Goal: Transaction & Acquisition: Purchase product/service

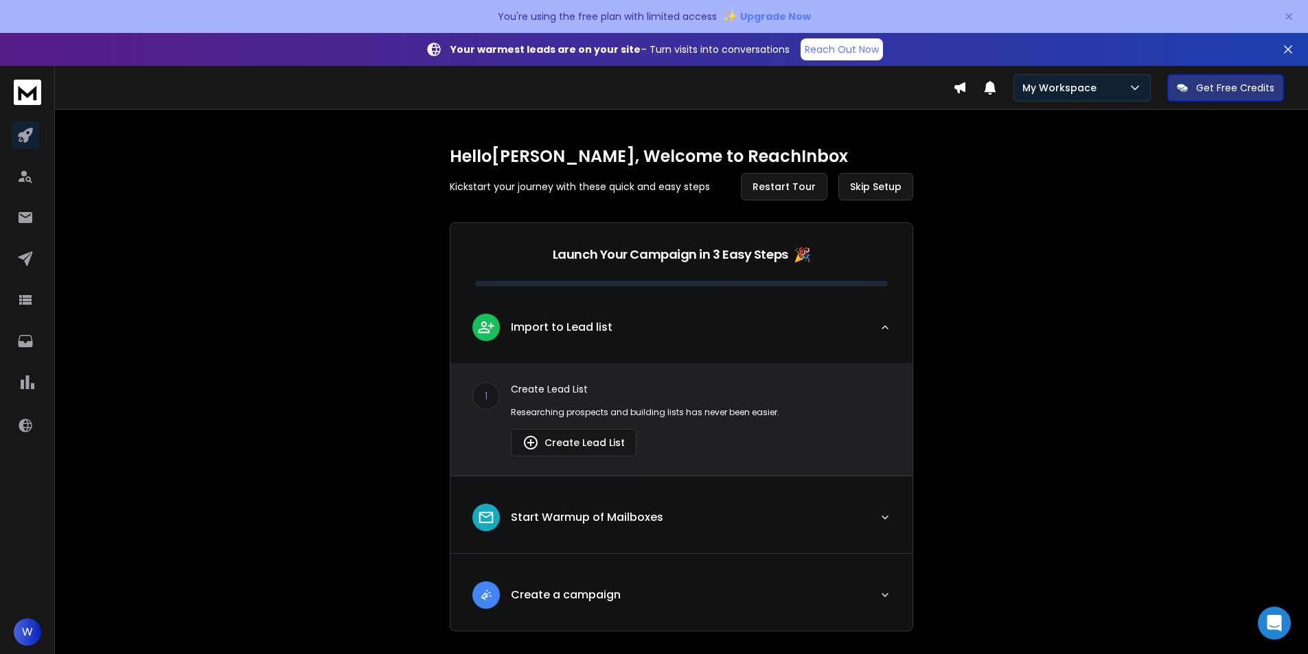
click at [1084, 75] on button "My Workspace" at bounding box center [1081, 87] width 137 height 27
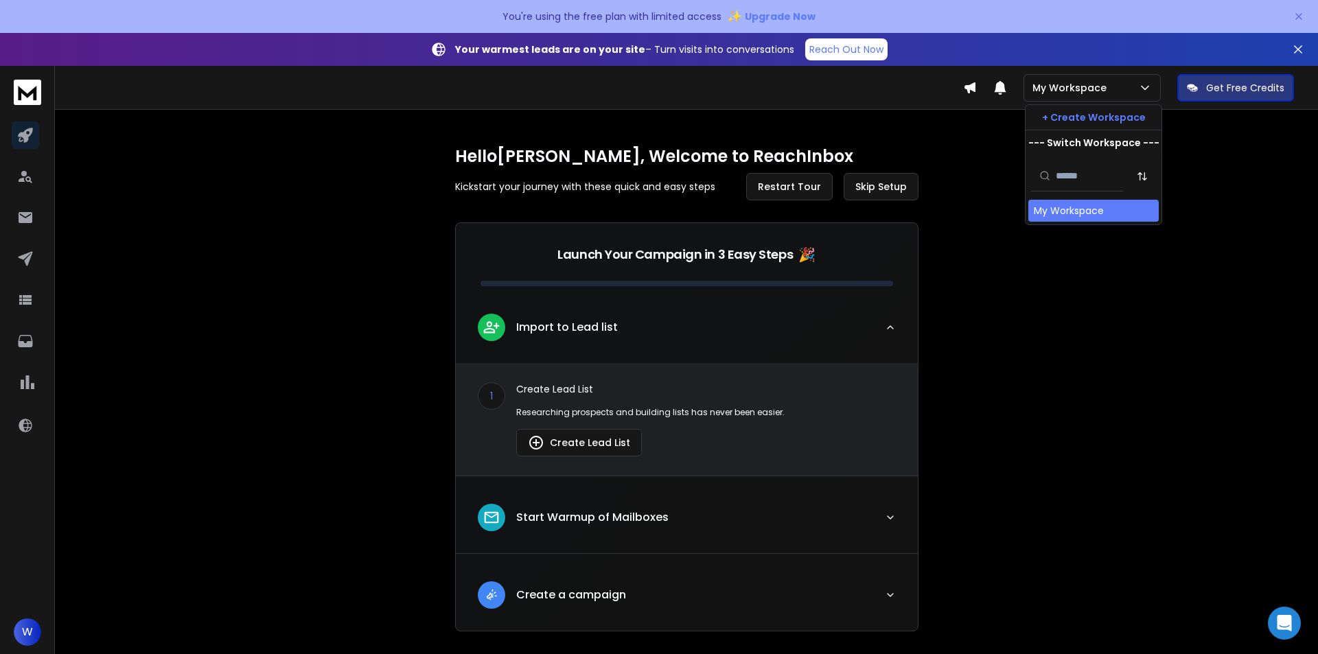
click at [1126, 137] on p "--- Switch Workspace ---" at bounding box center [1093, 143] width 131 height 14
click at [1119, 207] on div "My Workspace" at bounding box center [1093, 211] width 130 height 22
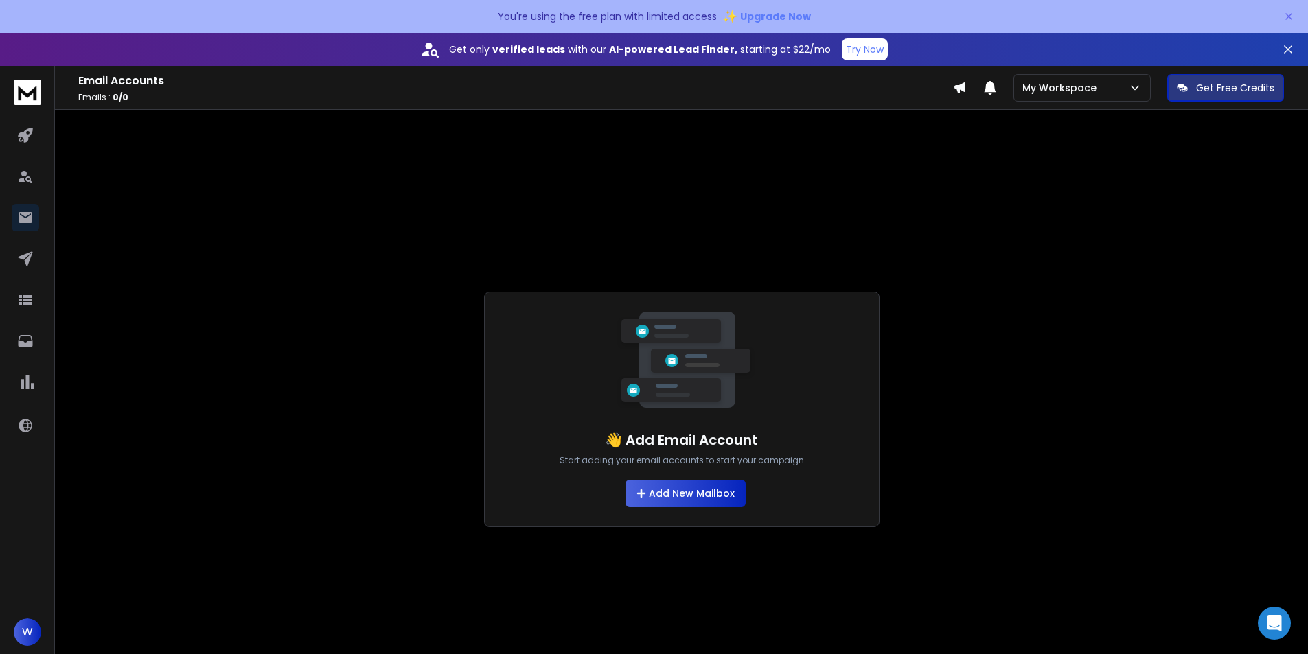
click at [1228, 89] on p "Get Free Credits" at bounding box center [1235, 88] width 78 height 14
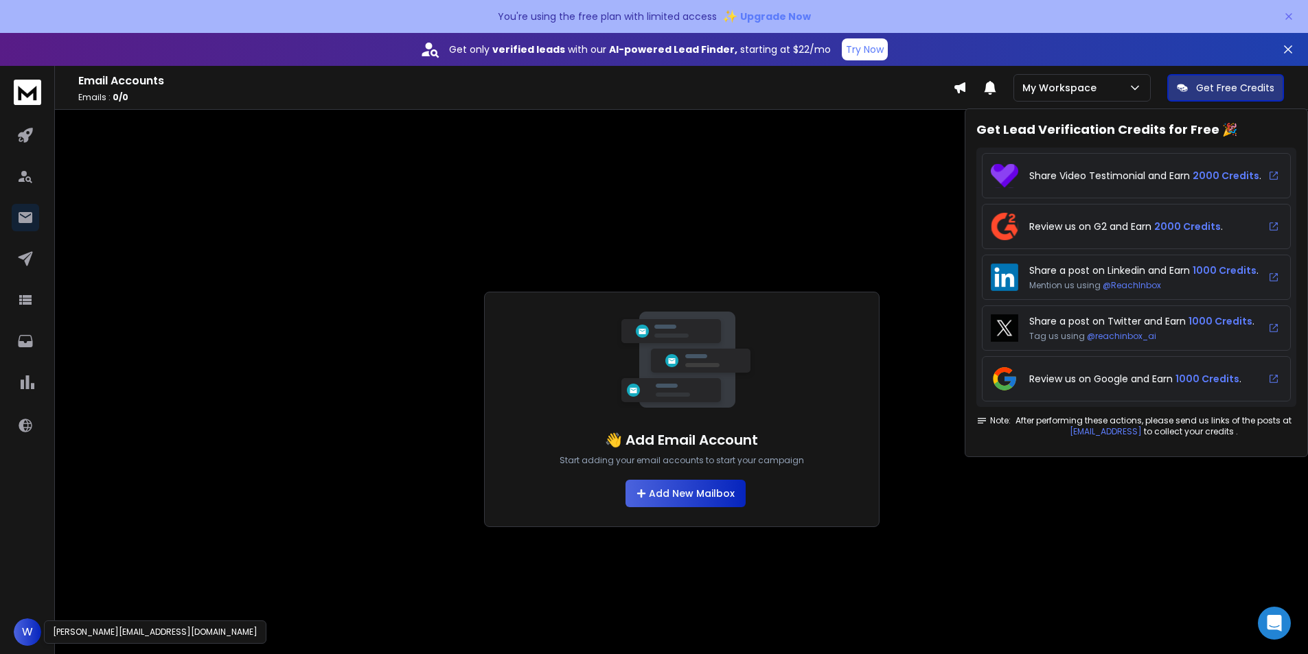
click at [23, 632] on span "W" at bounding box center [27, 632] width 27 height 27
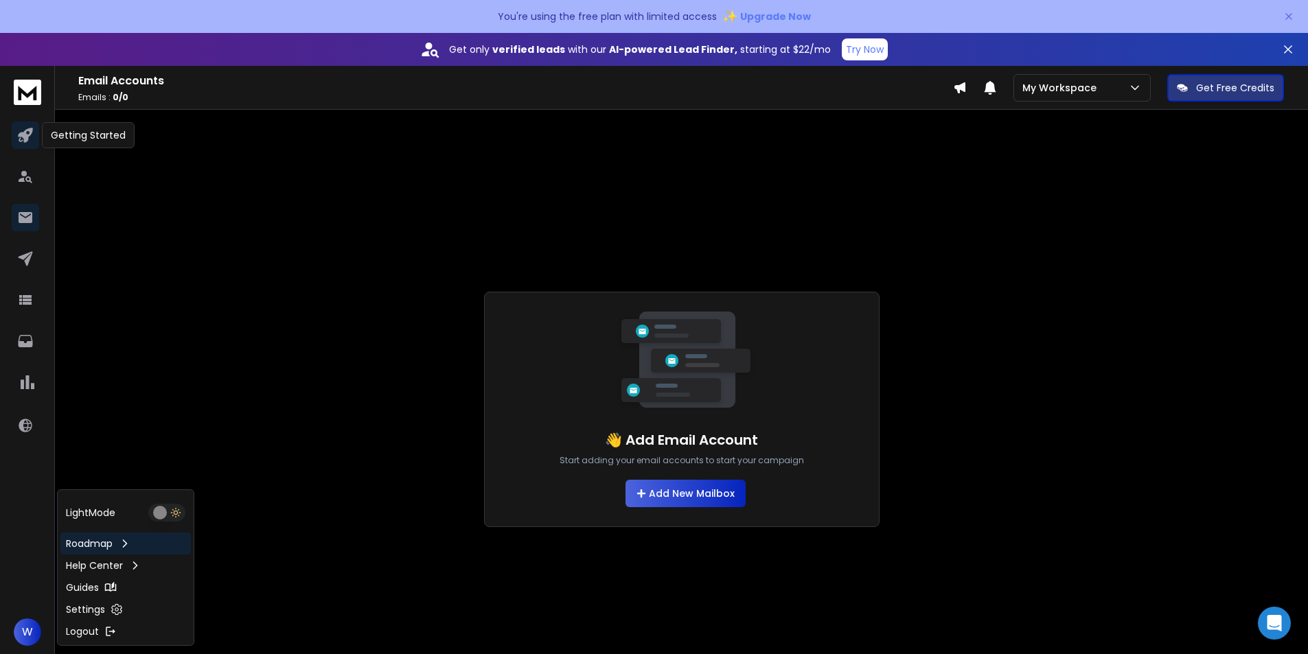
click at [27, 135] on icon at bounding box center [25, 135] width 15 height 15
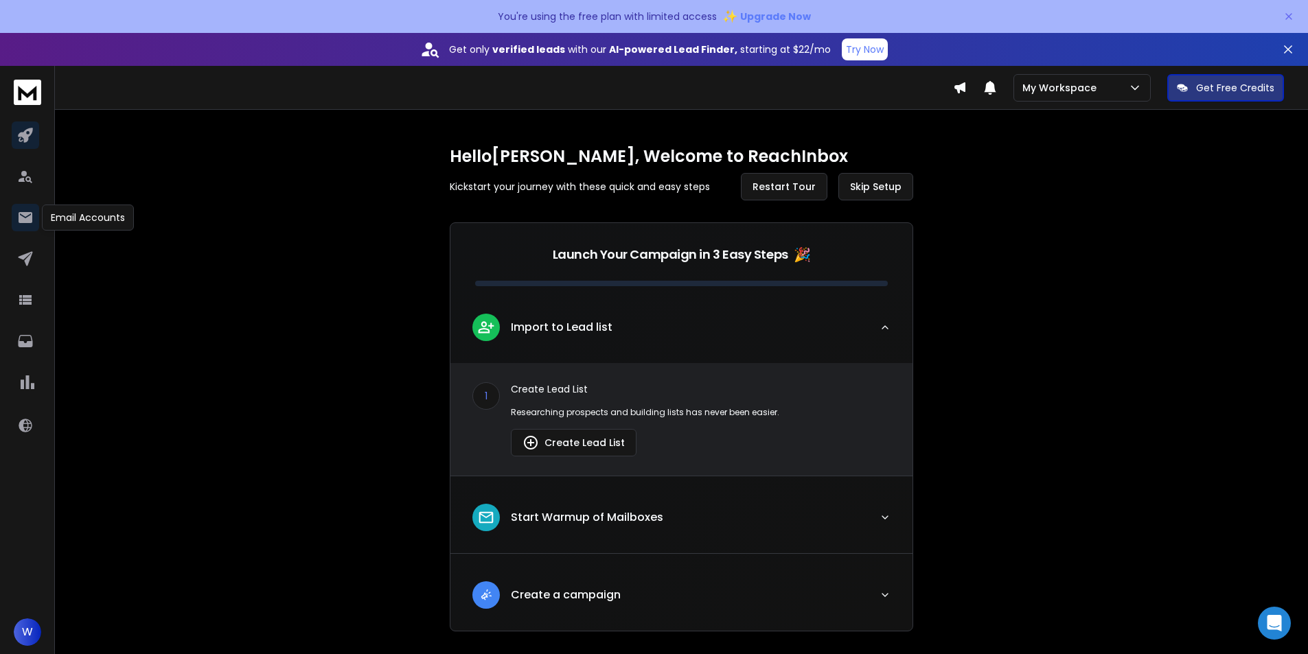
click at [24, 210] on icon at bounding box center [25, 217] width 16 height 16
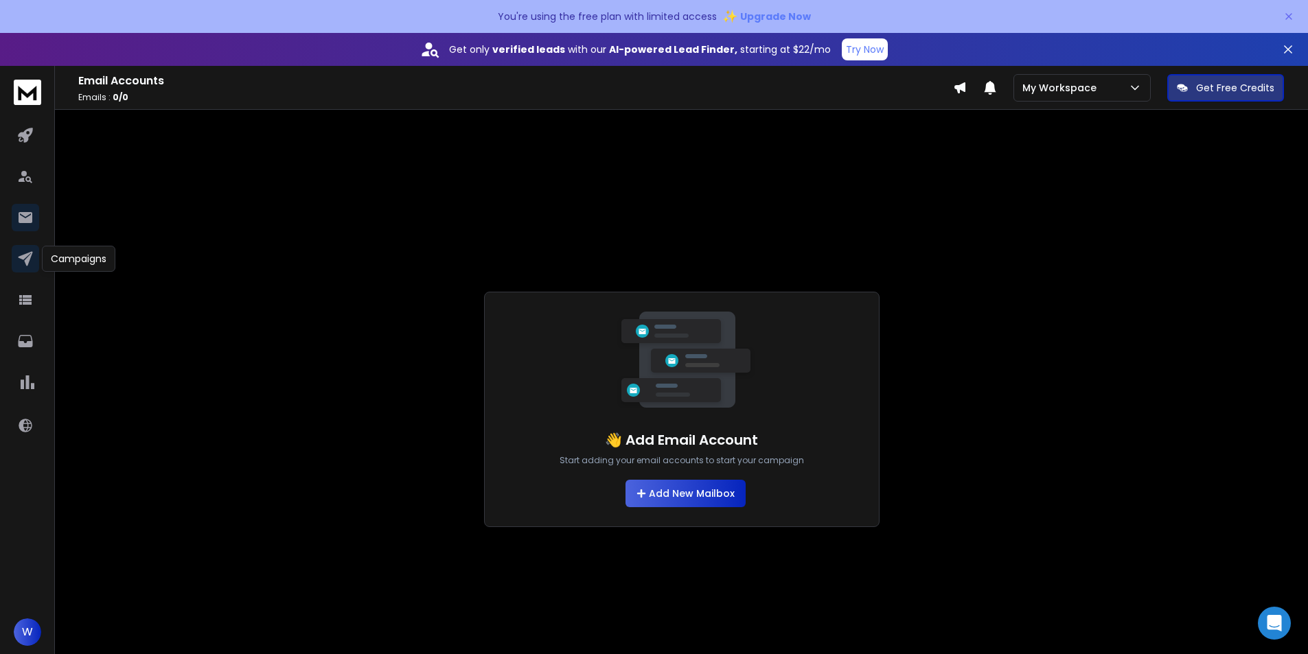
click at [33, 262] on icon at bounding box center [25, 259] width 16 height 16
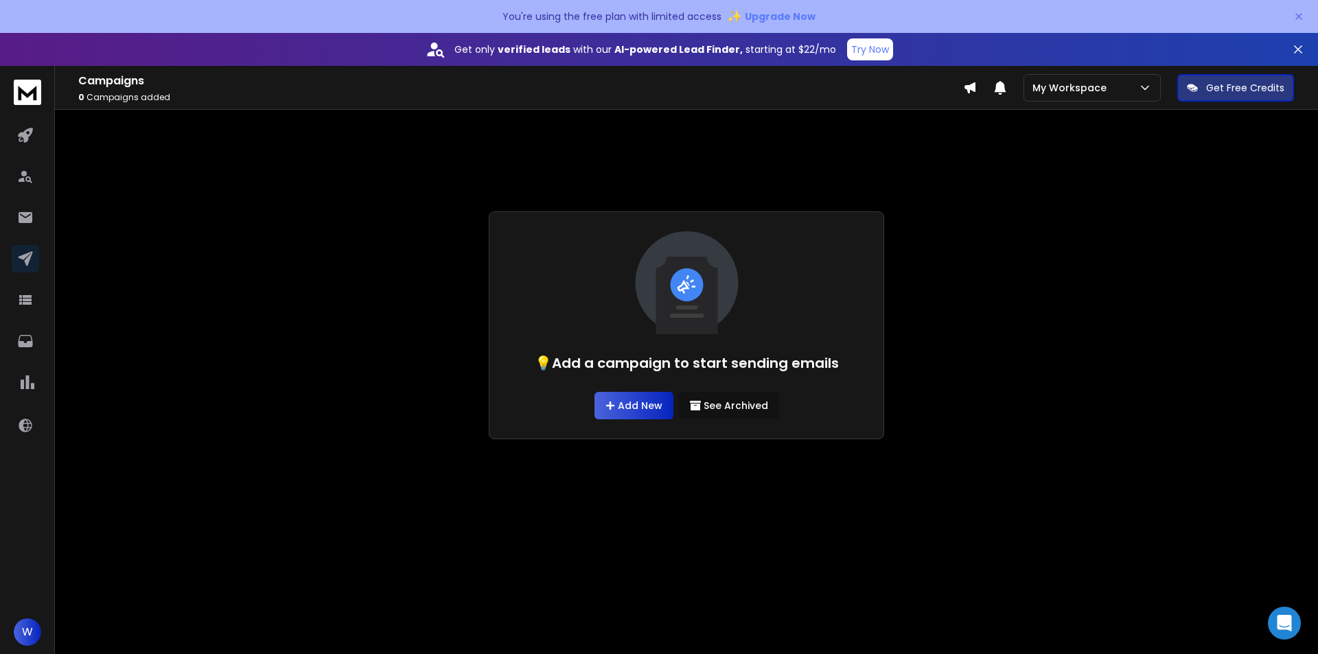
click at [640, 400] on link "Add New" at bounding box center [634, 405] width 79 height 27
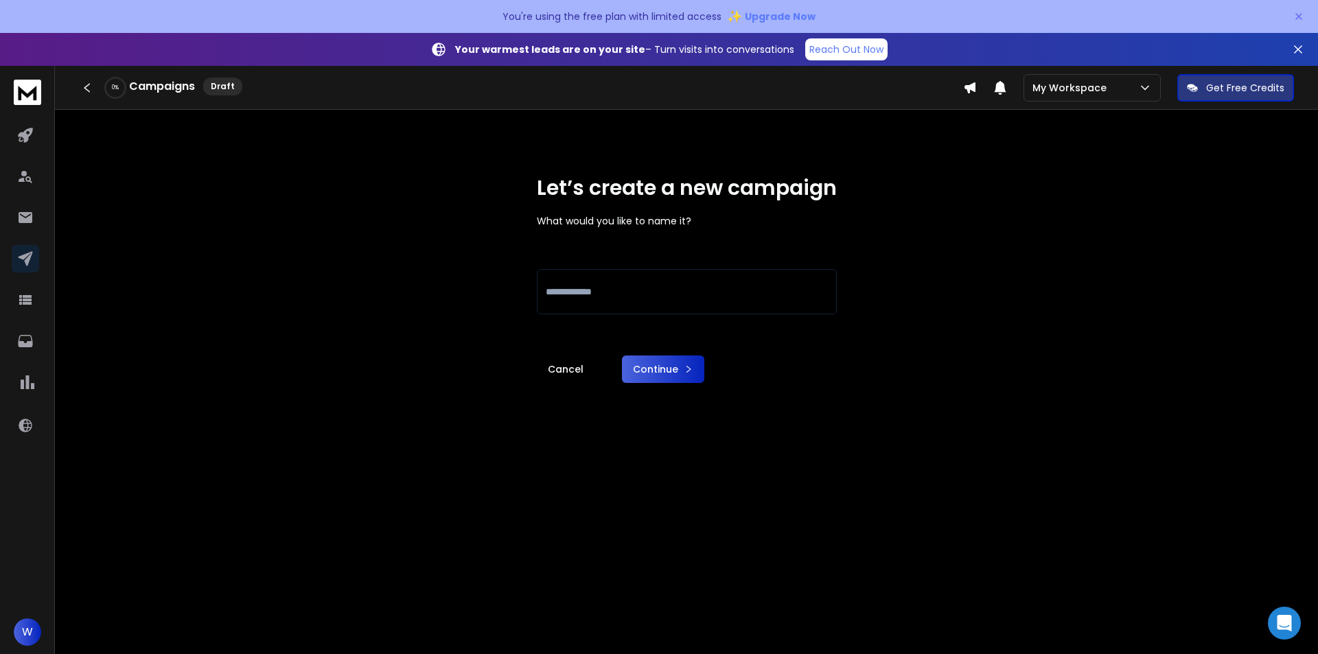
click at [645, 292] on input at bounding box center [687, 291] width 300 height 45
click at [647, 359] on button "Continue" at bounding box center [663, 369] width 82 height 27
type input "*****"
click at [656, 369] on button "Continue" at bounding box center [663, 369] width 82 height 27
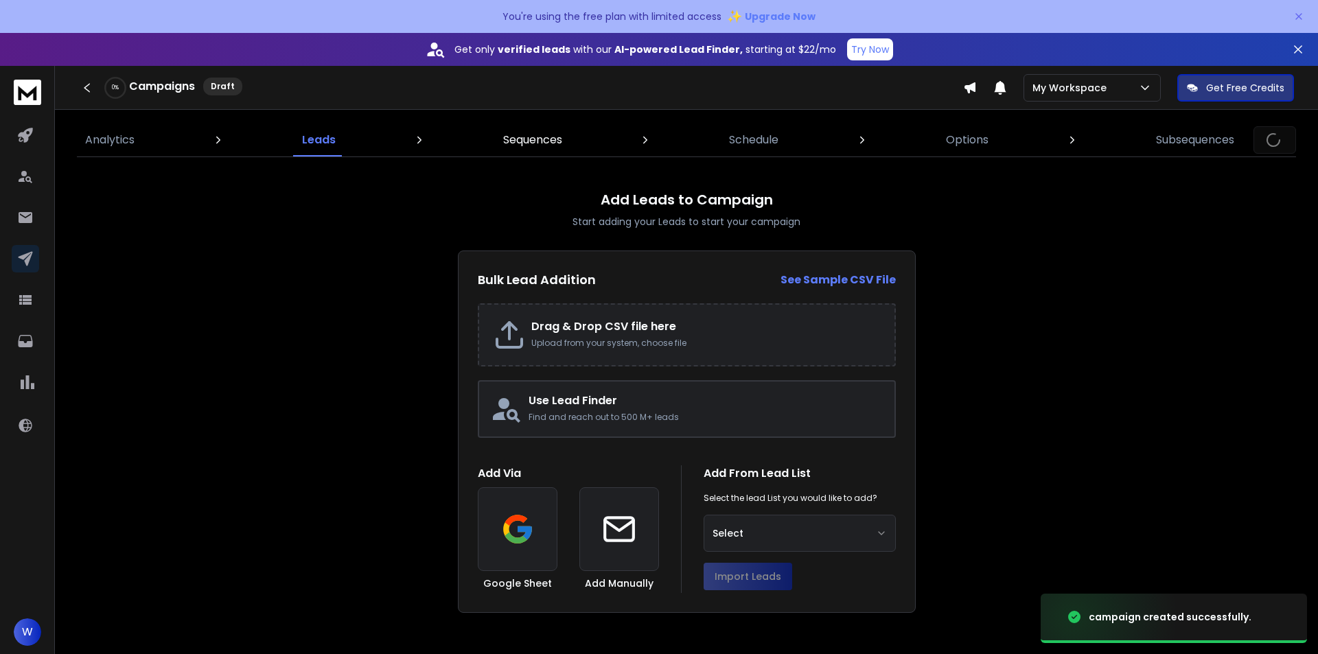
click at [511, 143] on p "Sequences" at bounding box center [532, 140] width 59 height 16
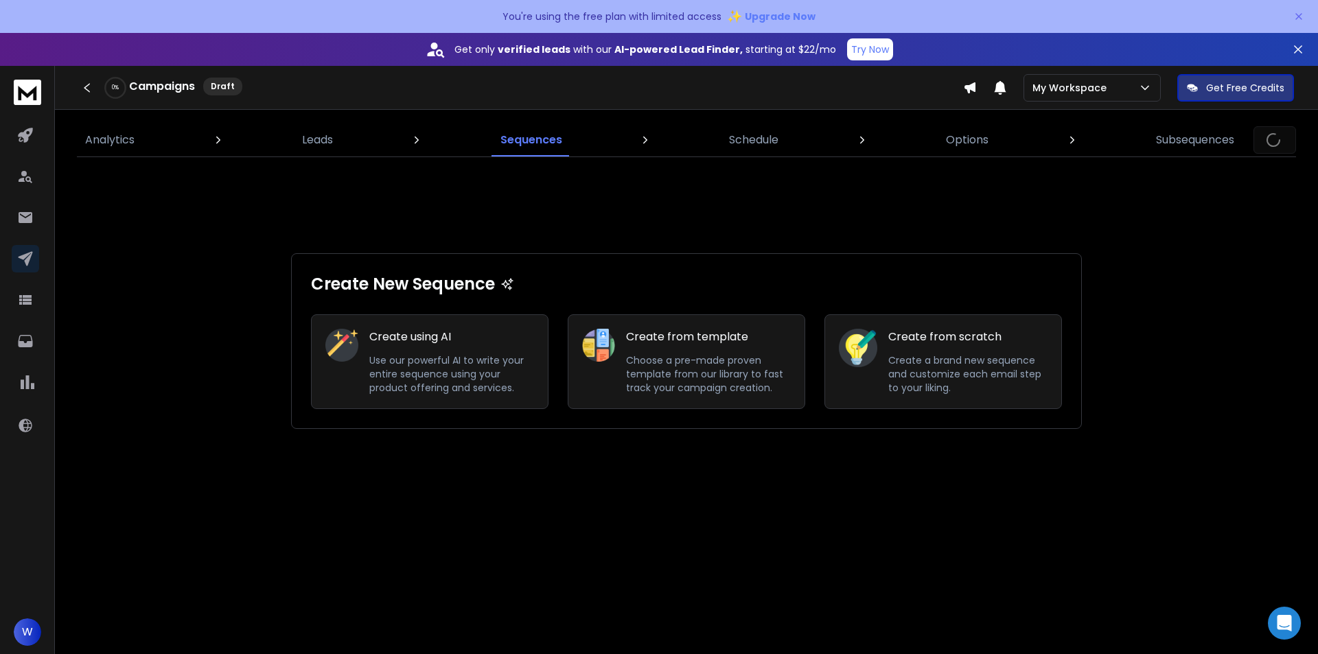
click at [932, 371] on p "Create a brand new sequence and customize each email step to your liking." at bounding box center [967, 374] width 159 height 41
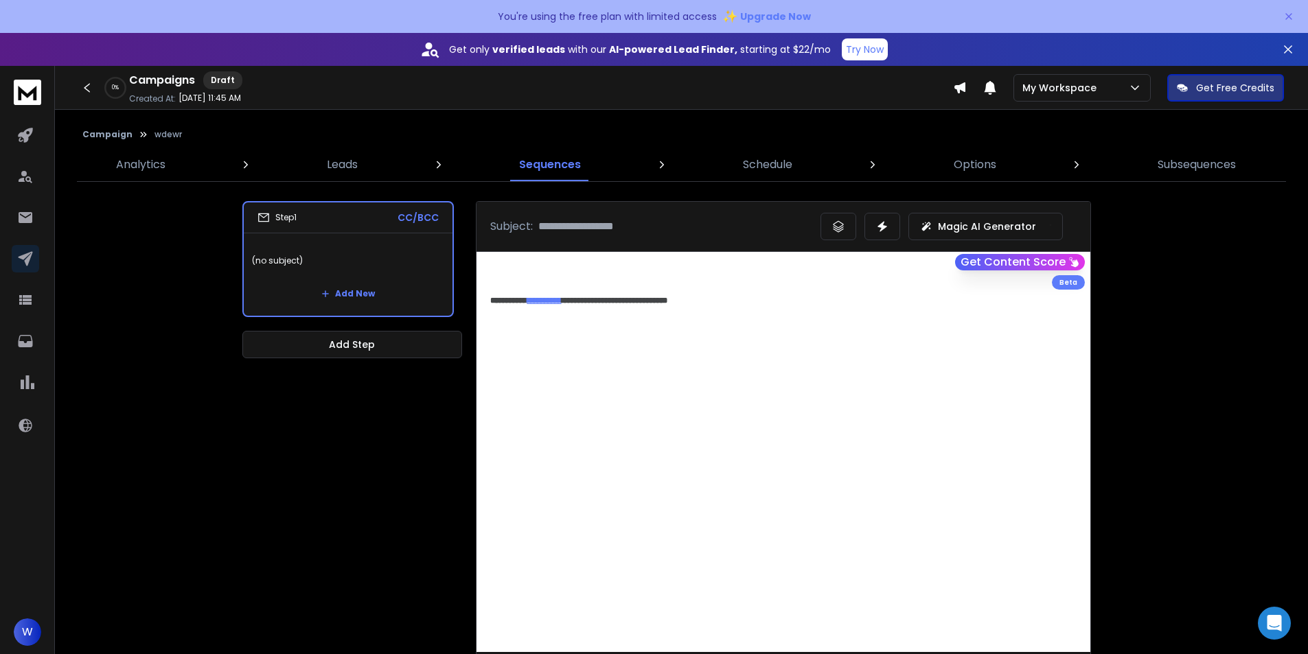
click at [1013, 264] on button "Get Content Score" at bounding box center [1020, 262] width 130 height 16
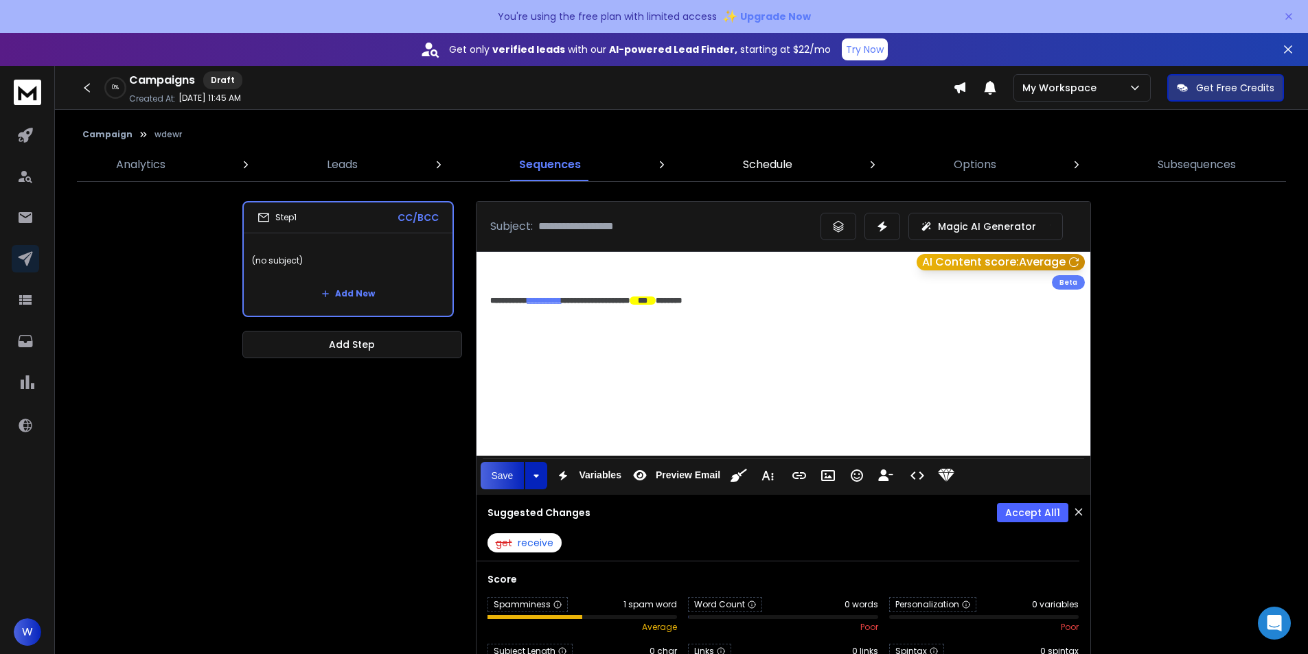
click at [767, 167] on p "Schedule" at bounding box center [767, 165] width 49 height 16
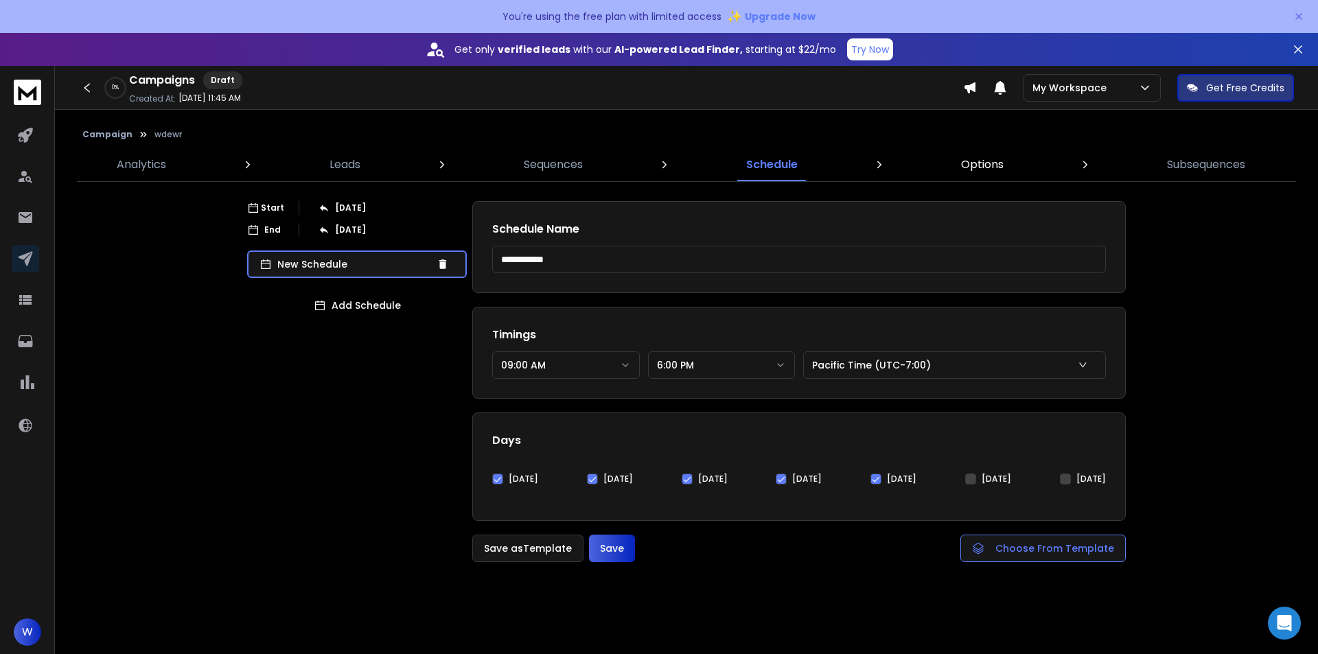
click at [971, 172] on p "Options" at bounding box center [982, 165] width 43 height 16
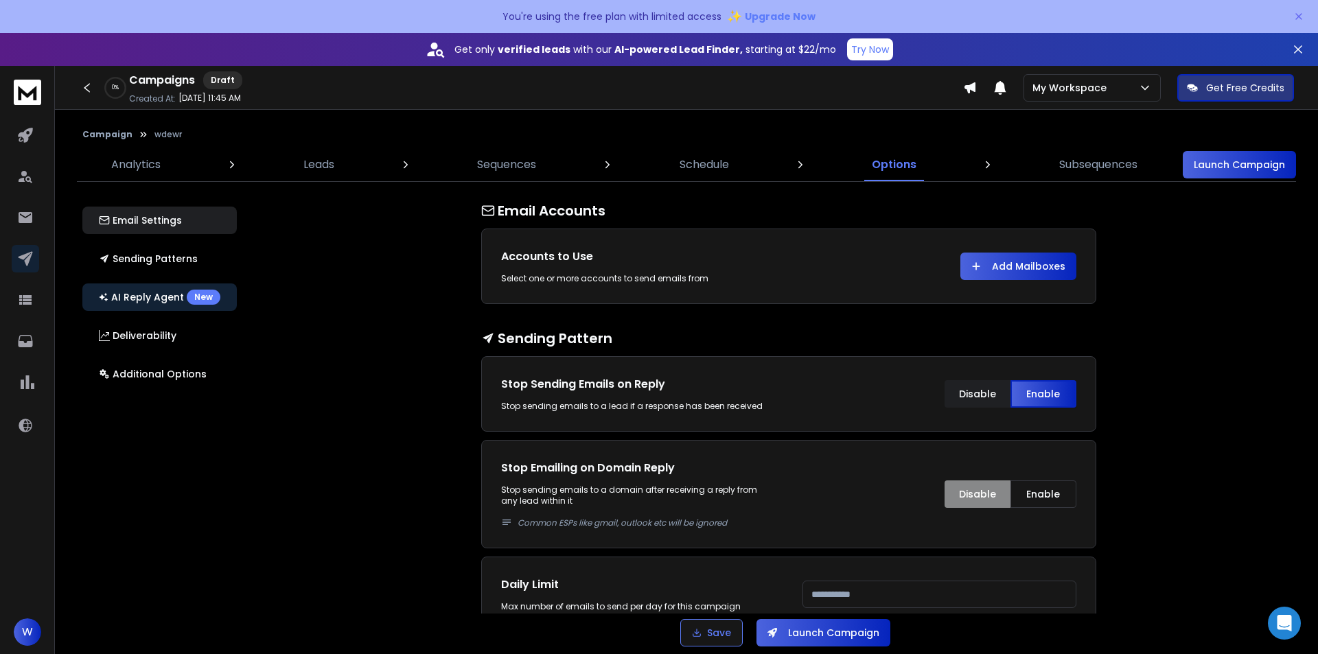
click at [154, 291] on p "AI Reply Agent New" at bounding box center [160, 297] width 122 height 15
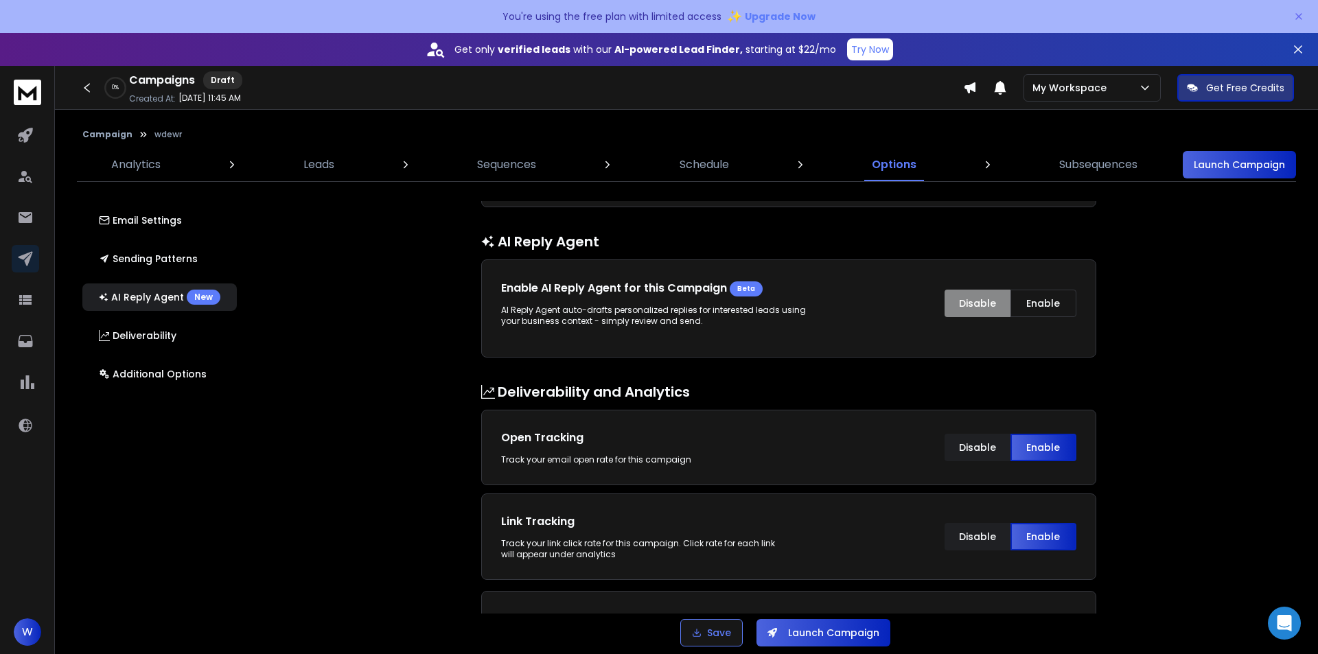
scroll to position [1086, 0]
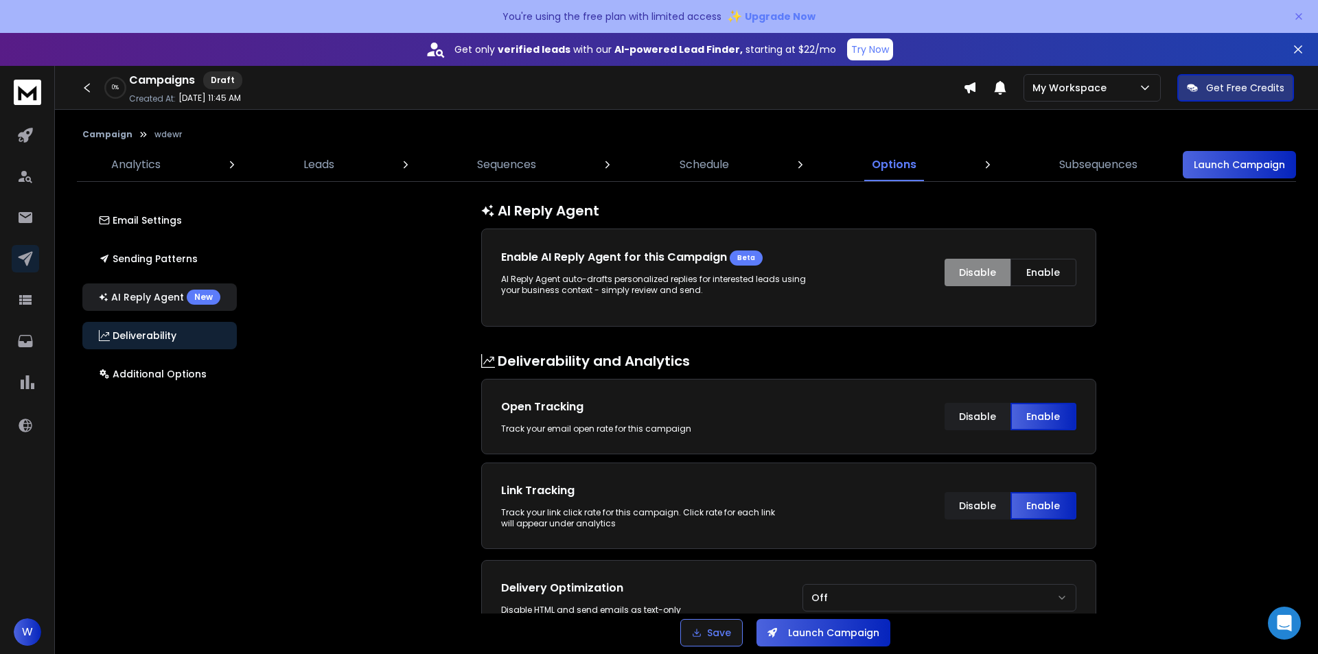
click at [157, 348] on button "Deliverability" at bounding box center [159, 335] width 154 height 27
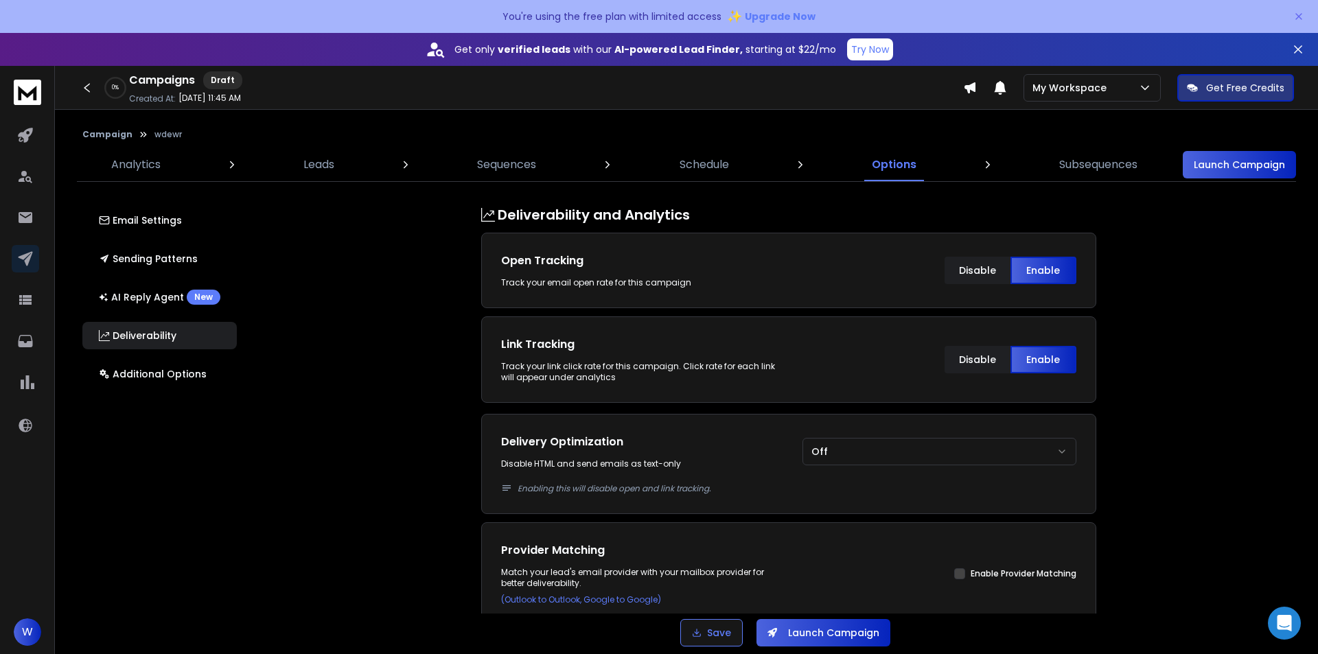
scroll to position [1237, 0]
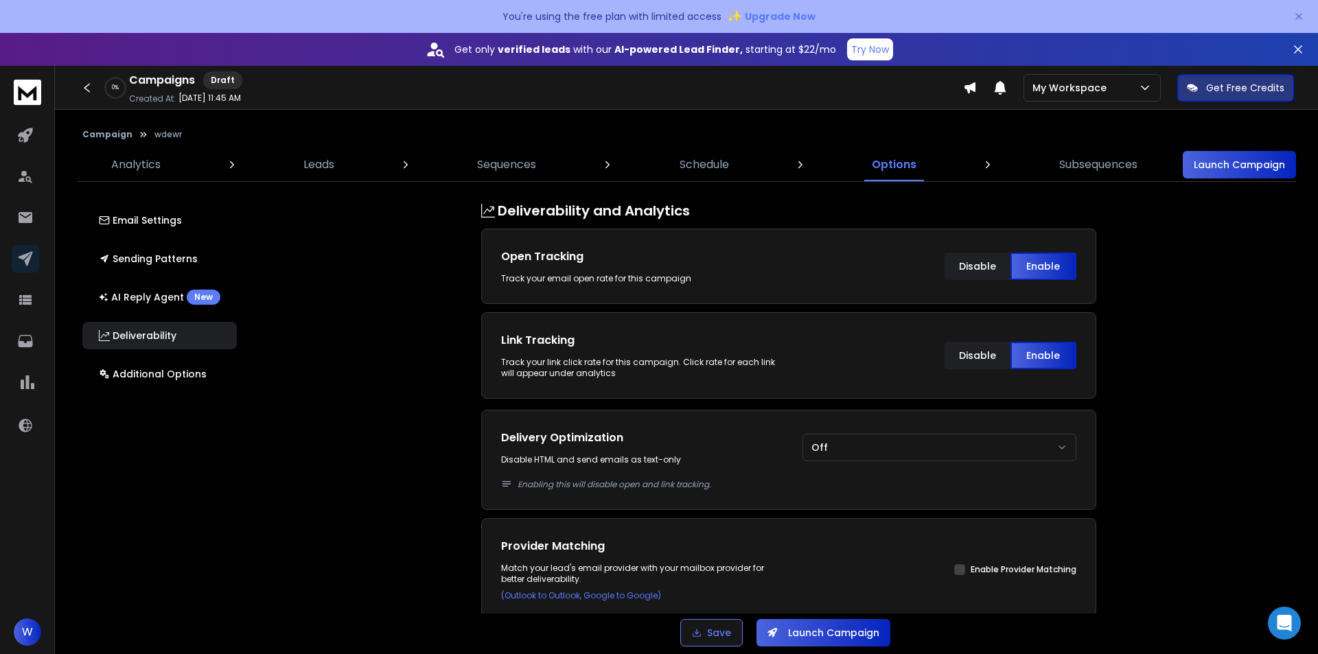
click at [152, 316] on div "Email Settings Sending Patterns AI Reply Agent New Deliverability Additional Op…" at bounding box center [159, 297] width 154 height 181
click at [150, 371] on p "Additional Options" at bounding box center [153, 374] width 108 height 14
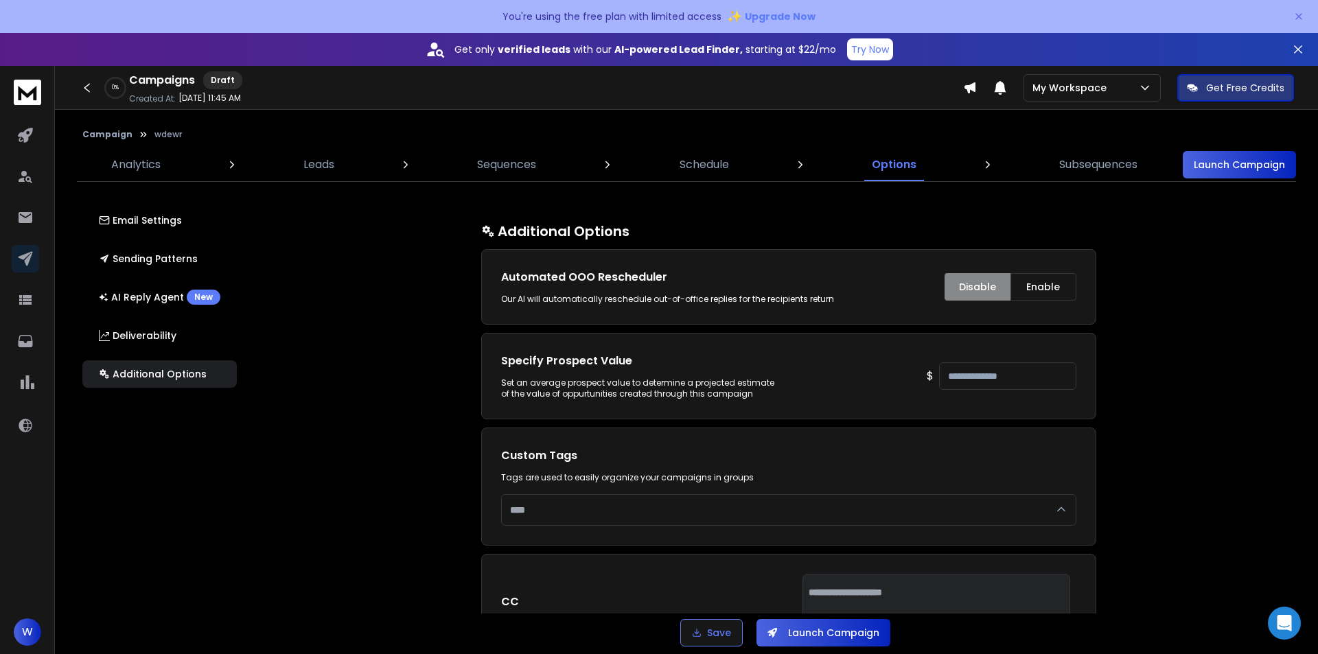
scroll to position [2161, 0]
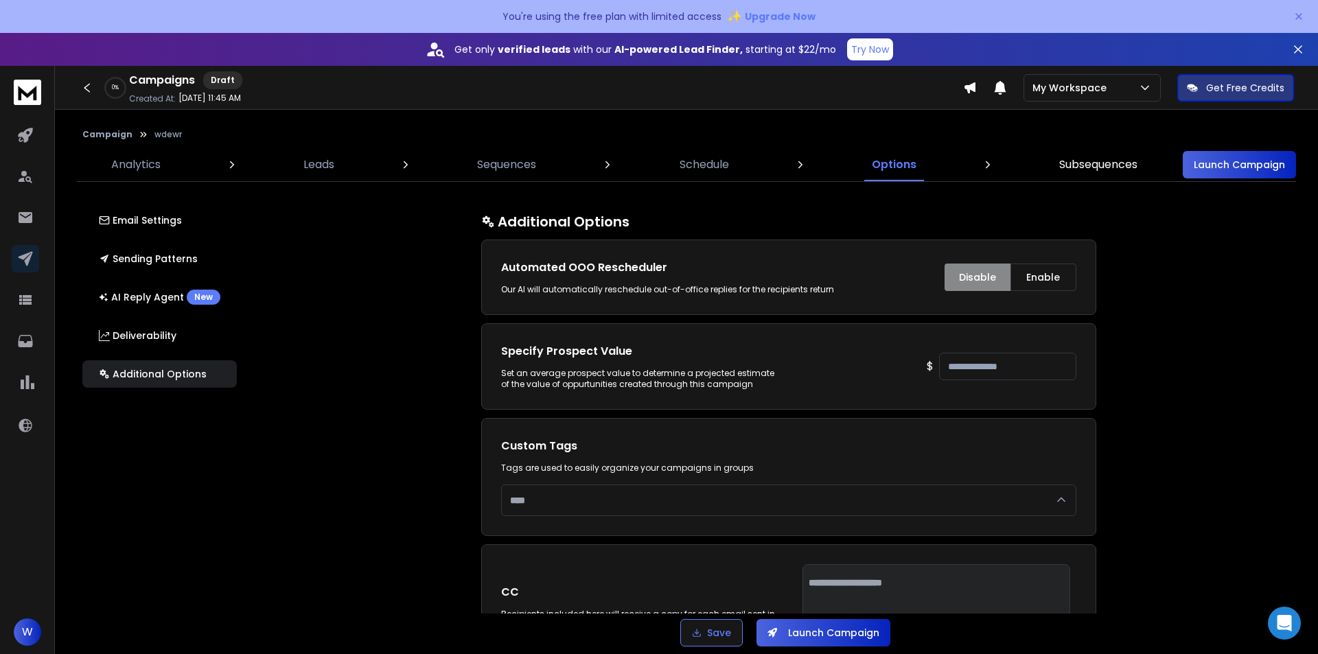
click at [1118, 163] on p "Subsequences" at bounding box center [1098, 165] width 78 height 16
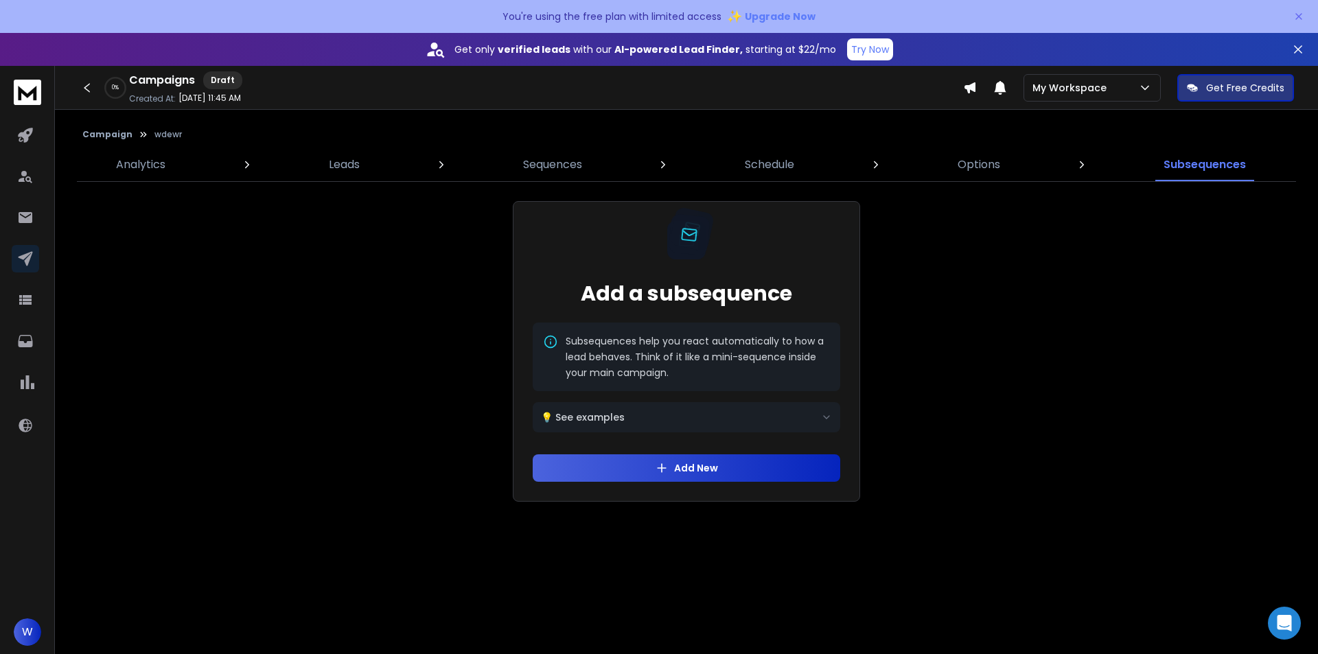
click at [588, 421] on span "💡 See examples" at bounding box center [583, 418] width 84 height 14
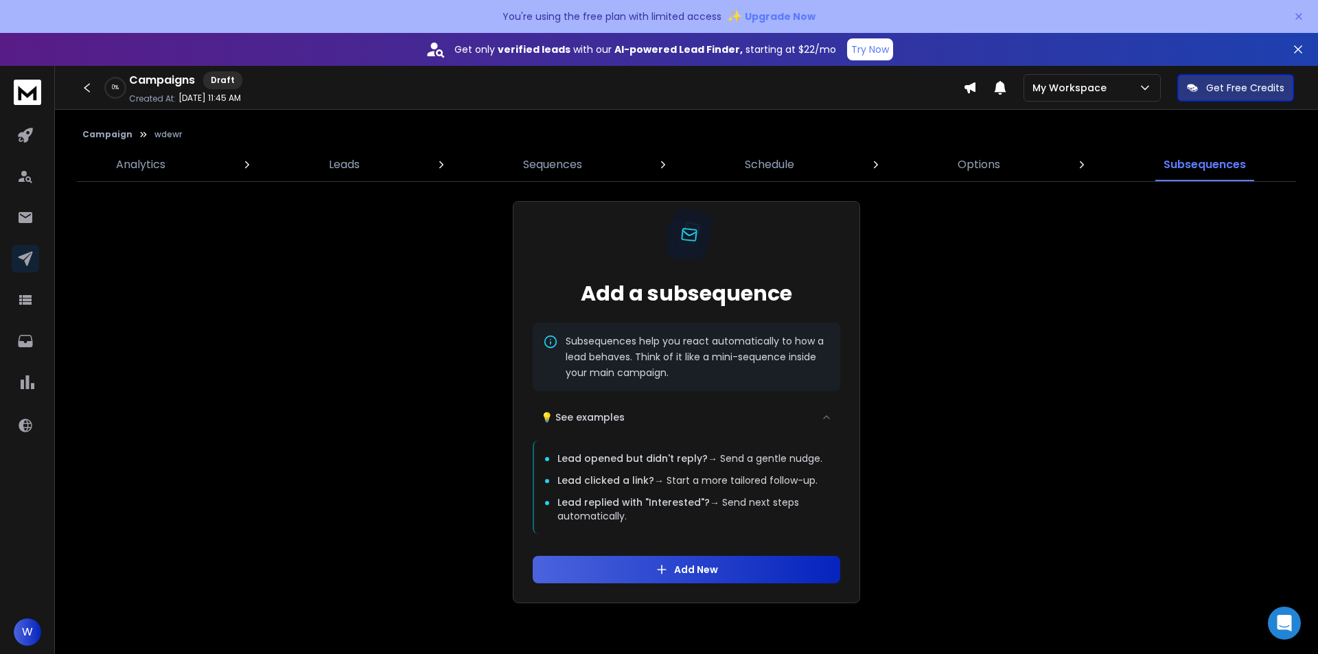
click at [706, 573] on button "Add New" at bounding box center [687, 569] width 308 height 27
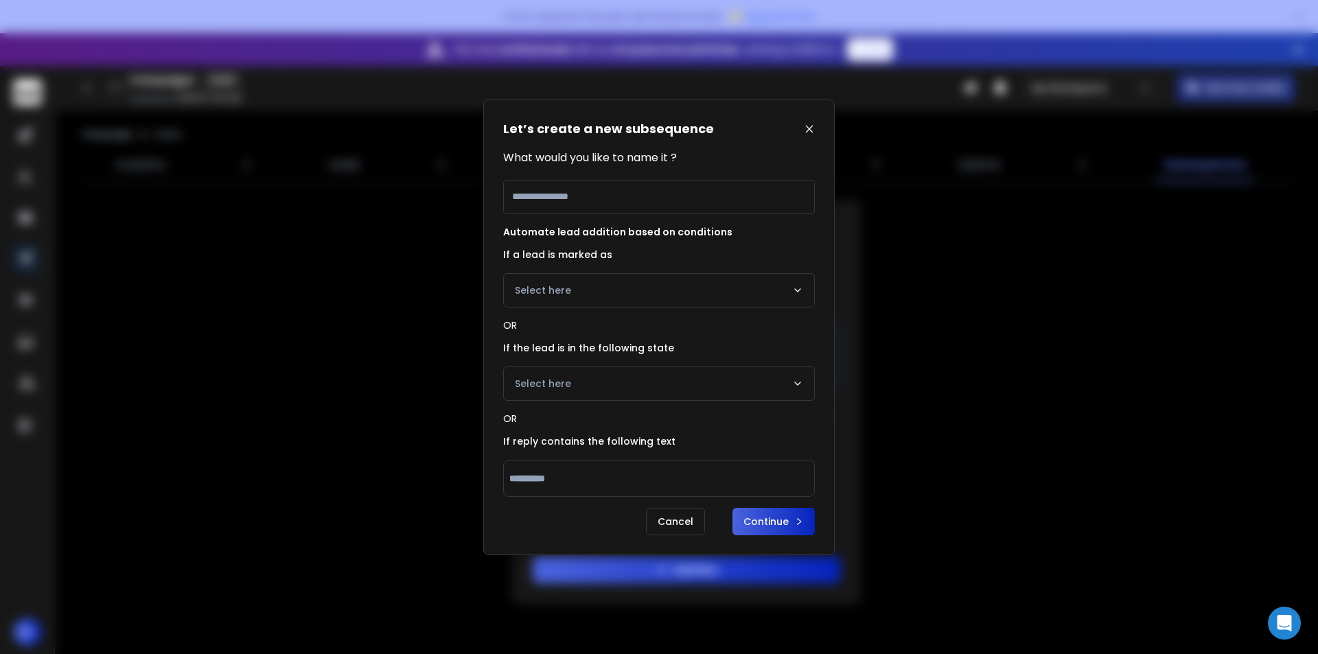
click at [813, 124] on icon at bounding box center [809, 129] width 11 height 11
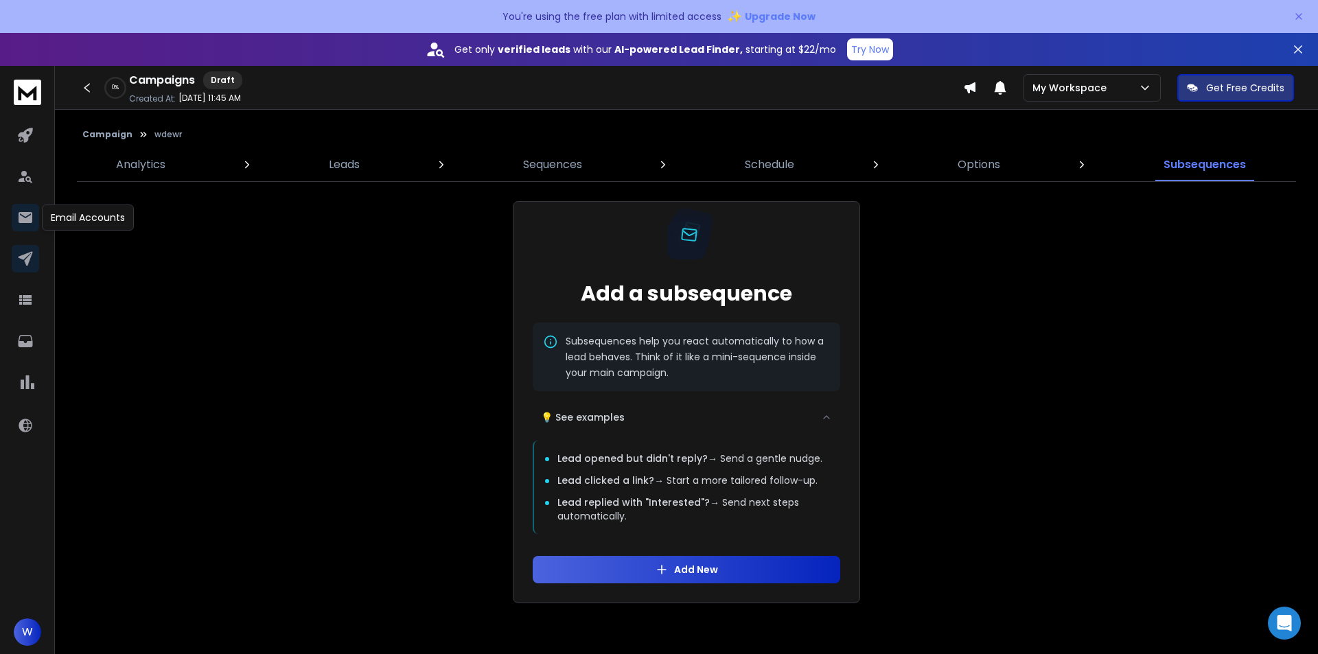
click at [19, 211] on icon at bounding box center [25, 217] width 16 height 16
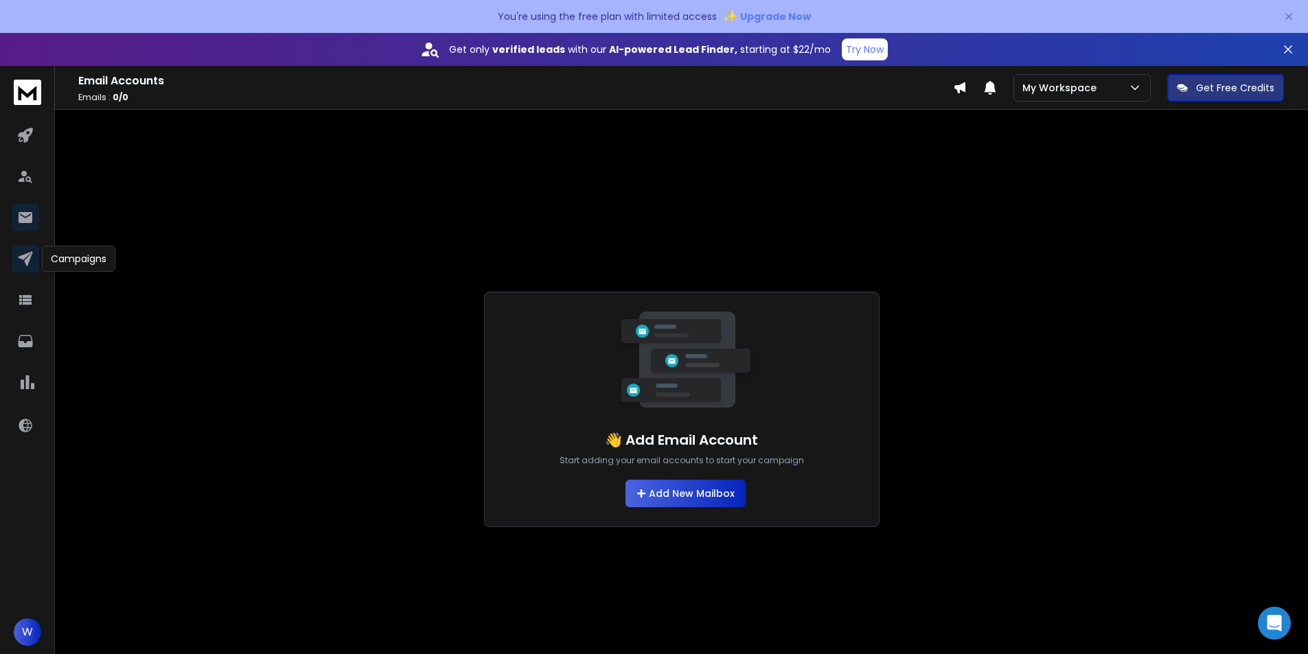
click at [26, 254] on icon at bounding box center [25, 258] width 14 height 14
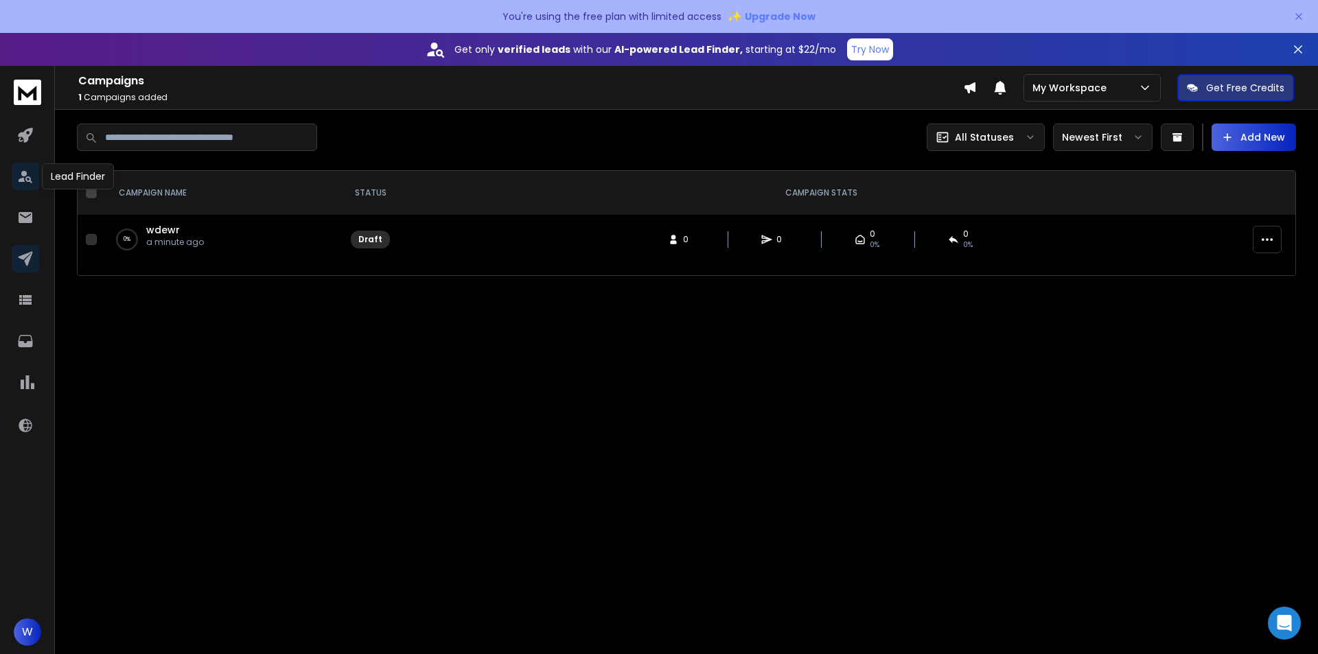
click at [25, 177] on icon at bounding box center [25, 176] width 16 height 16
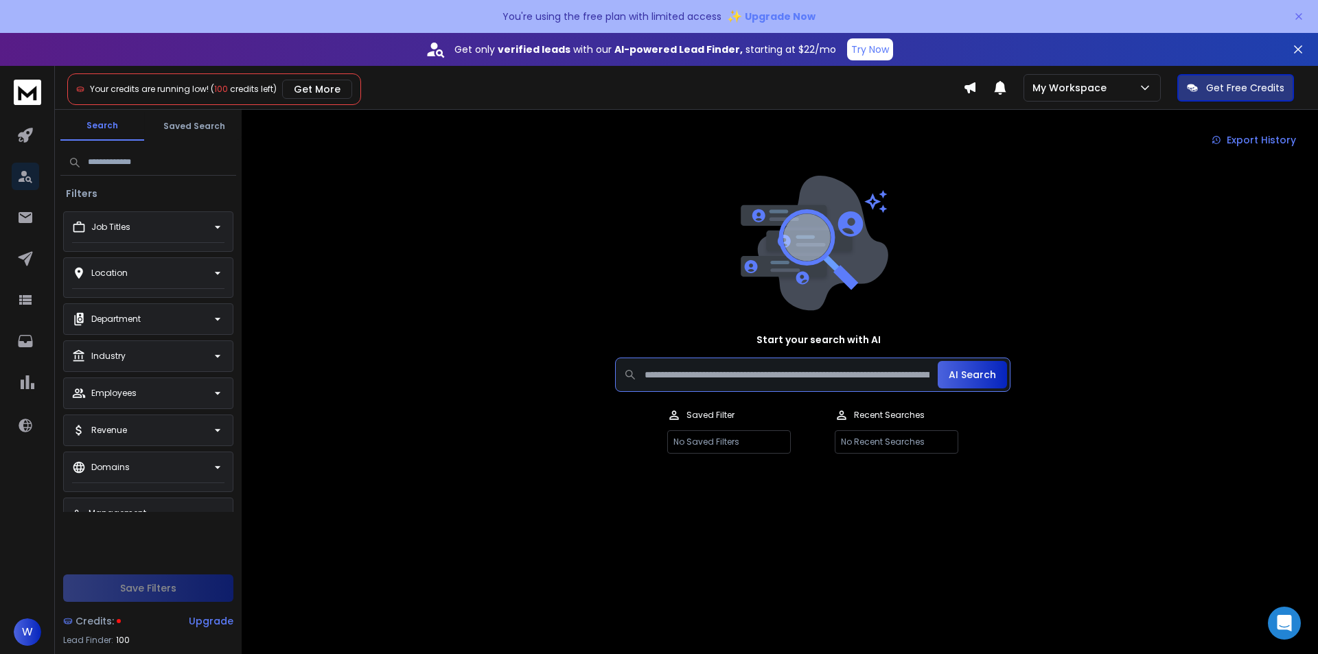
click at [174, 366] on div "Industry" at bounding box center [148, 357] width 170 height 32
click at [199, 356] on div "Industry" at bounding box center [148, 356] width 152 height 14
click at [180, 222] on div "Job Titles" at bounding box center [148, 227] width 152 height 14
click at [194, 337] on div "Location" at bounding box center [148, 336] width 152 height 14
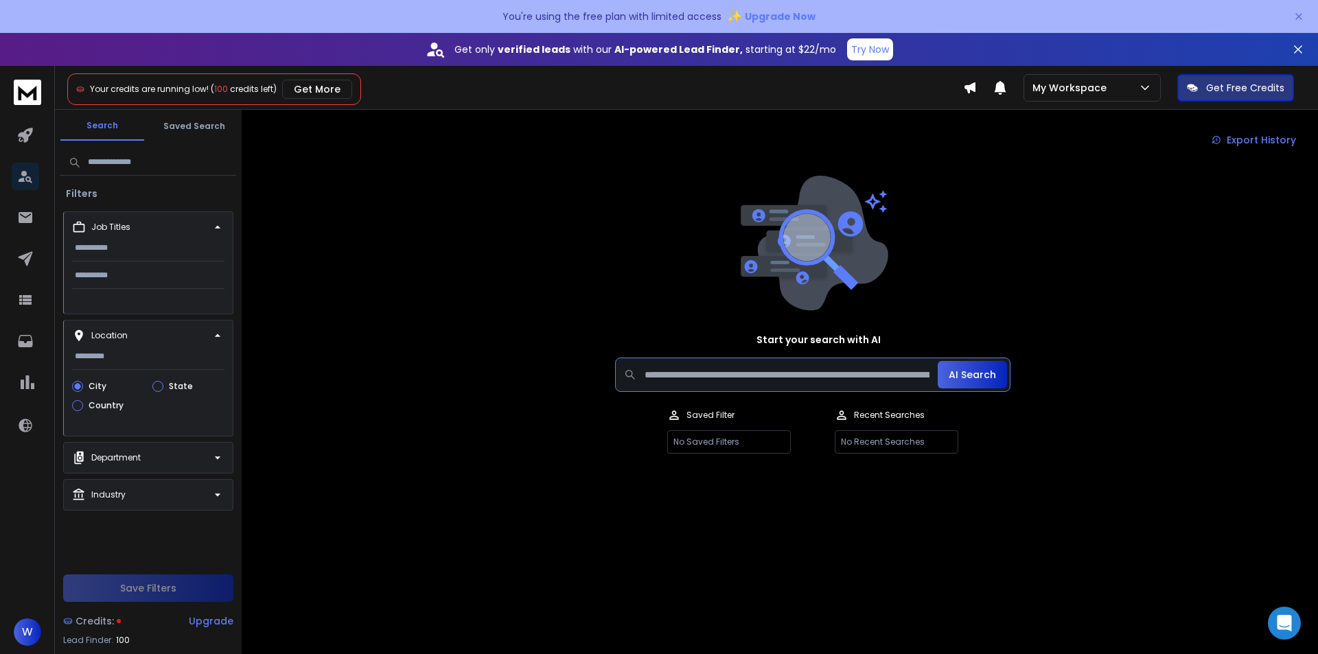
click at [194, 337] on div "Location" at bounding box center [148, 336] width 152 height 14
click at [169, 389] on label "State" at bounding box center [181, 386] width 24 height 11
click at [163, 389] on button "State" at bounding box center [157, 386] width 11 height 11
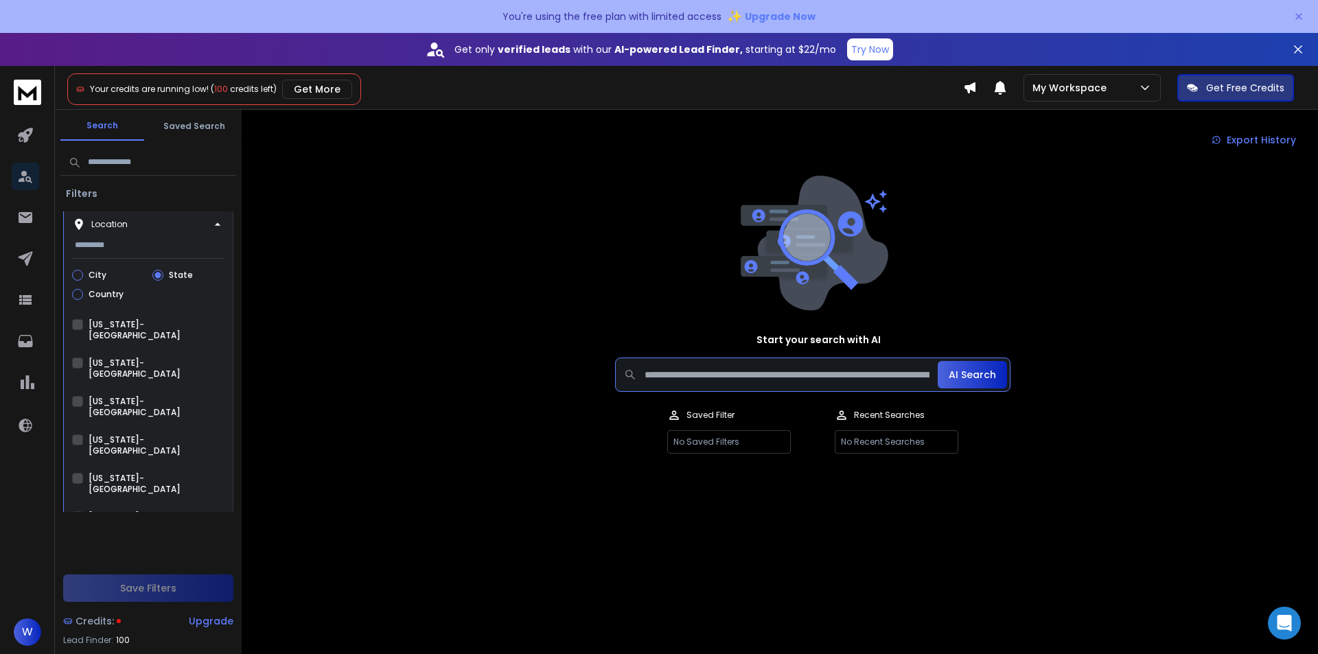
scroll to position [69, 0]
click at [137, 371] on label "[US_STATE]-[GEOGRAPHIC_DATA]" at bounding box center [157, 373] width 136 height 22
click at [83, 371] on States "[US_STATE]-[GEOGRAPHIC_DATA]" at bounding box center [77, 367] width 11 height 11
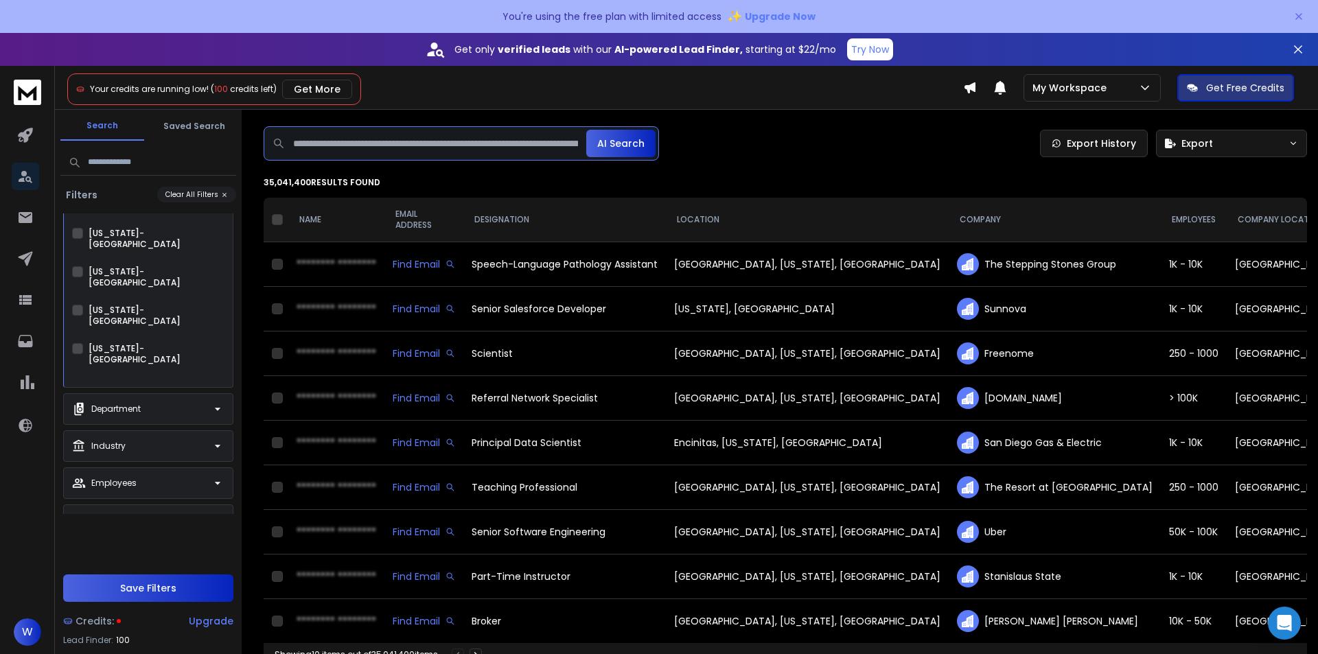
scroll to position [481, 0]
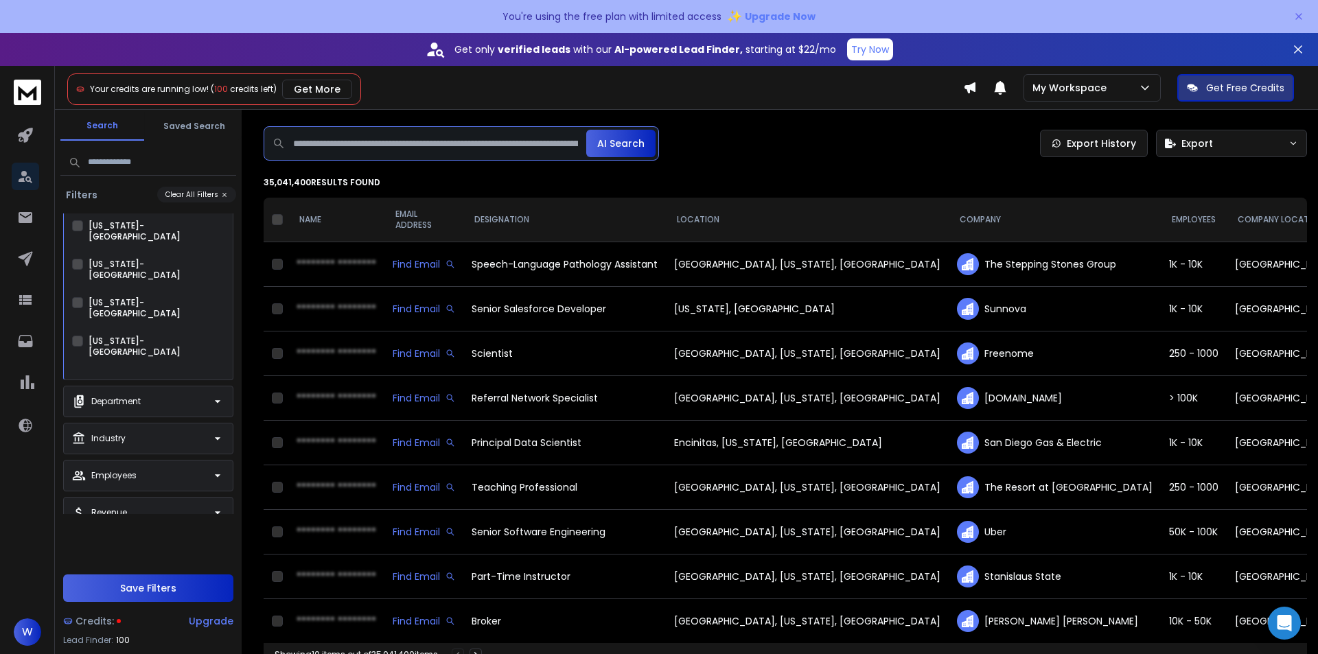
click at [163, 386] on div "Department" at bounding box center [148, 402] width 170 height 32
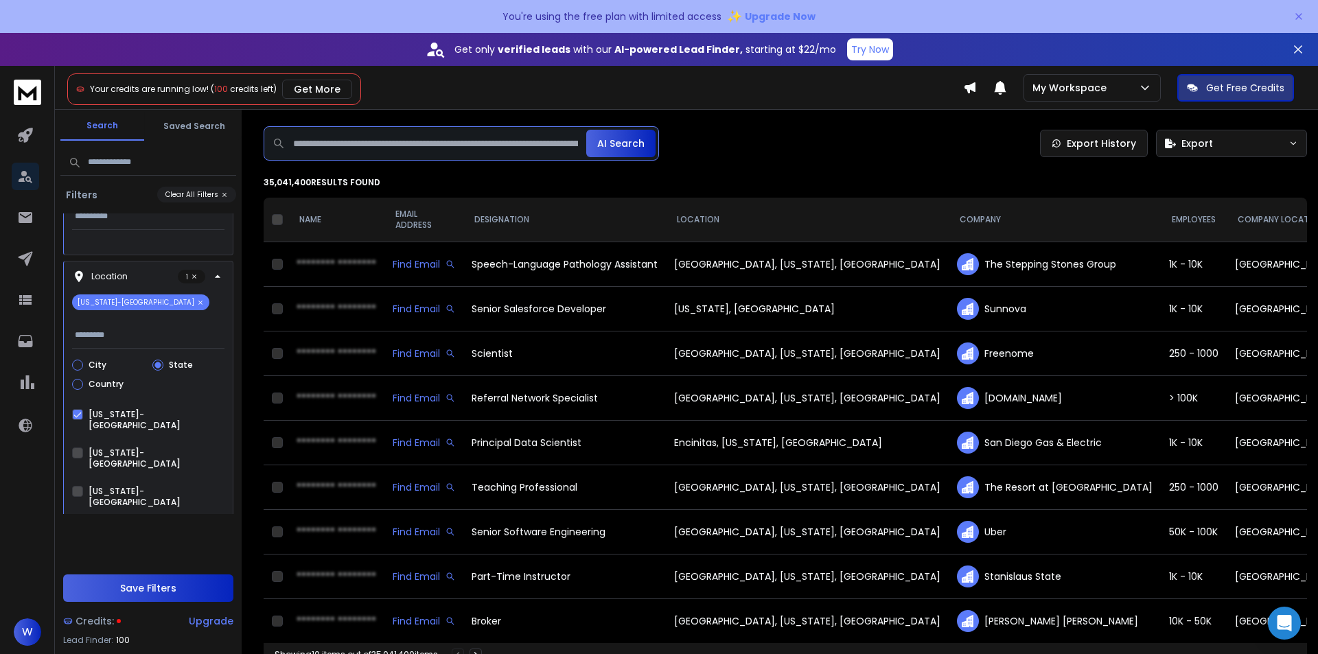
scroll to position [0, 0]
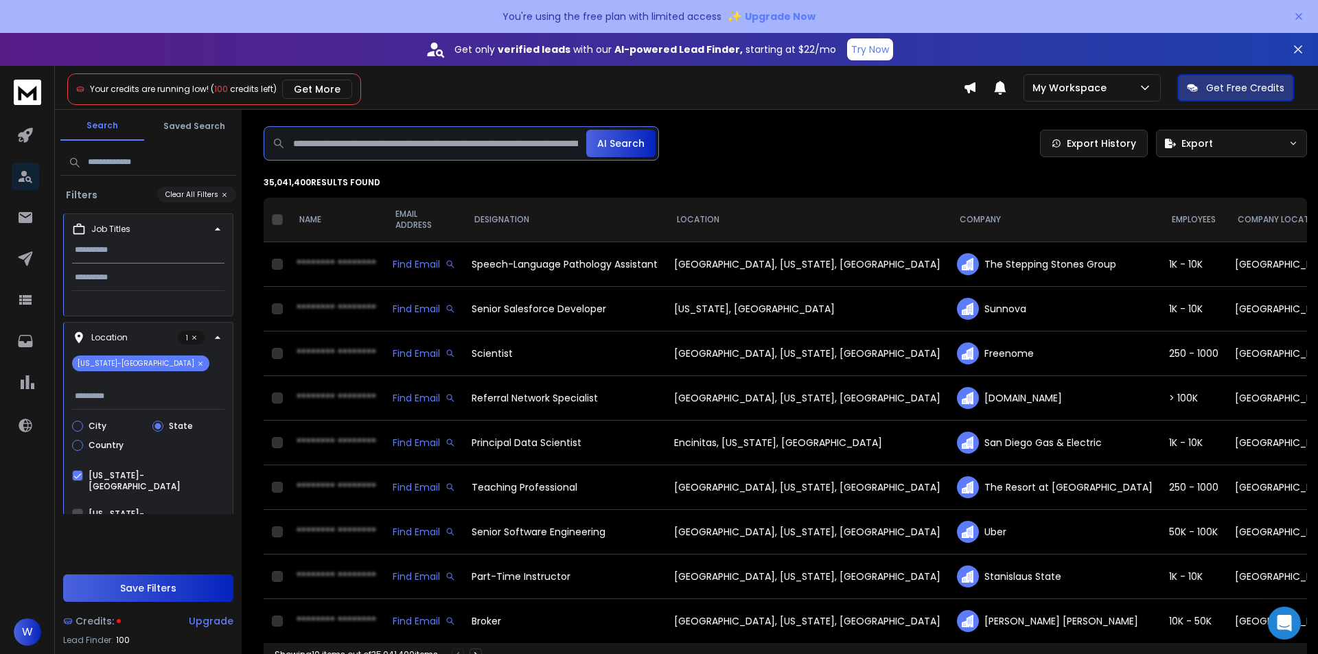
click at [148, 258] on input at bounding box center [148, 249] width 152 height 27
type input "*********"
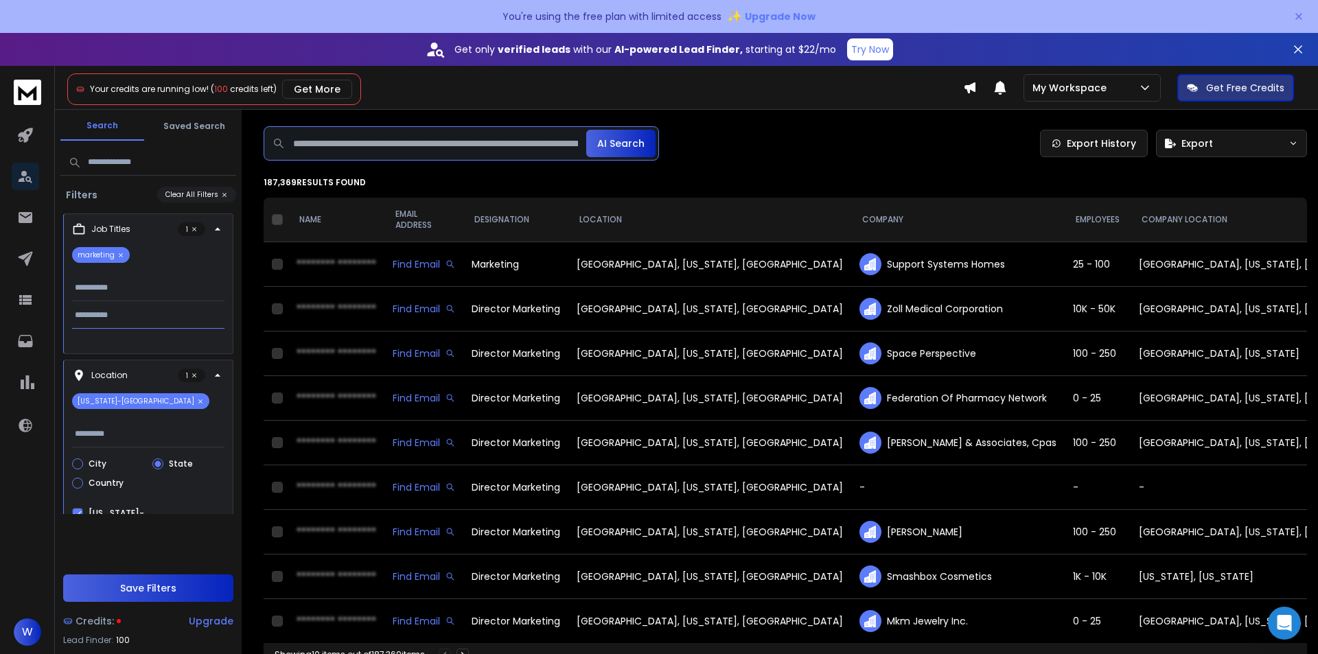
click at [128, 309] on input at bounding box center [148, 314] width 152 height 27
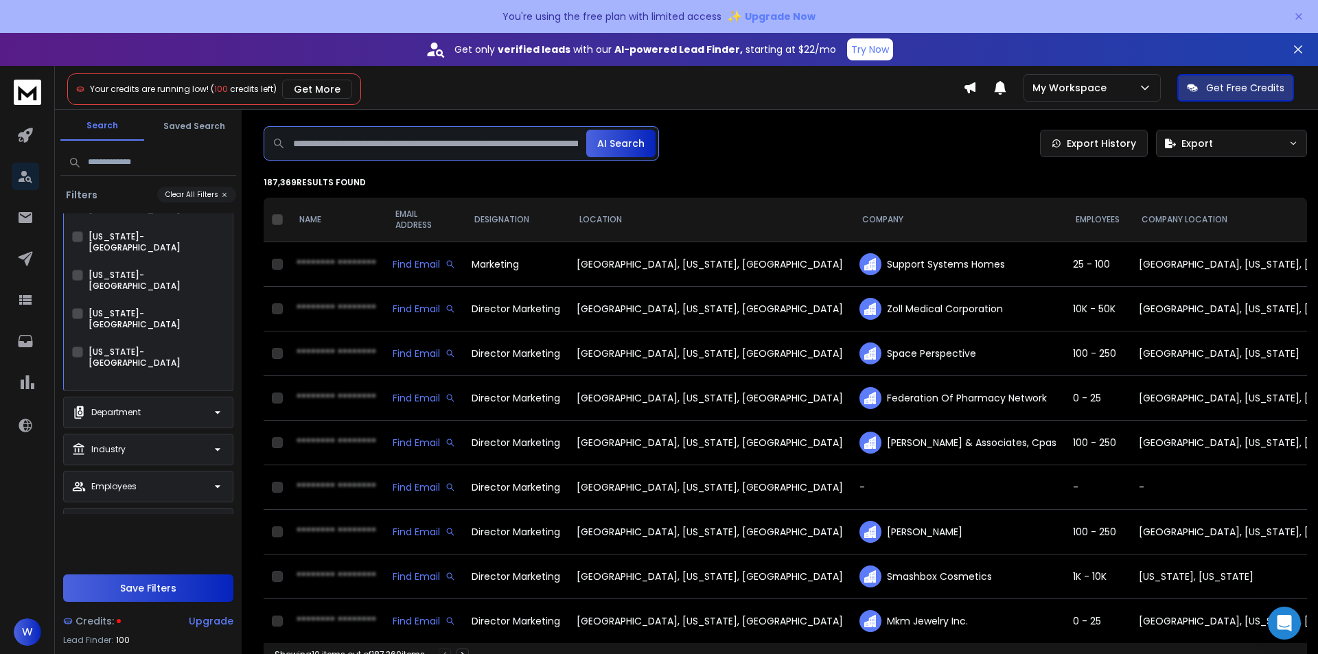
scroll to position [549, 0]
click at [140, 365] on p "Department" at bounding box center [115, 370] width 49 height 11
click at [131, 401] on div "Industry" at bounding box center [148, 408] width 152 height 14
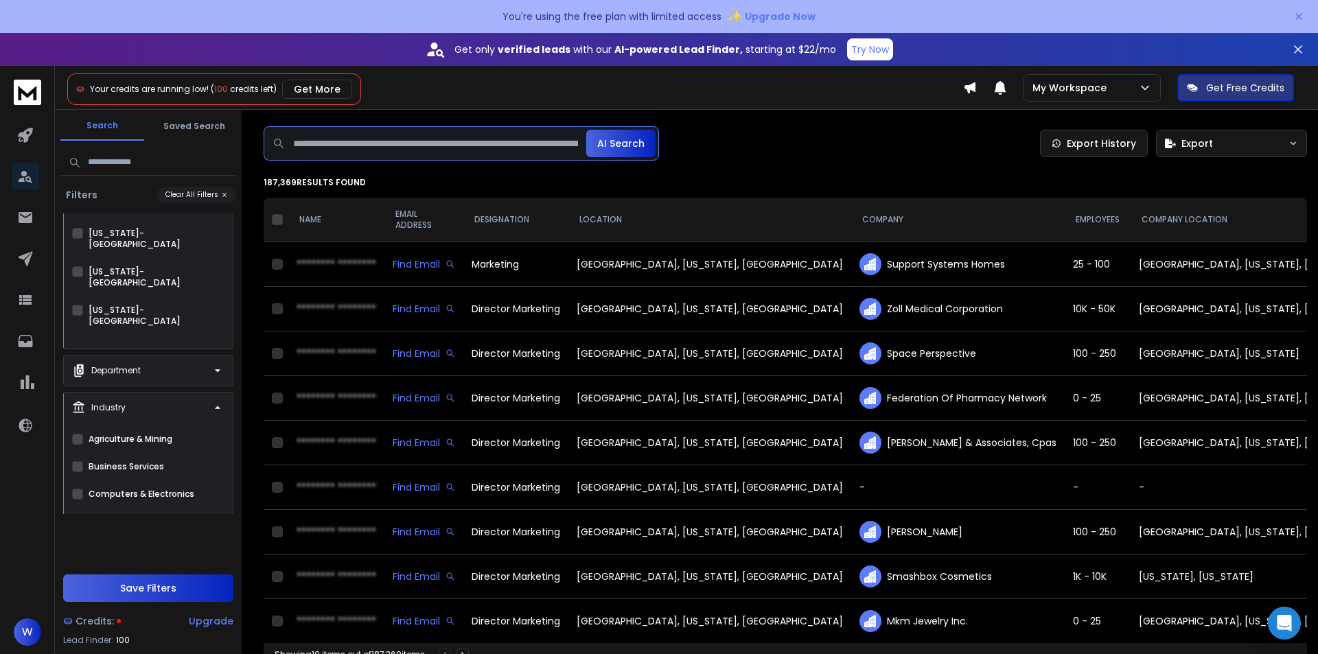
scroll to position [618, 0]
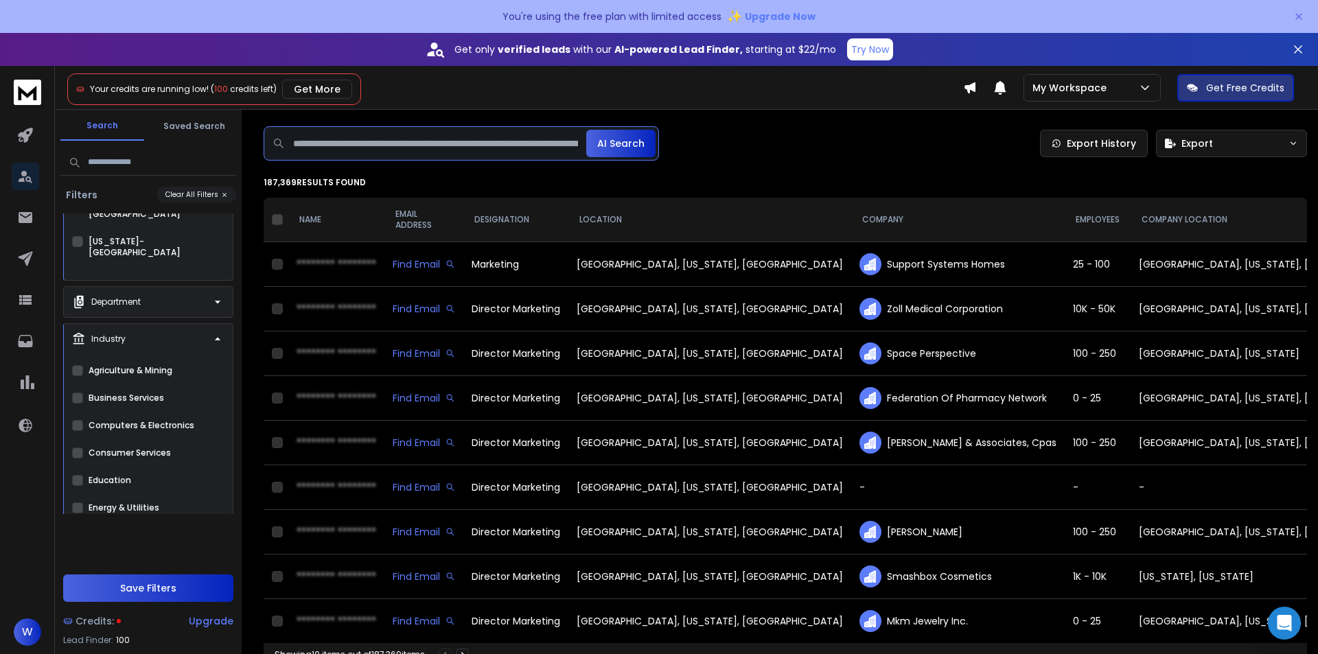
click at [124, 503] on label "Energy & Utilities" at bounding box center [124, 508] width 71 height 11
click at [83, 503] on Utilities "Energy & Utilities" at bounding box center [77, 508] width 11 height 11
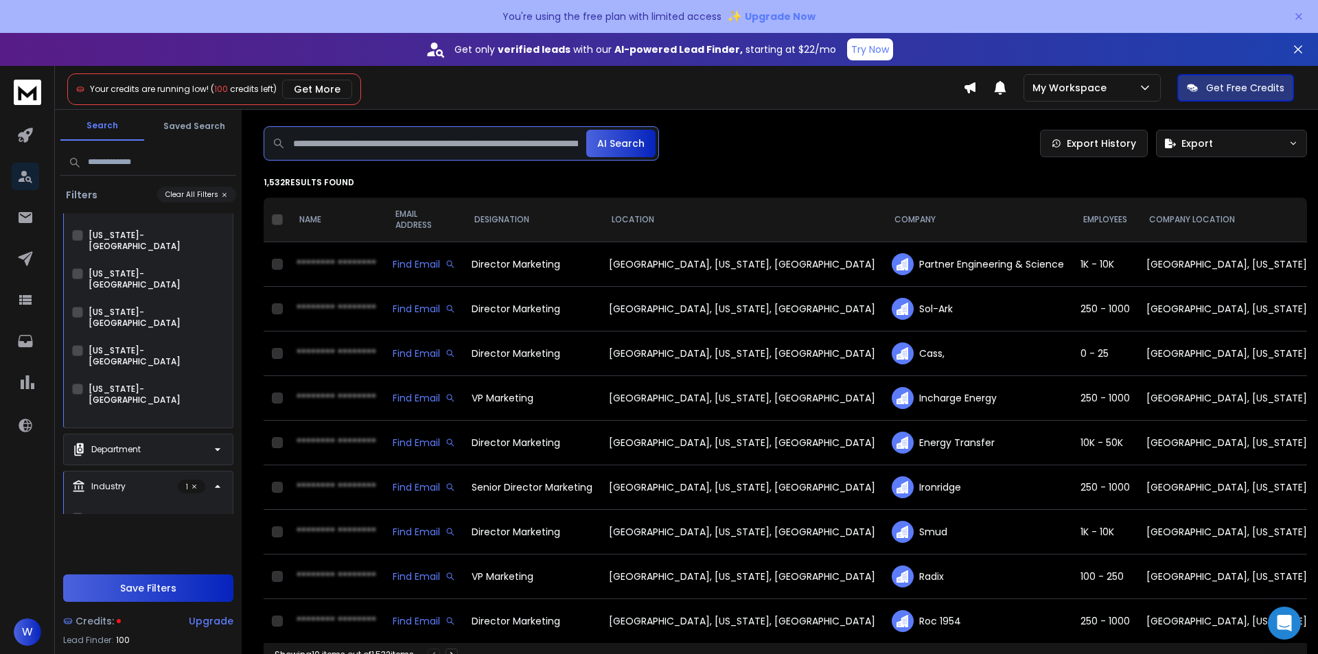
scroll to position [481, 0]
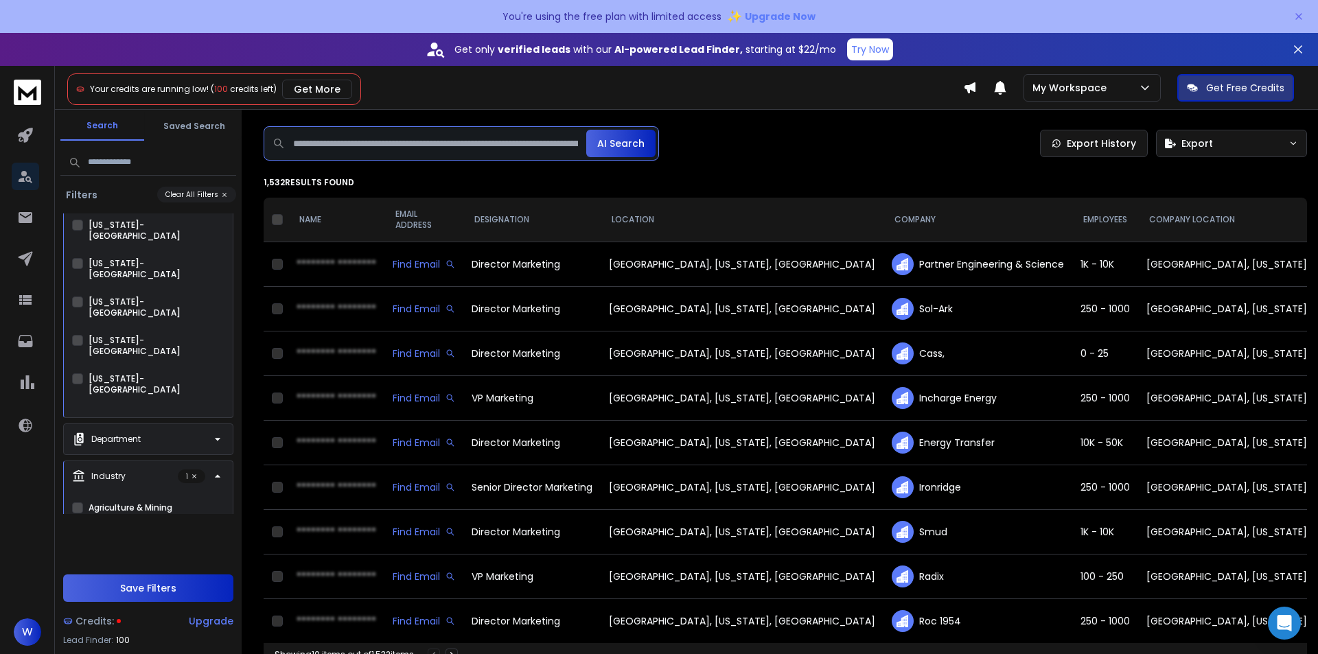
click at [141, 470] on div "Industry 1" at bounding box center [148, 477] width 152 height 14
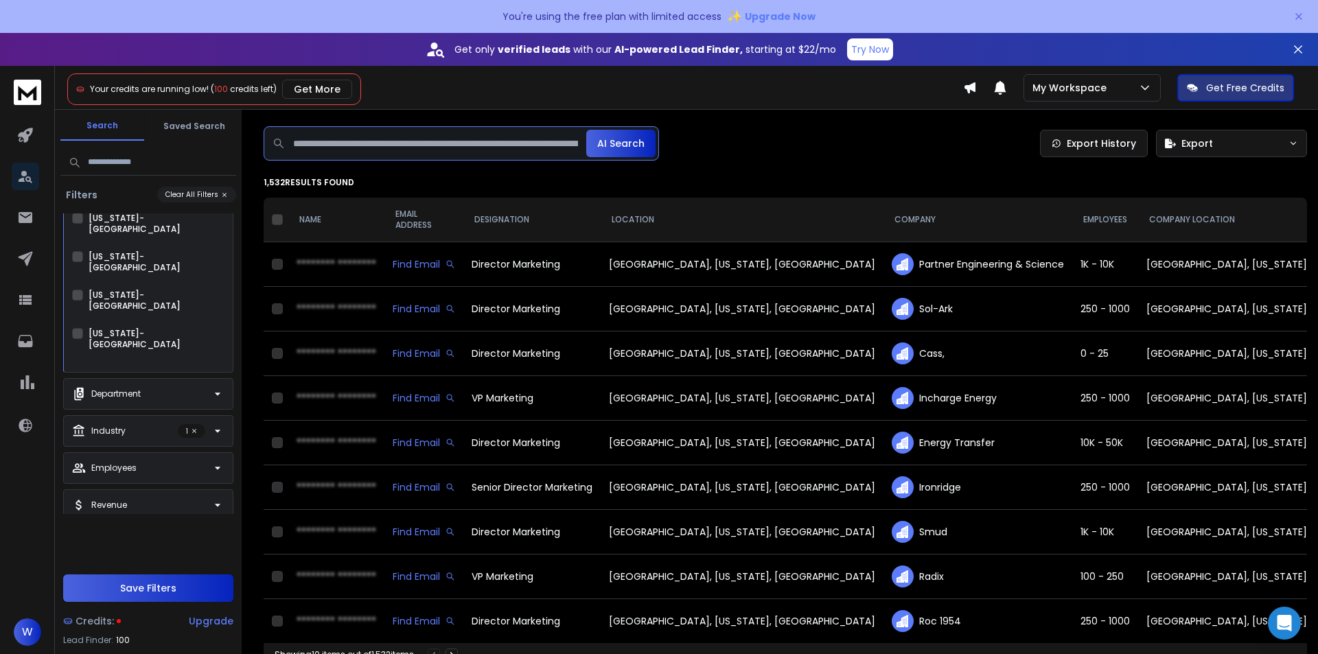
scroll to position [598, 0]
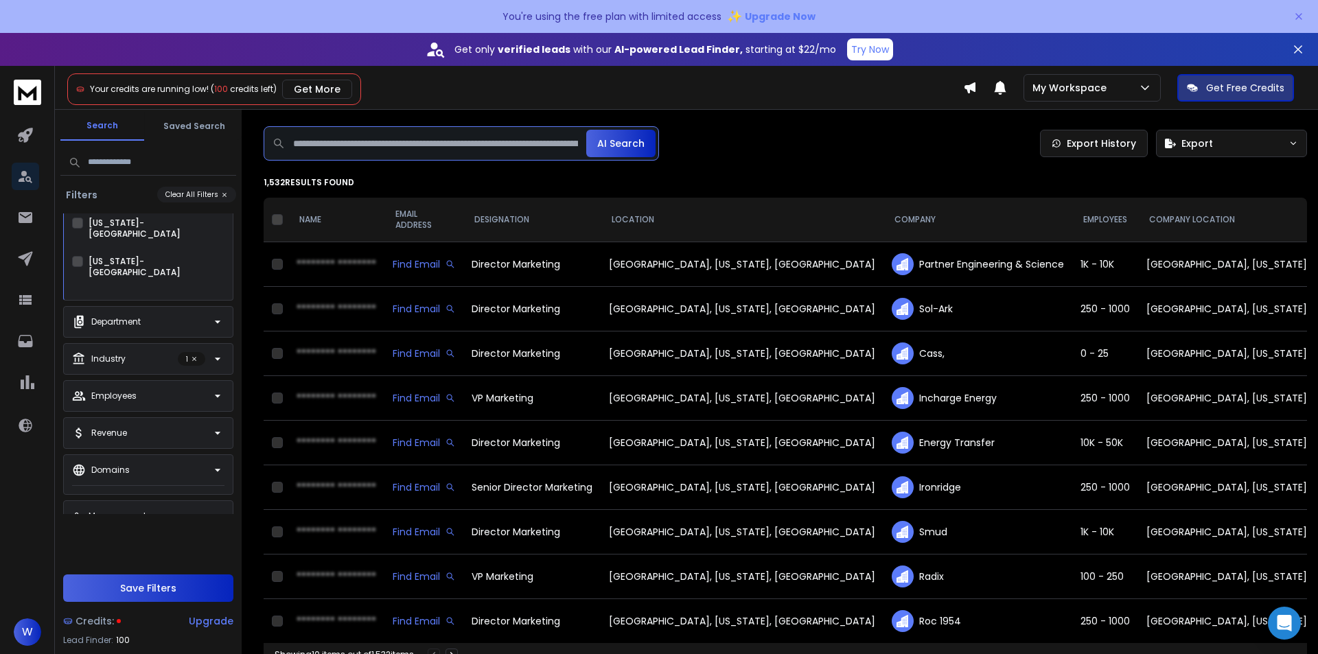
click at [152, 389] on div "Employees" at bounding box center [148, 396] width 152 height 14
click at [146, 463] on div "Domains" at bounding box center [148, 470] width 152 height 14
click at [136, 426] on div "Revenue" at bounding box center [148, 433] width 152 height 14
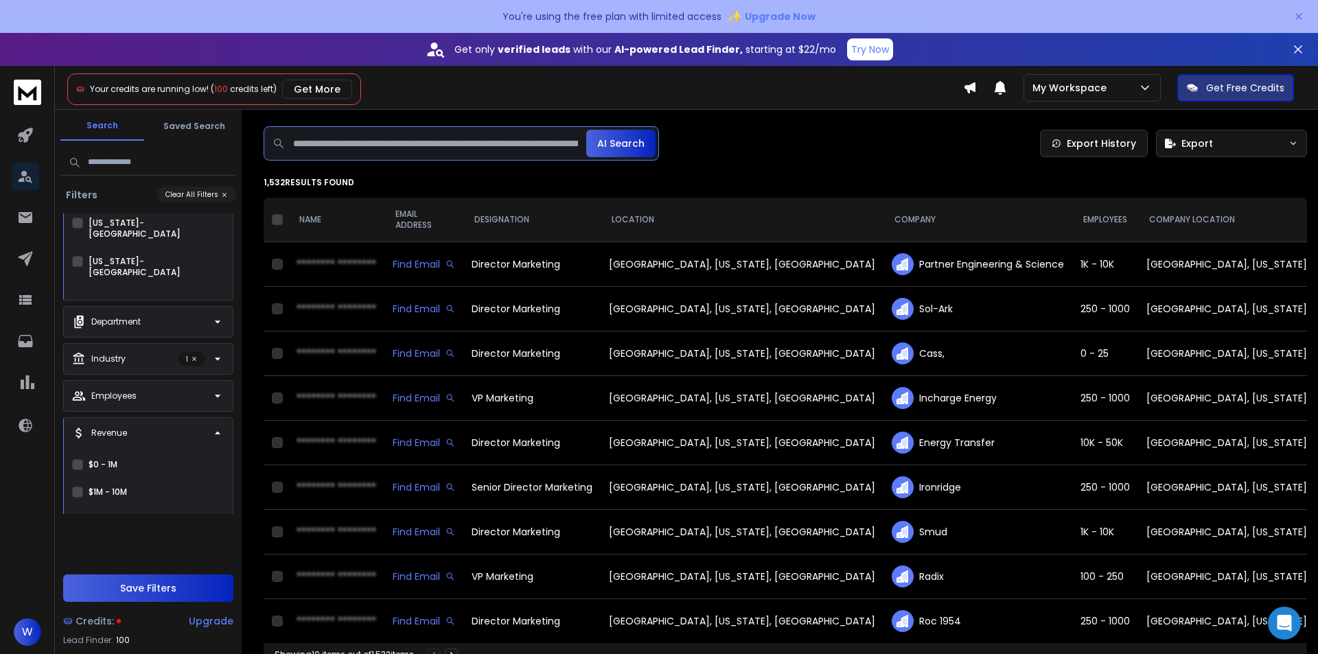
click at [136, 426] on div "Revenue" at bounding box center [148, 433] width 152 height 14
click at [151, 509] on div "Management" at bounding box center [148, 516] width 152 height 14
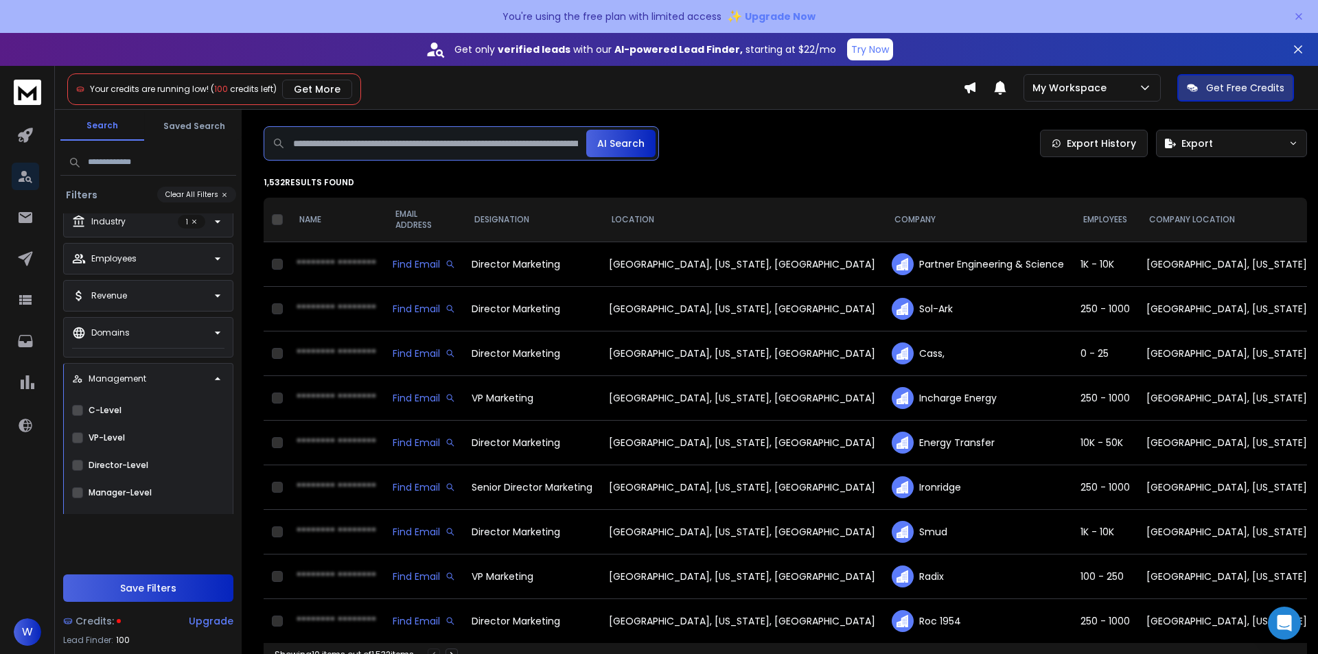
click at [111, 405] on label "C-Level" at bounding box center [105, 410] width 33 height 11
click at [83, 405] on button "C-Level" at bounding box center [77, 410] width 11 height 11
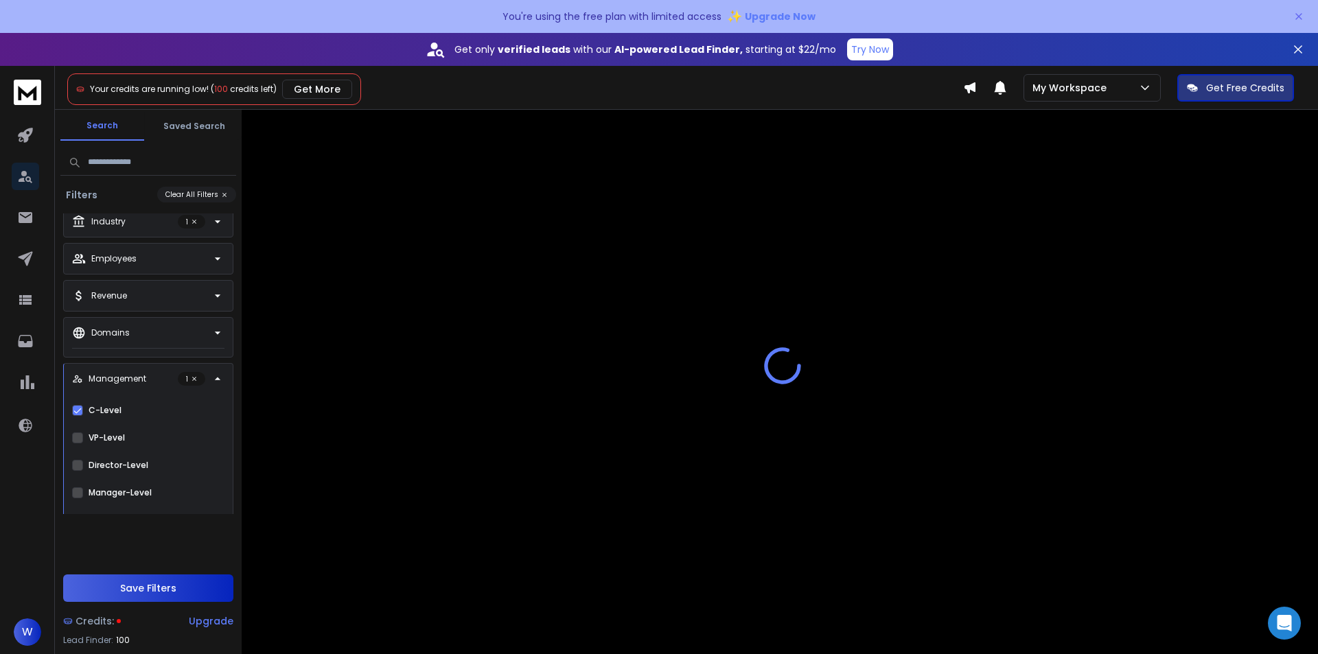
click at [102, 433] on label "VP-Level" at bounding box center [107, 438] width 36 height 11
click at [83, 433] on button "VP-Level" at bounding box center [77, 438] width 11 height 11
drag, startPoint x: 99, startPoint y: 349, endPoint x: 99, endPoint y: 373, distance: 23.3
click at [99, 460] on label "Director-Level" at bounding box center [119, 465] width 60 height 11
click at [83, 460] on button "Director-Level" at bounding box center [77, 465] width 11 height 11
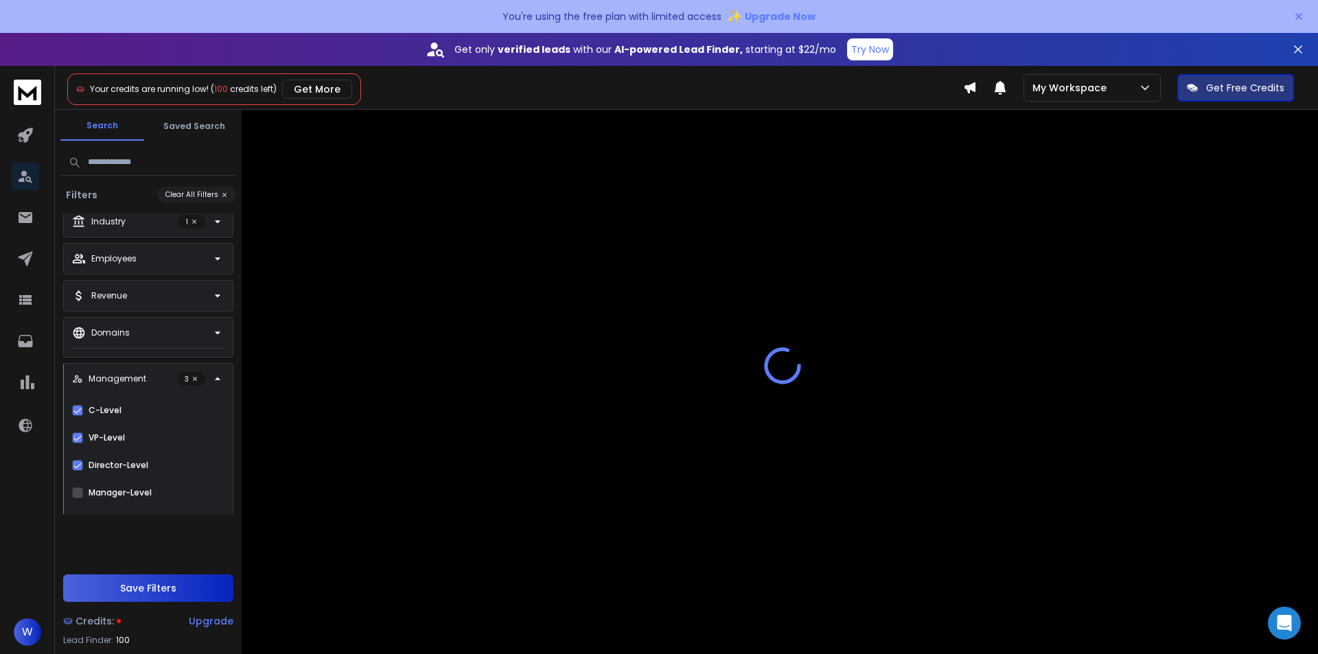
click at [99, 487] on label "Manager-Level" at bounding box center [120, 492] width 63 height 11
click at [83, 487] on button "Manager-Level" at bounding box center [77, 492] width 11 height 11
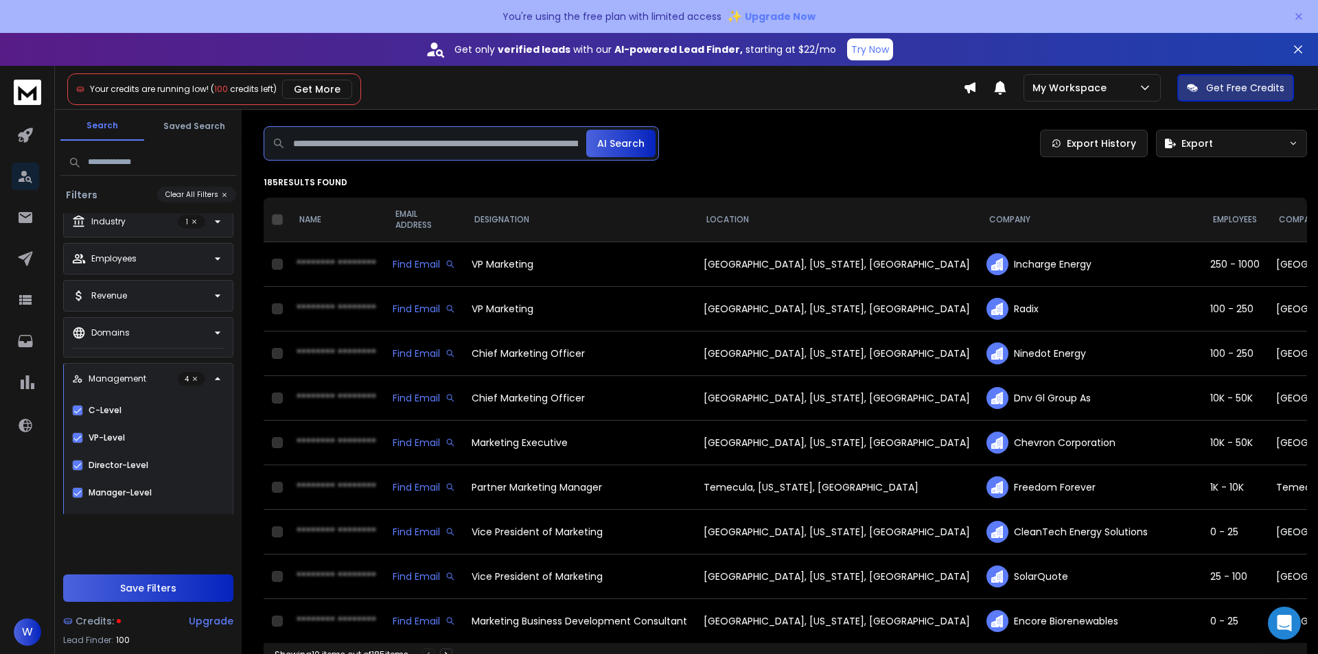
click at [135, 373] on p "Management" at bounding box center [118, 378] width 58 height 11
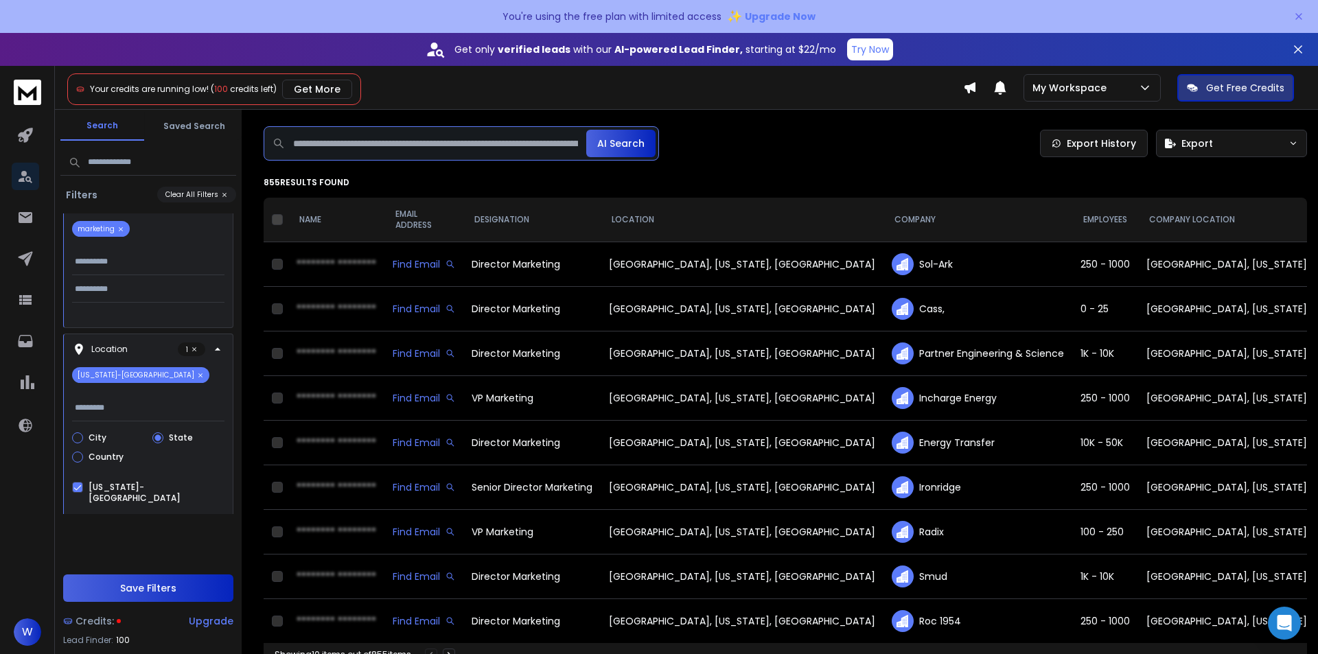
scroll to position [0, 0]
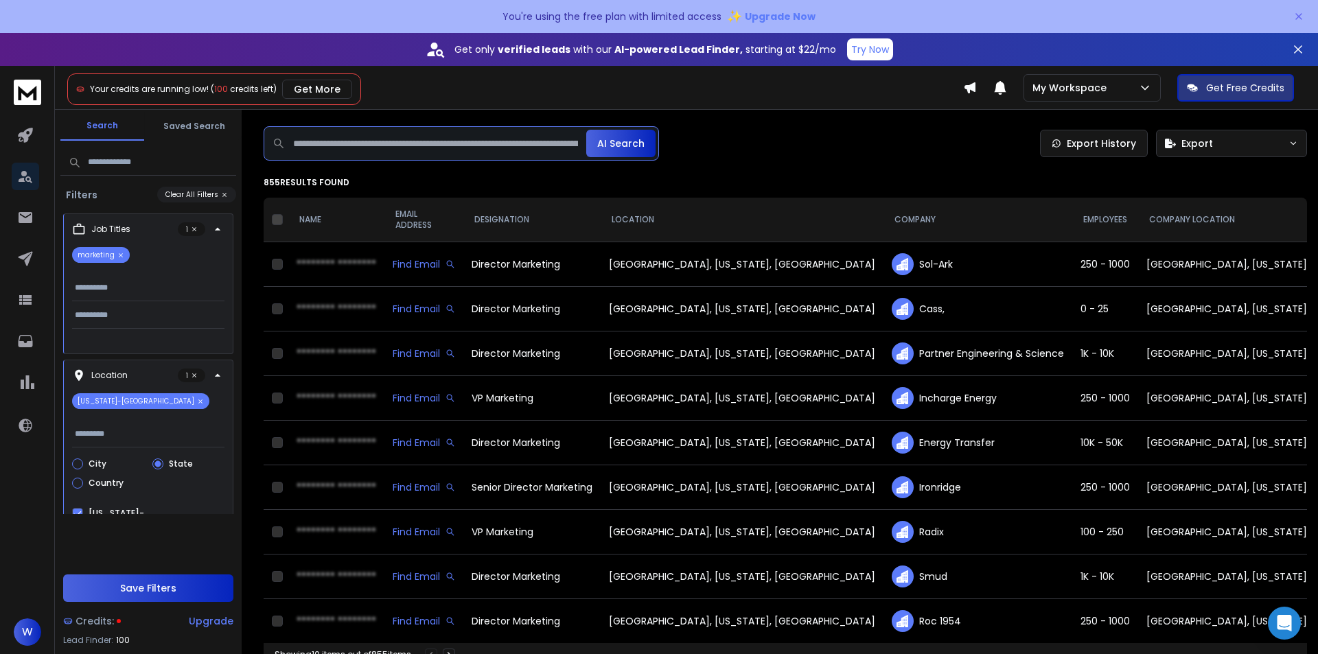
click at [191, 373] on icon at bounding box center [194, 375] width 7 height 7
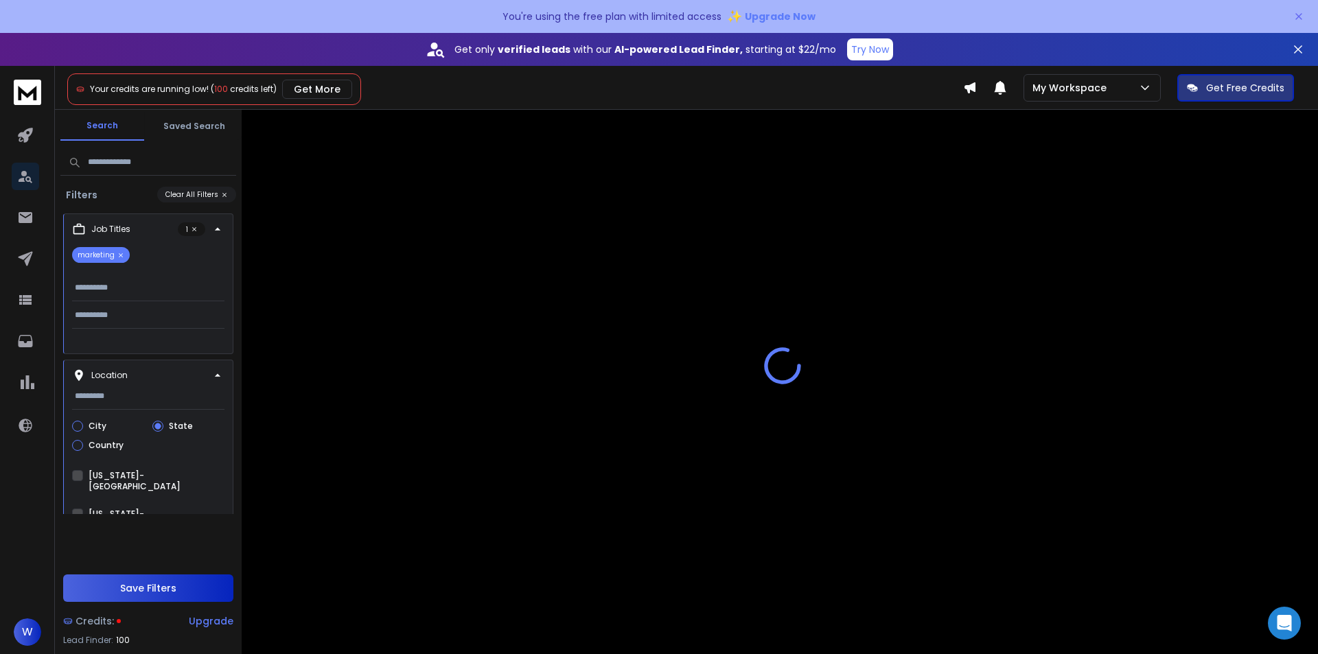
click at [143, 376] on div "Location" at bounding box center [148, 376] width 152 height 14
click at [93, 424] on label "City" at bounding box center [98, 426] width 18 height 11
click at [83, 424] on button "City" at bounding box center [77, 426] width 11 height 11
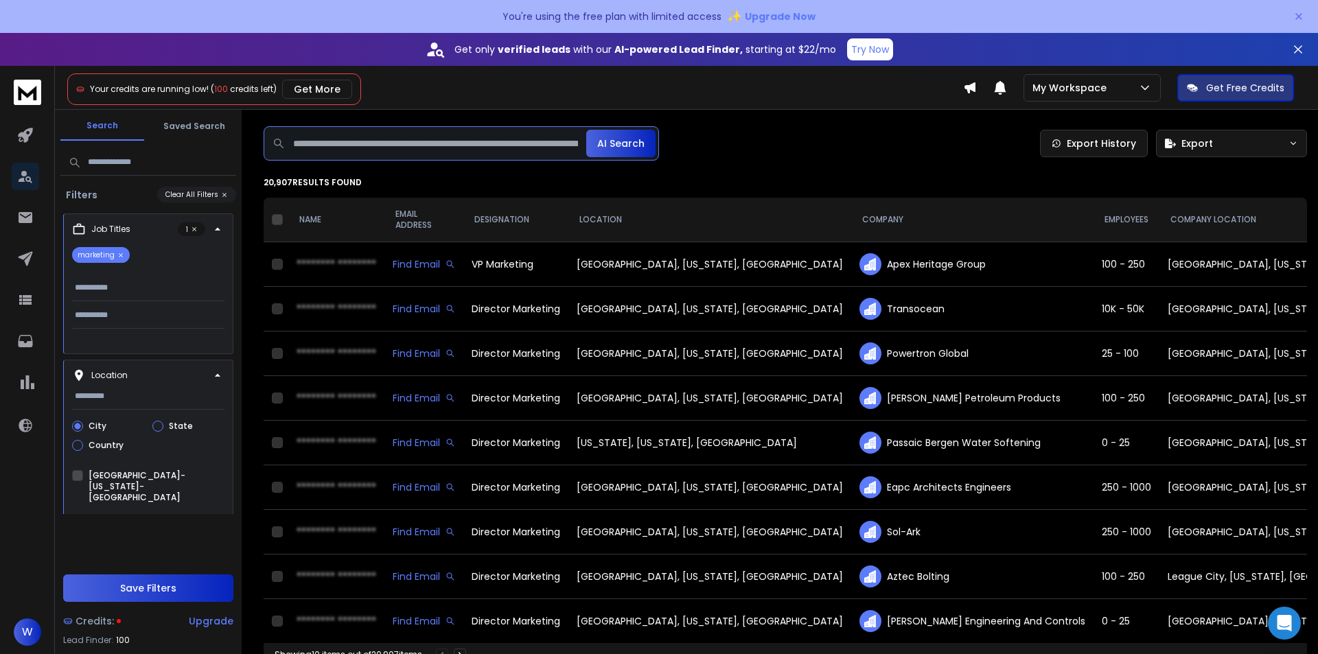
click at [91, 444] on label "Country" at bounding box center [106, 445] width 35 height 11
click at [83, 444] on button "Country" at bounding box center [77, 445] width 11 height 11
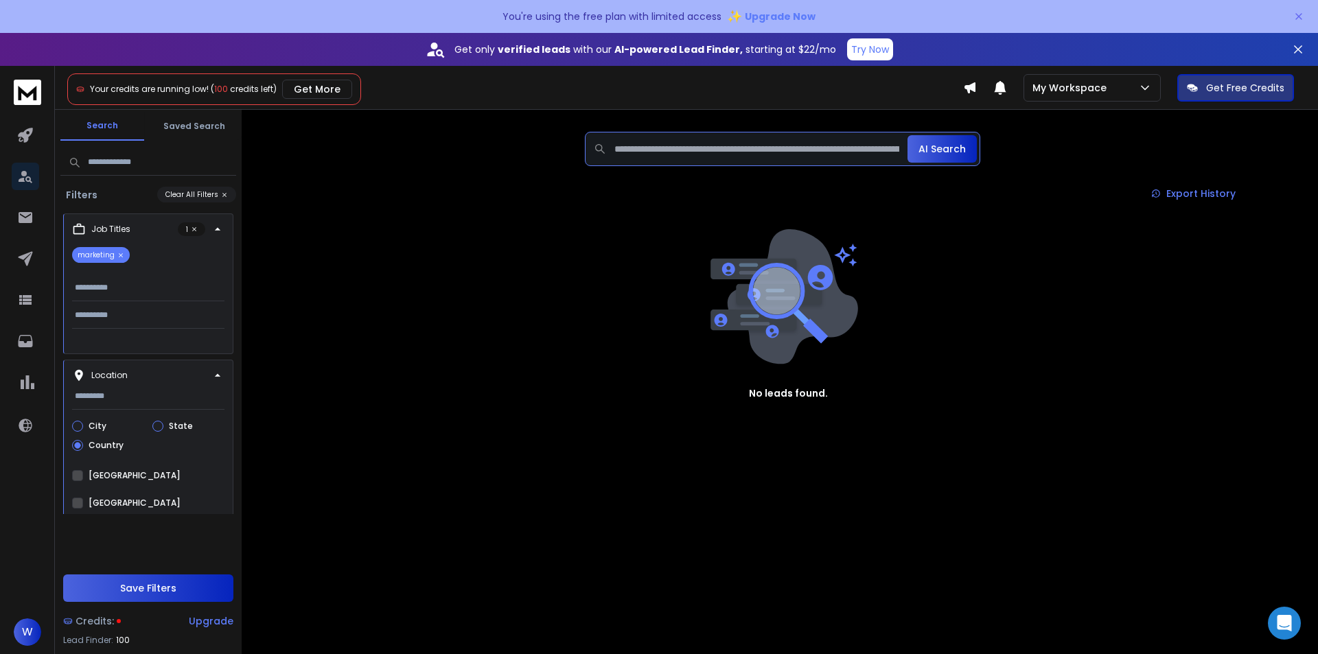
scroll to position [69, 0]
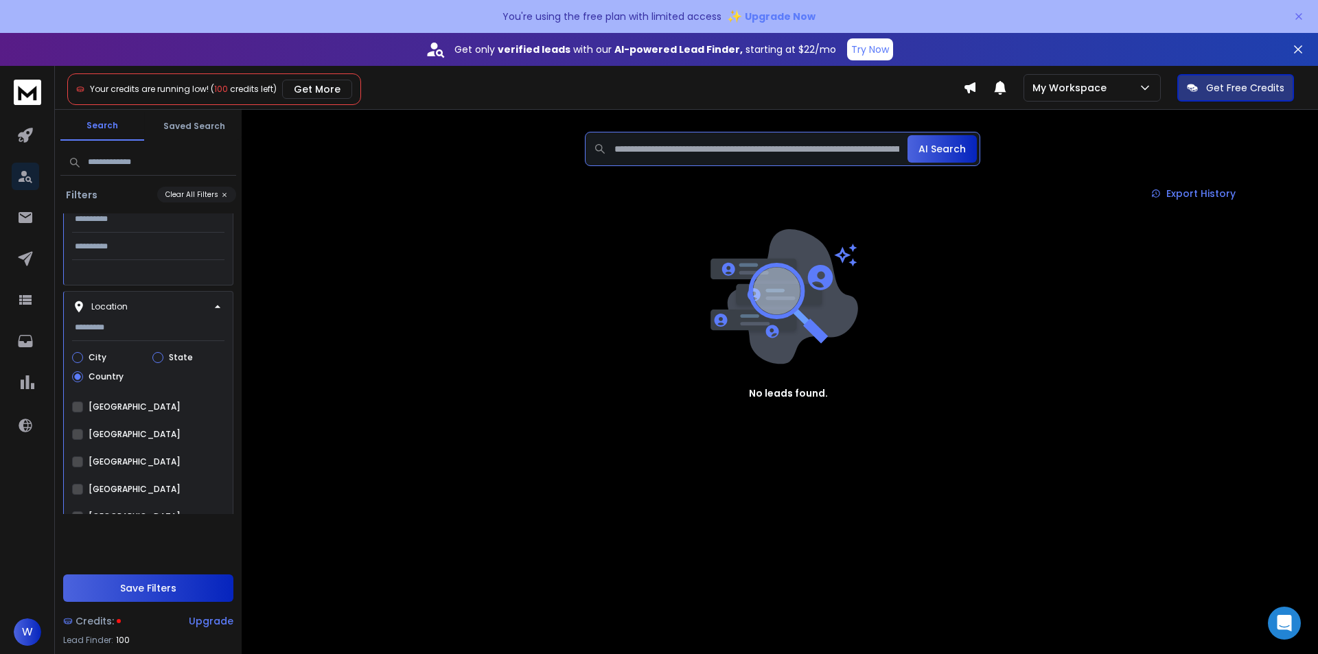
click at [104, 404] on label "[GEOGRAPHIC_DATA]" at bounding box center [135, 407] width 92 height 11
click at [83, 404] on States "[GEOGRAPHIC_DATA]" at bounding box center [77, 407] width 11 height 11
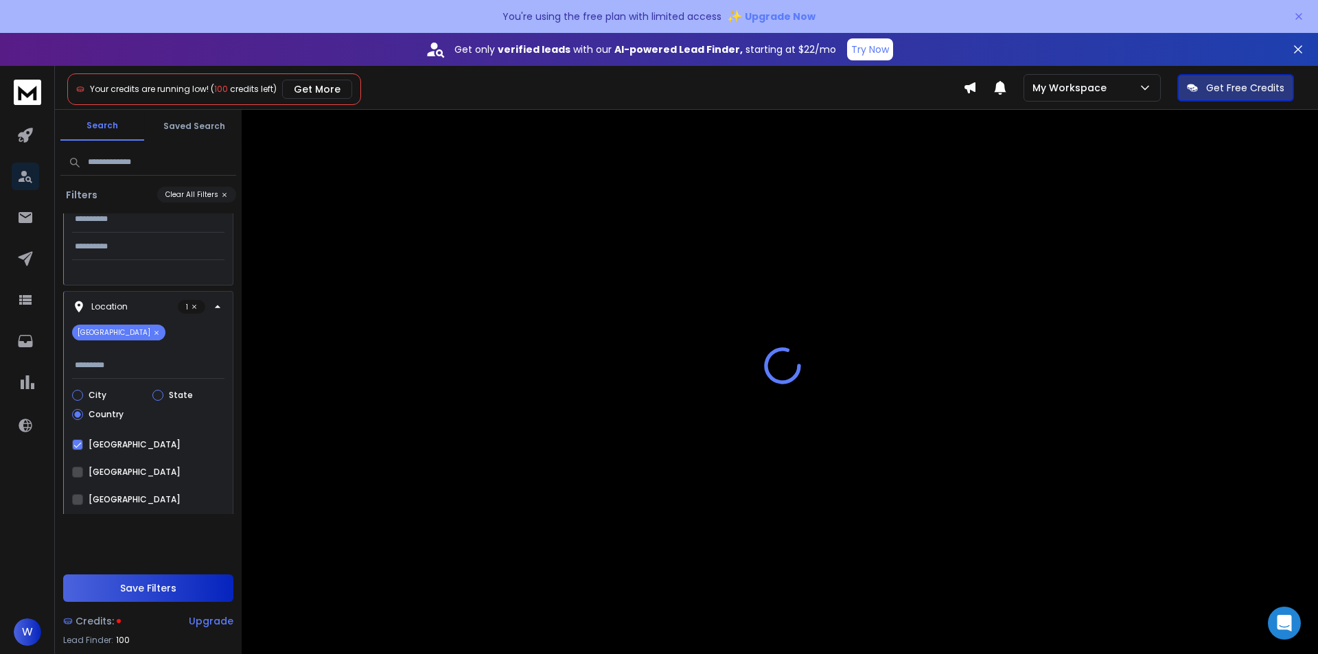
scroll to position [0, 0]
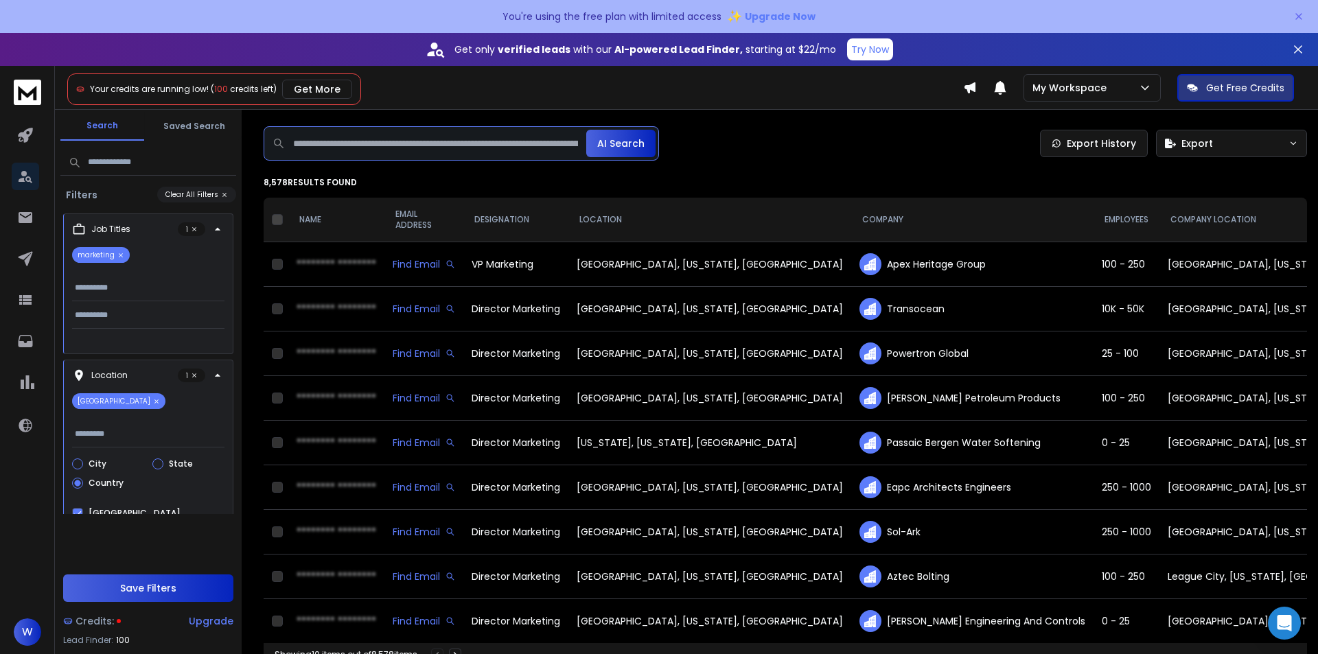
click at [155, 227] on div "Job Titles 1" at bounding box center [148, 229] width 152 height 14
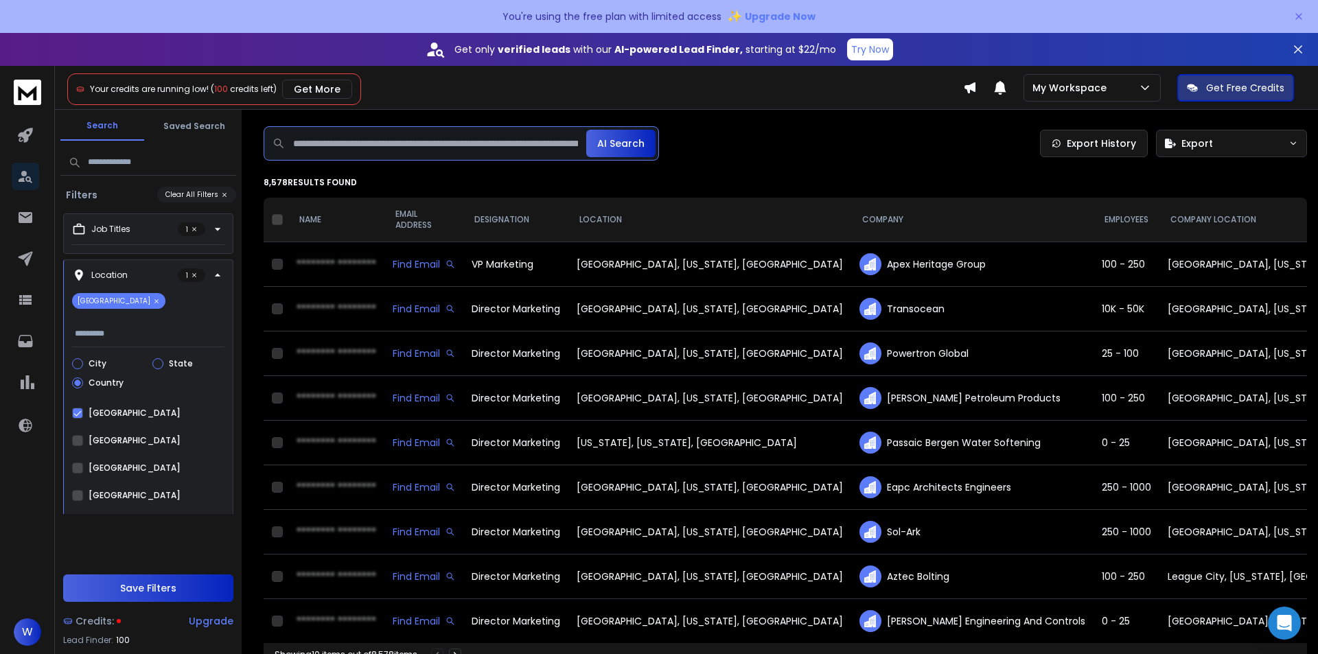
click at [134, 283] on div "[GEOGRAPHIC_DATA]" at bounding box center [148, 301] width 152 height 38
click at [140, 277] on div "Location 1" at bounding box center [148, 275] width 152 height 14
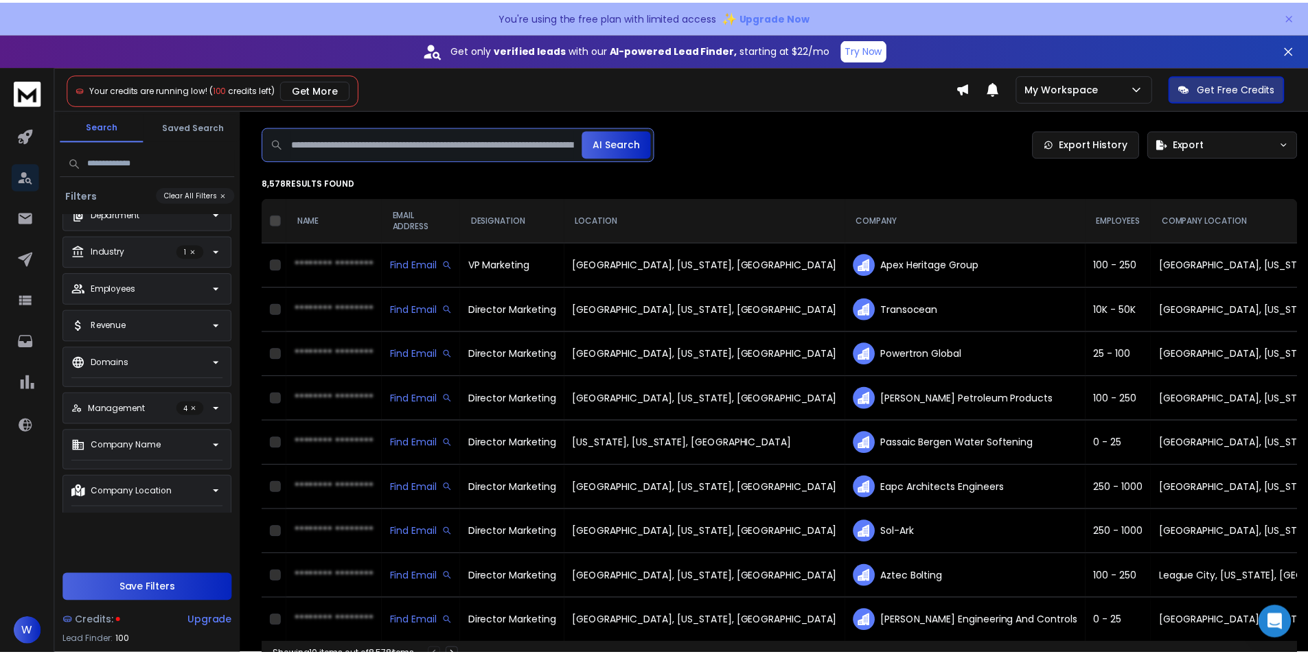
scroll to position [109, 0]
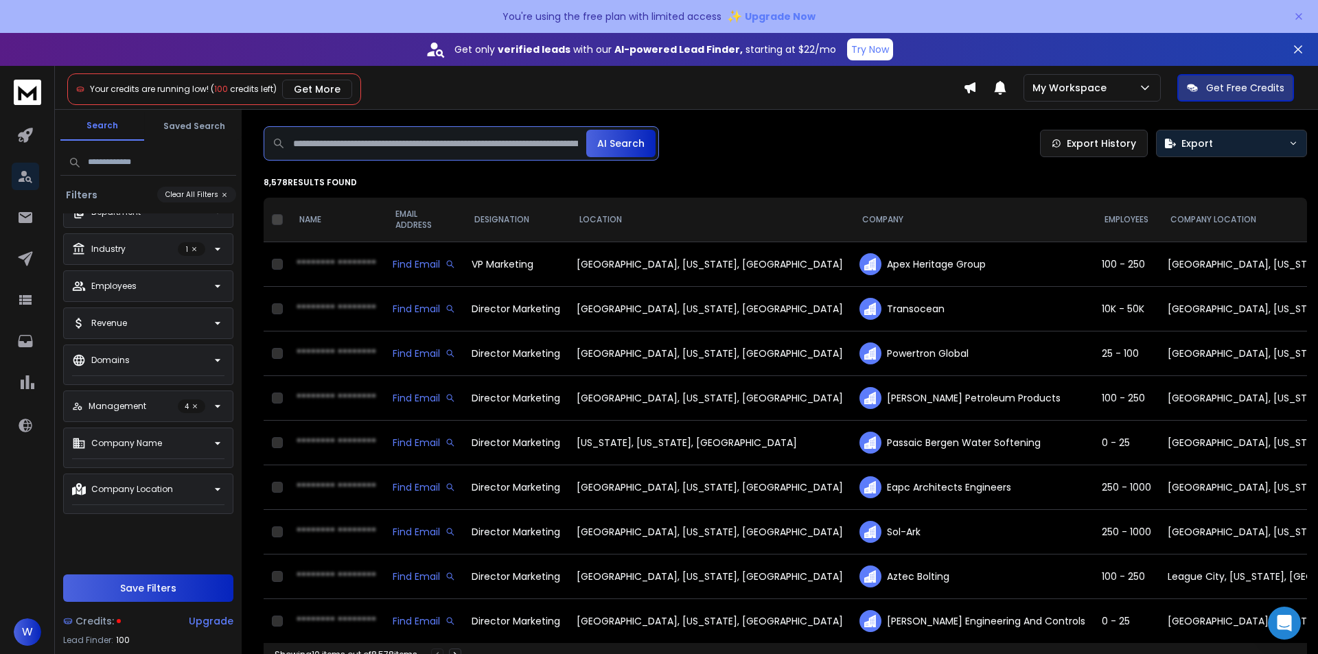
click at [1203, 139] on span "Export" at bounding box center [1198, 144] width 32 height 14
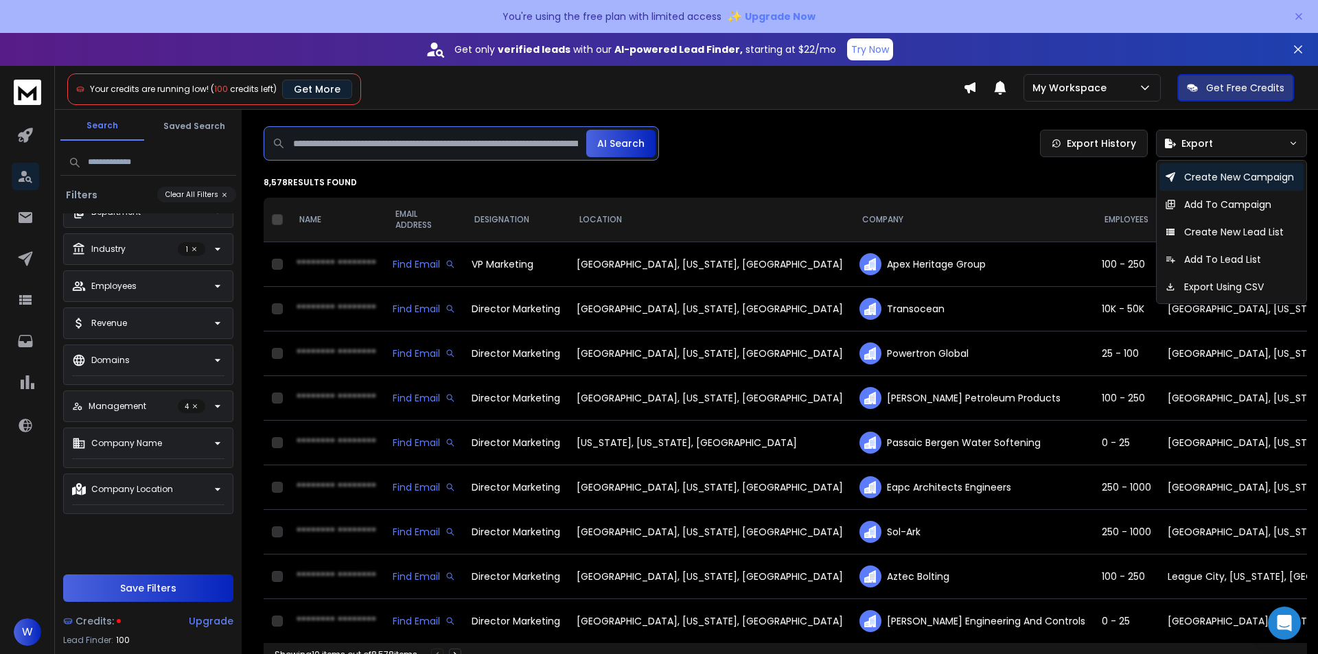
click at [325, 88] on button "Get More" at bounding box center [317, 89] width 70 height 19
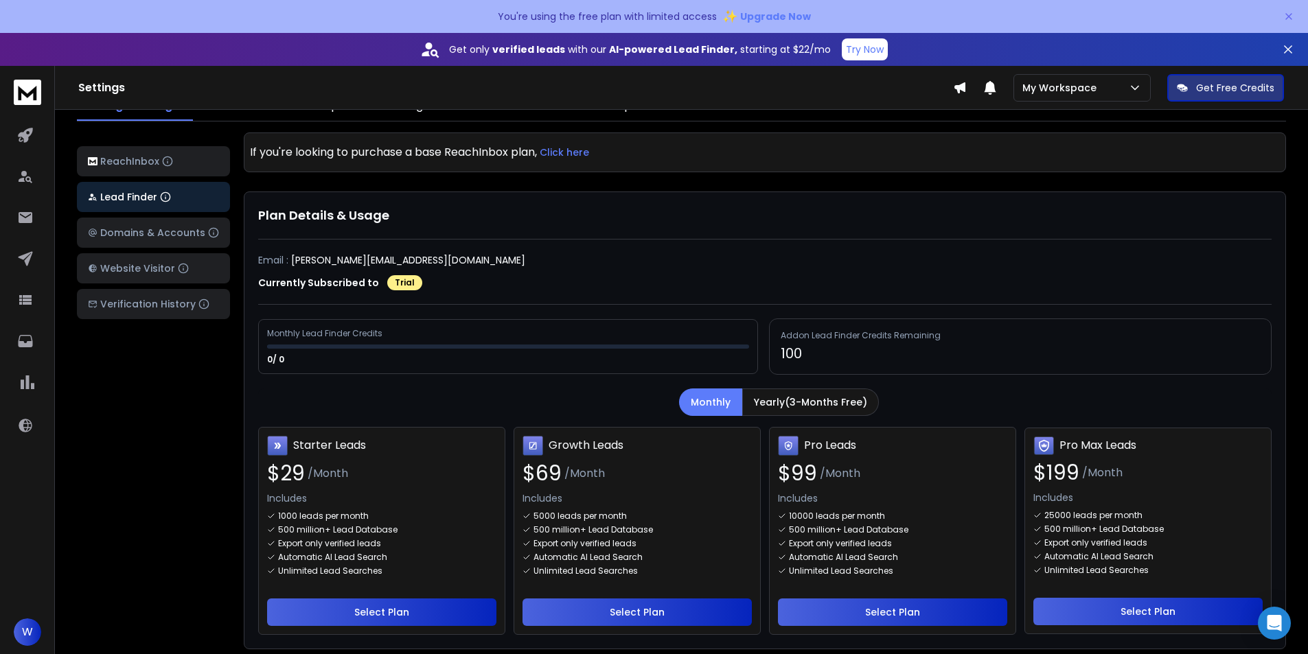
scroll to position [57, 0]
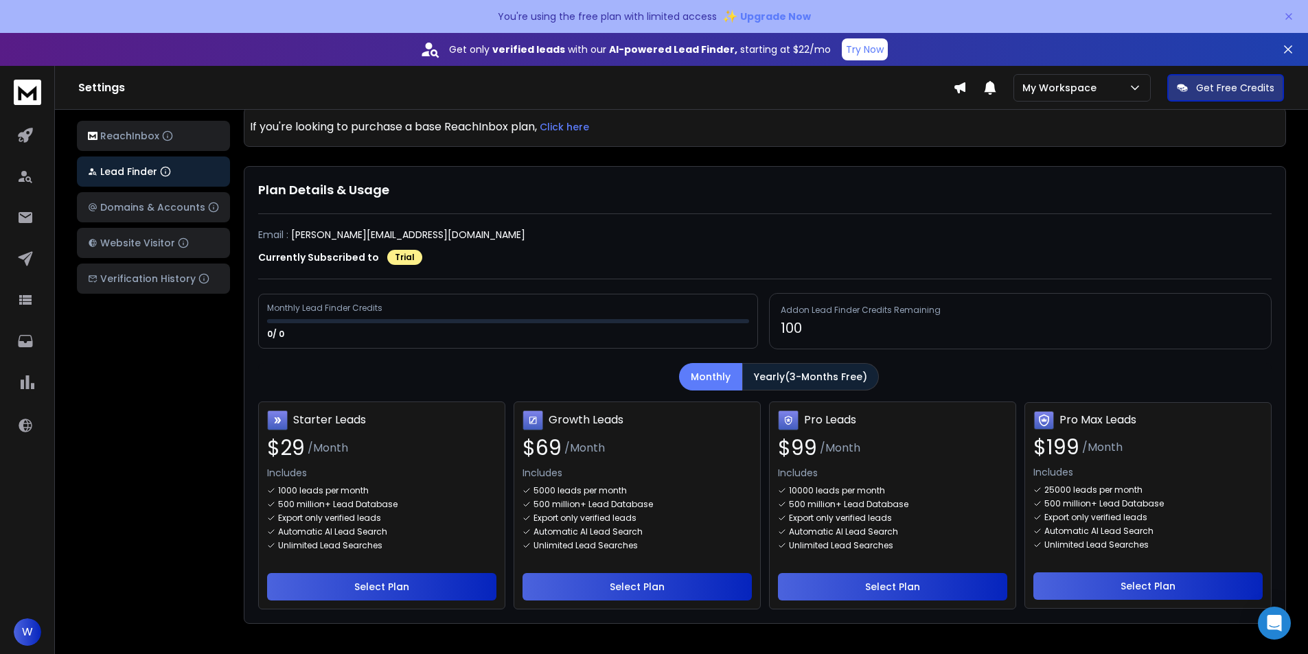
click at [844, 380] on button "Yearly(3-Months Free)" at bounding box center [810, 376] width 137 height 27
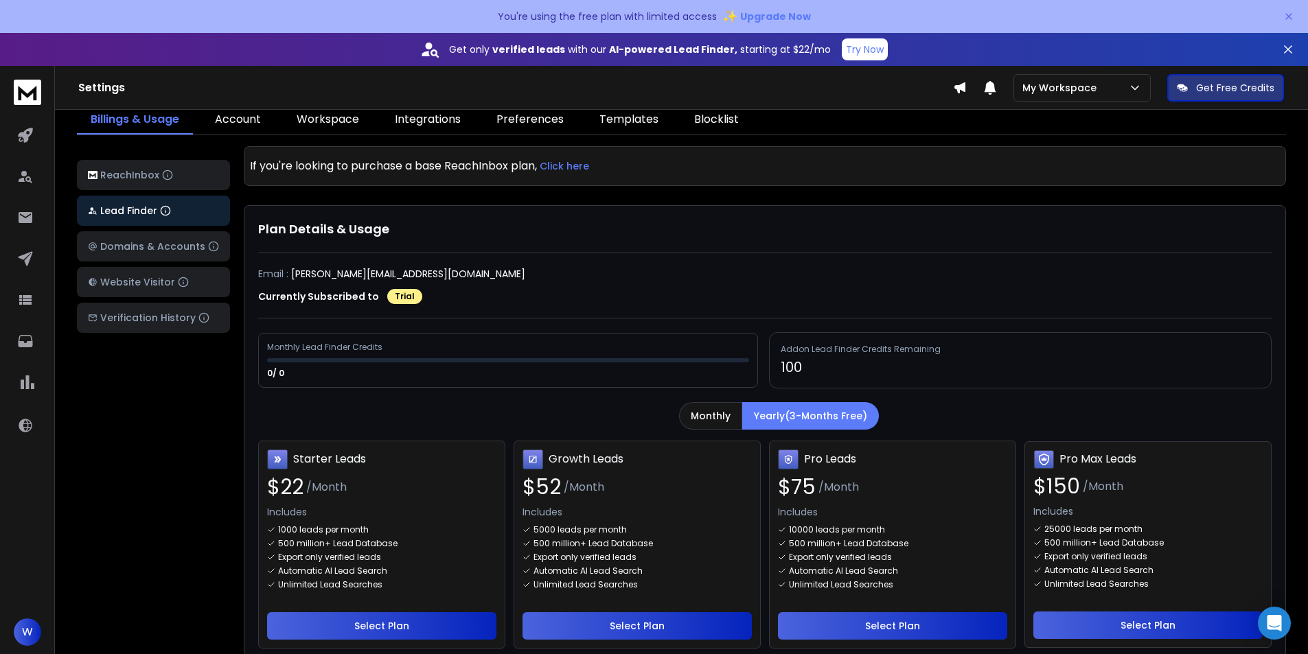
scroll to position [0, 0]
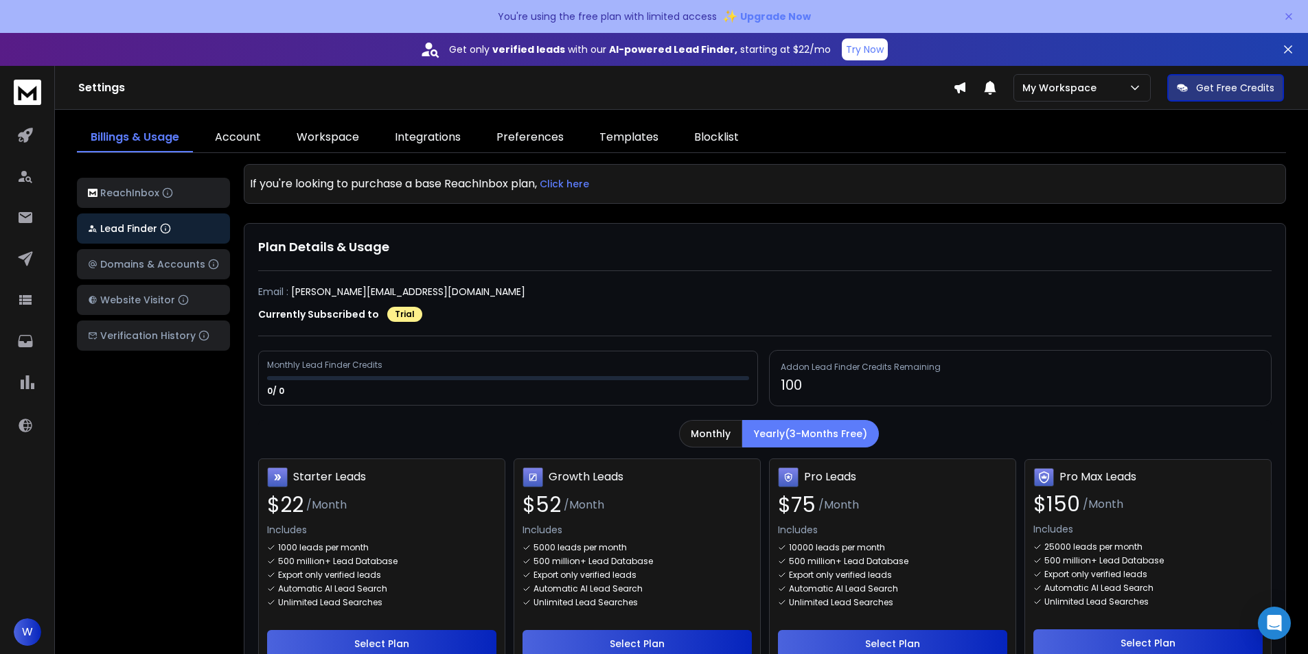
click at [156, 269] on button "Domains & Accounts" at bounding box center [153, 264] width 153 height 30
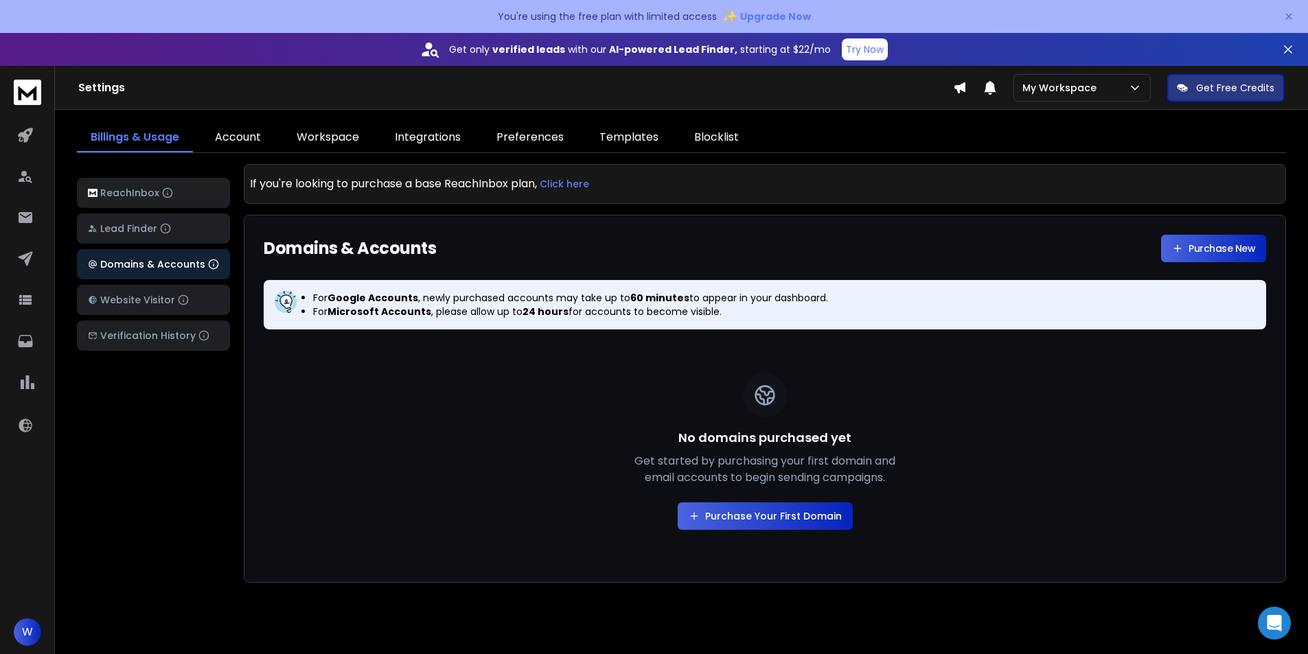
click at [768, 547] on div "No domains purchased yet Get started by purchasing your first domain and email …" at bounding box center [765, 452] width 1002 height 222
click at [762, 530] on link "Purchase Your First Domain" at bounding box center [765, 516] width 175 height 27
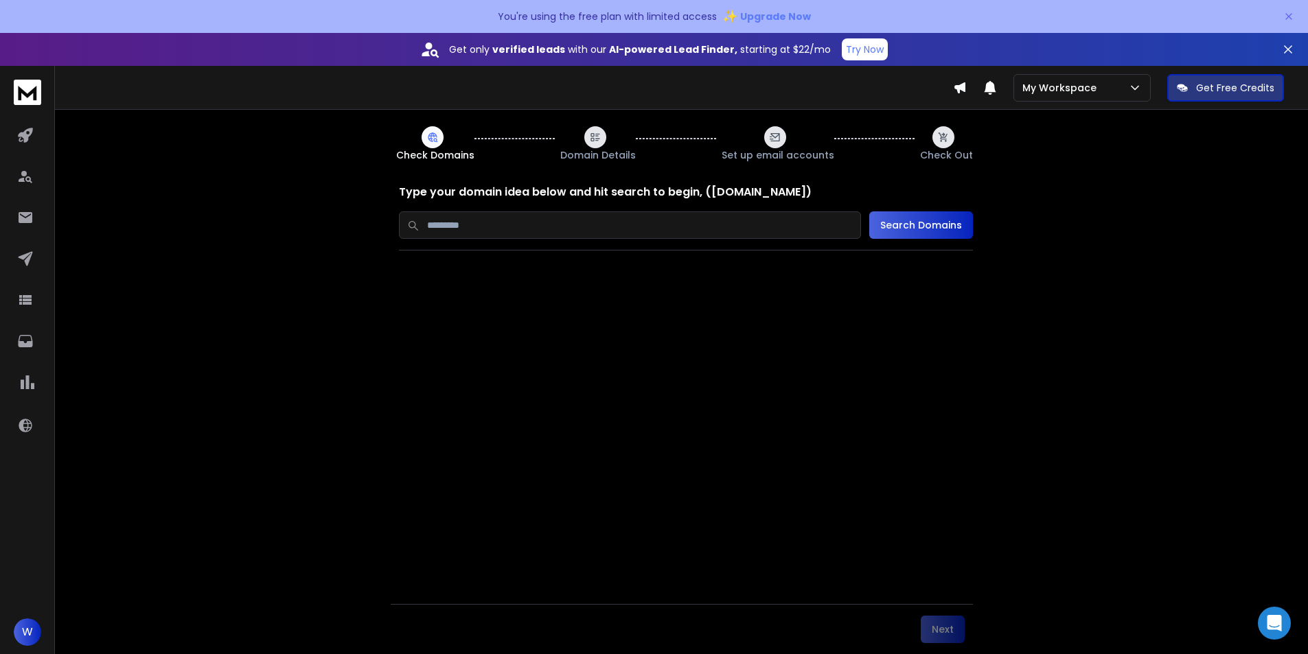
click at [599, 132] on icon at bounding box center [595, 137] width 11 height 11
click at [777, 130] on div at bounding box center [775, 137] width 22 height 22
click at [959, 126] on div "Check Out" at bounding box center [944, 144] width 58 height 36
click at [518, 229] on input at bounding box center [630, 224] width 462 height 27
type input "********"
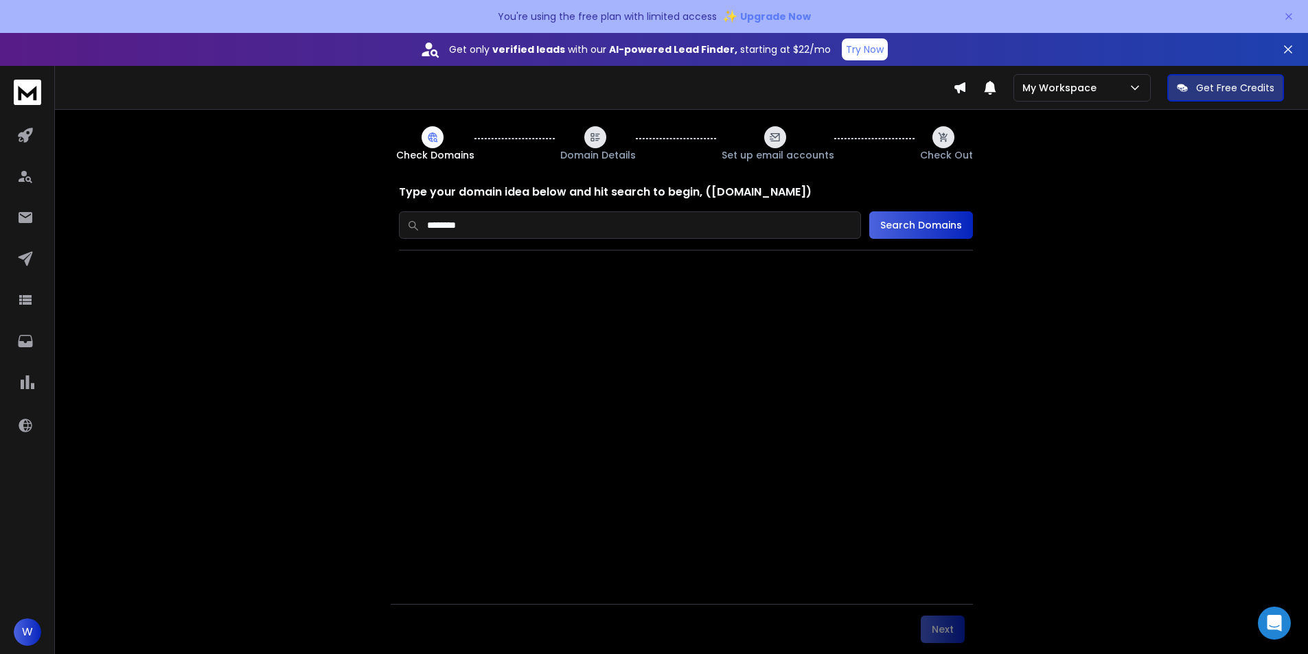
click at [907, 228] on button "Search Domains" at bounding box center [921, 224] width 104 height 27
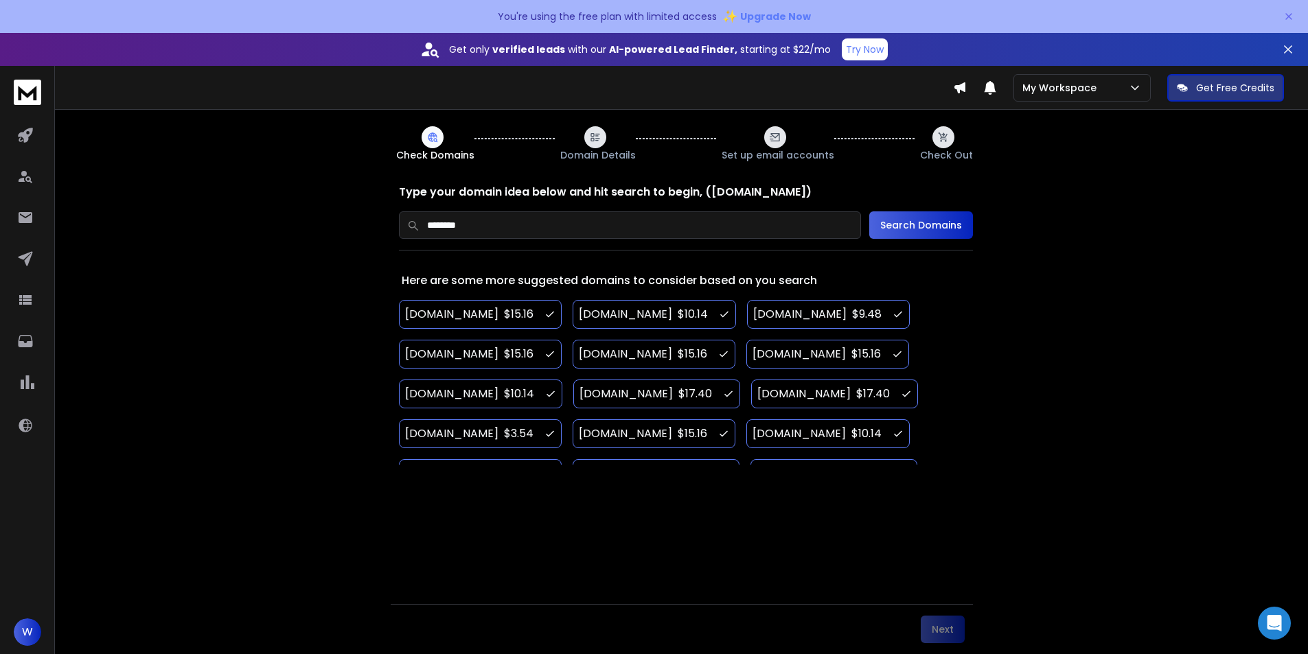
click at [441, 319] on h3 "[DOMAIN_NAME]" at bounding box center [451, 314] width 93 height 16
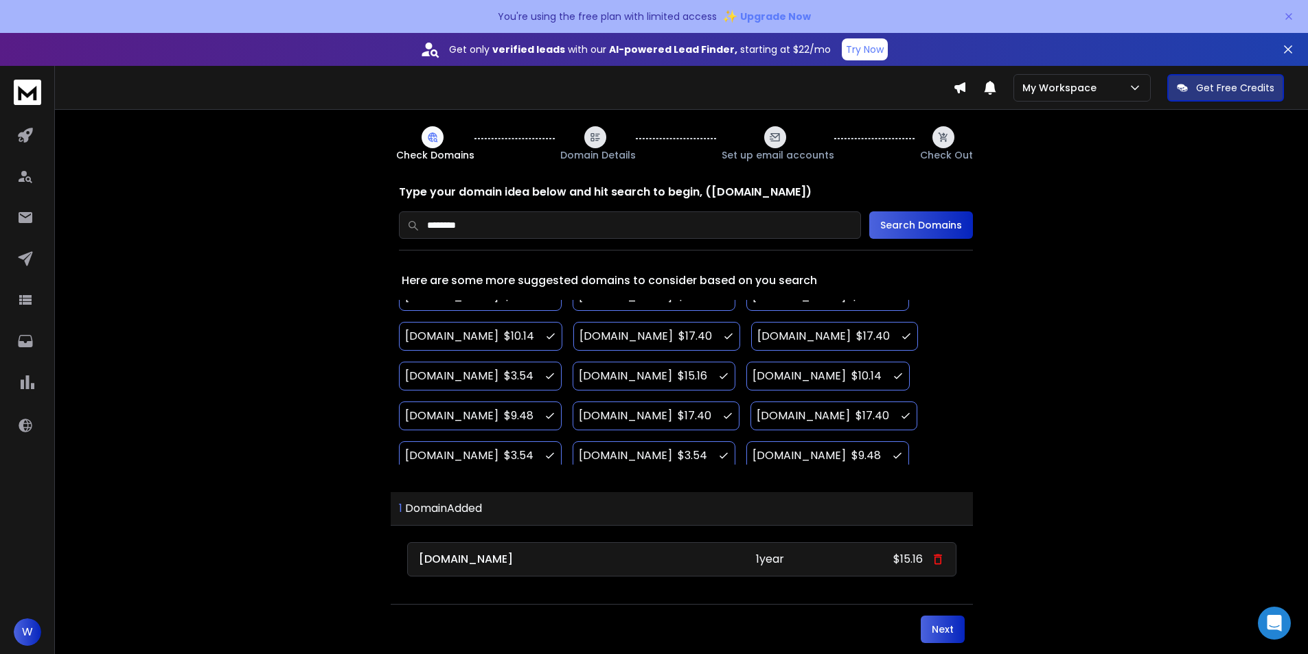
scroll to position [113, 0]
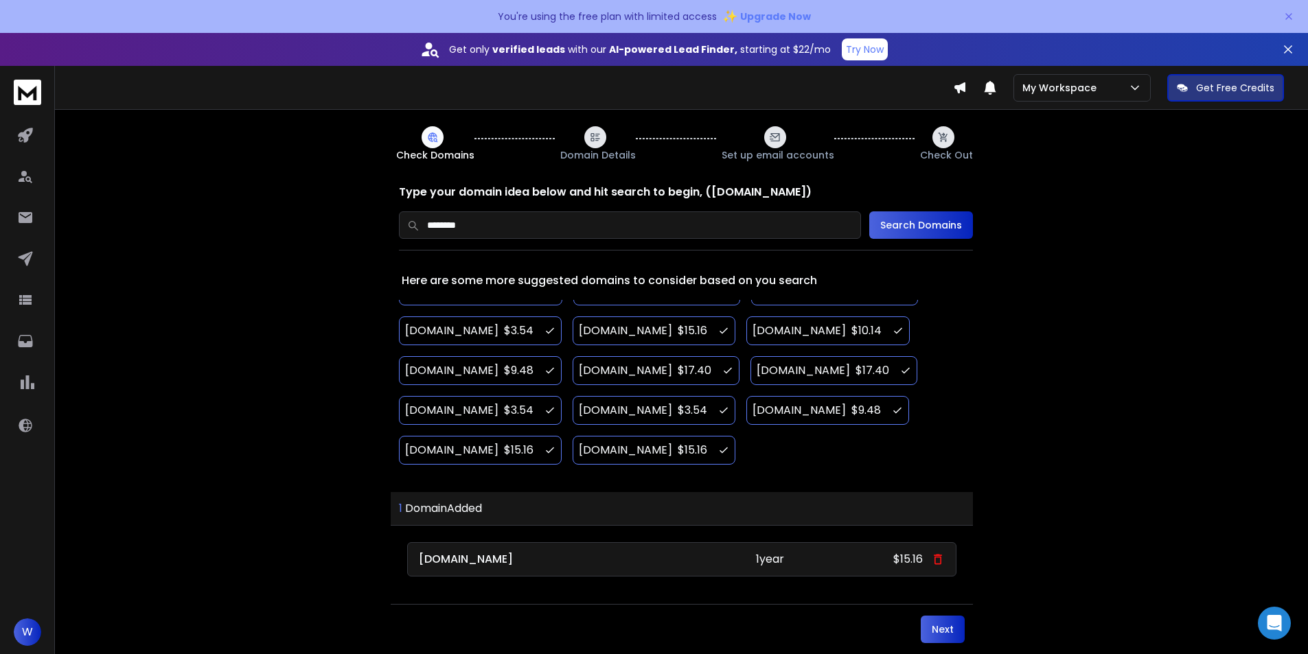
click at [965, 628] on div "Next" at bounding box center [682, 629] width 582 height 50
click at [941, 627] on button "Next" at bounding box center [943, 629] width 44 height 27
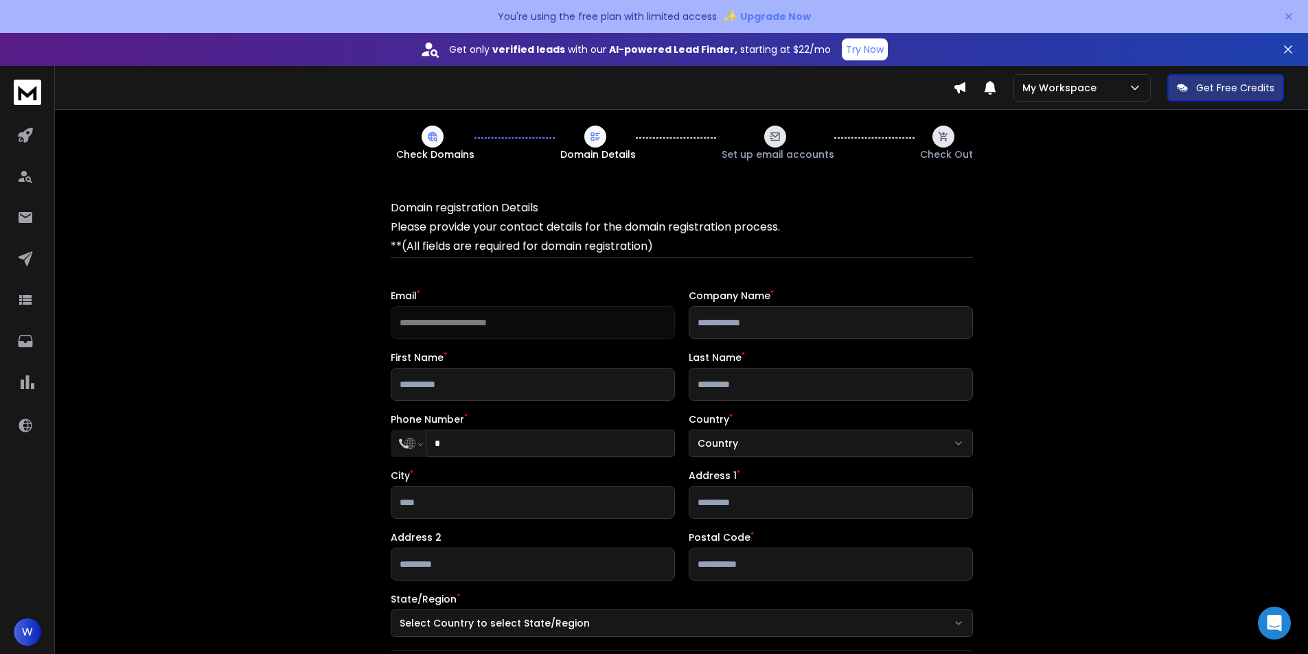
scroll to position [0, 0]
click at [20, 135] on icon at bounding box center [25, 135] width 15 height 15
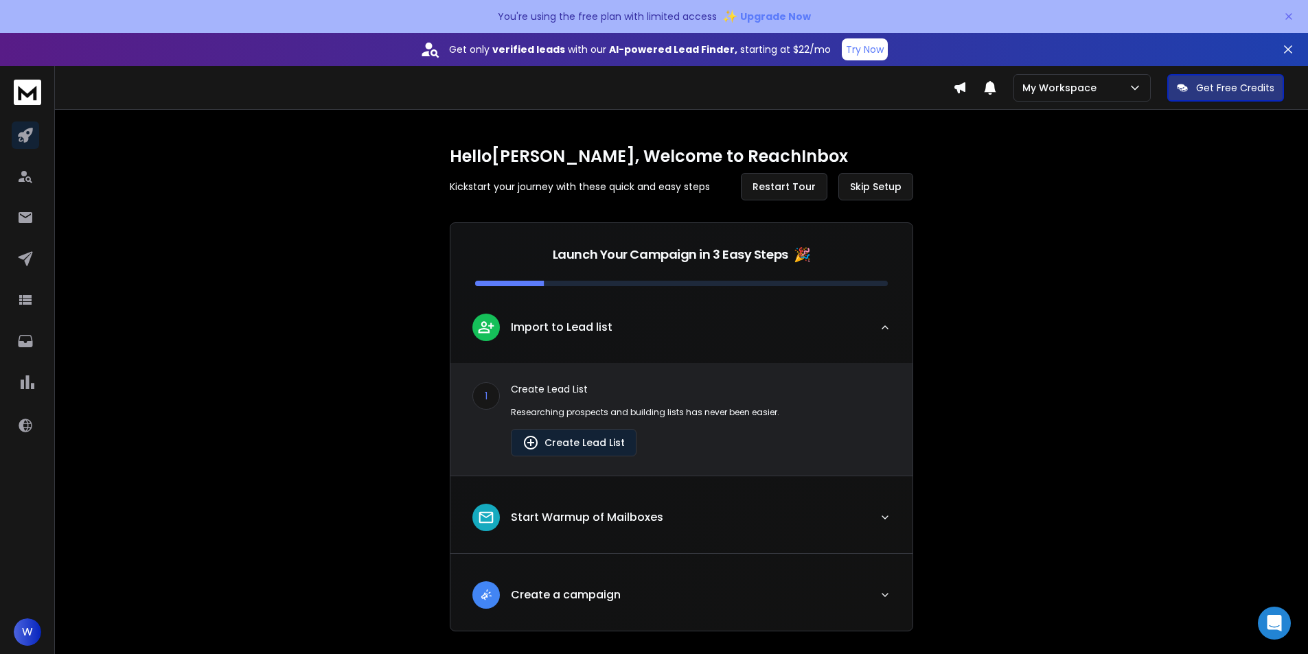
scroll to position [13, 0]
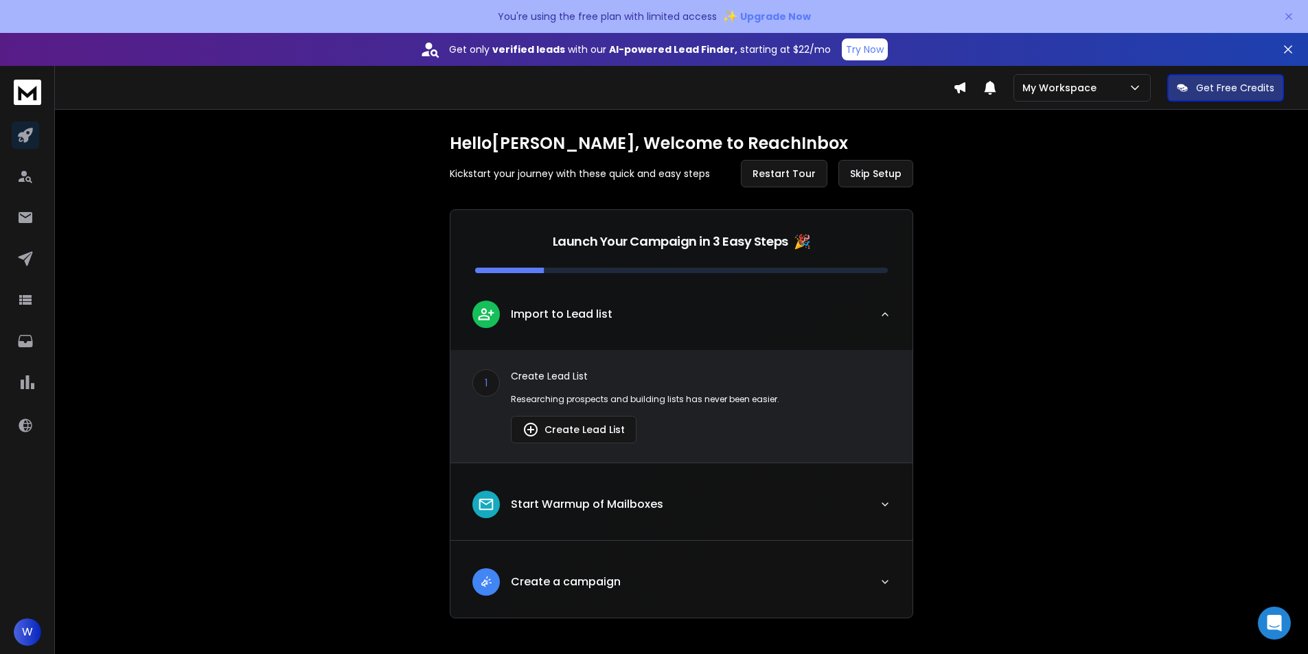
click at [623, 509] on p "Start Warmup of Mailboxes" at bounding box center [587, 504] width 152 height 16
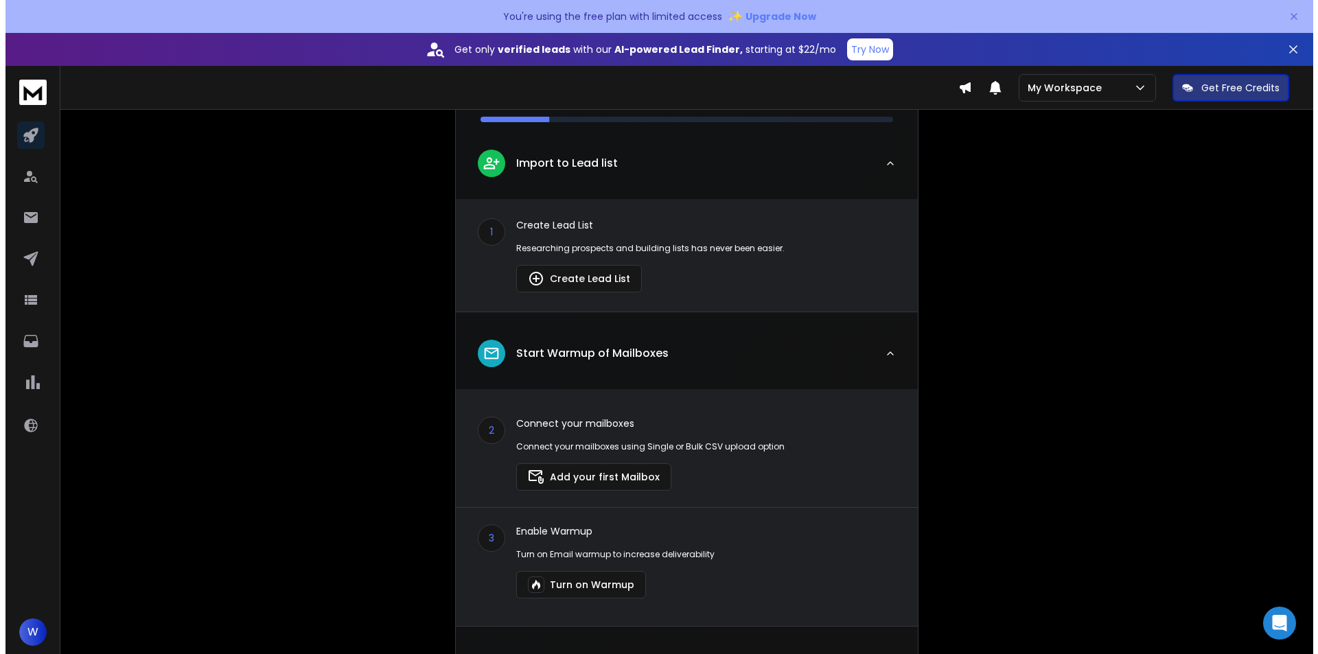
scroll to position [0, 0]
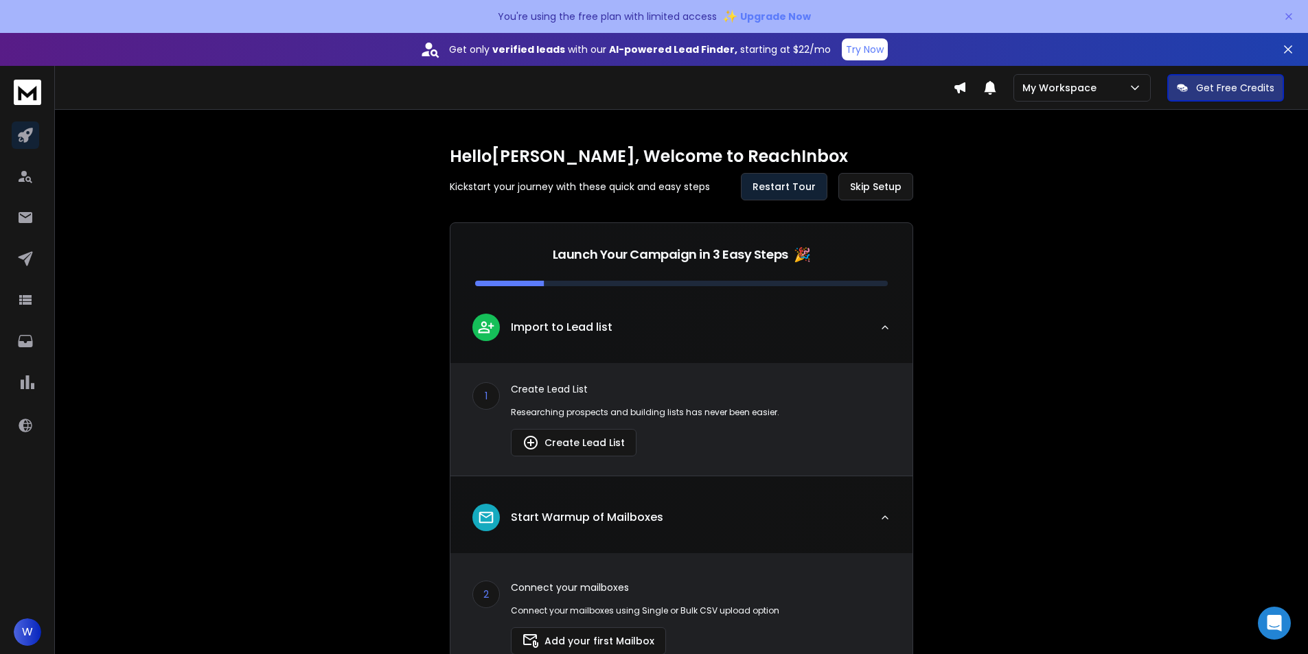
click at [803, 177] on button "Restart Tour" at bounding box center [784, 186] width 87 height 27
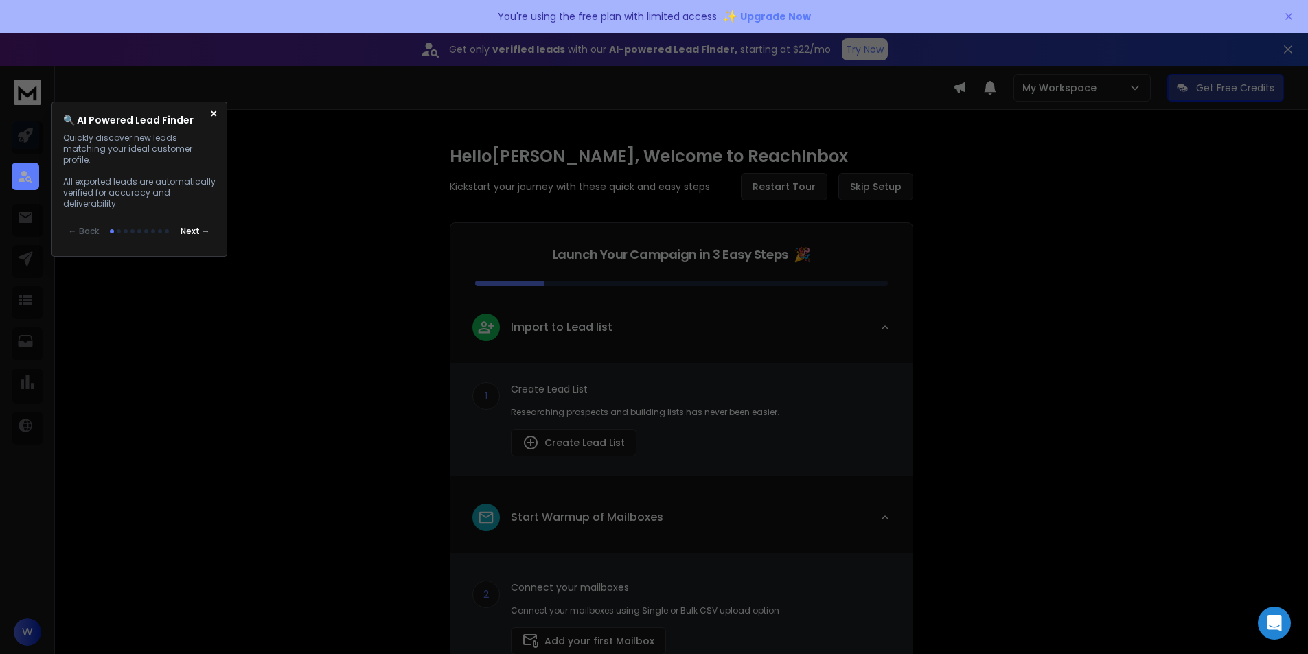
click at [212, 119] on button "×" at bounding box center [213, 114] width 9 height 12
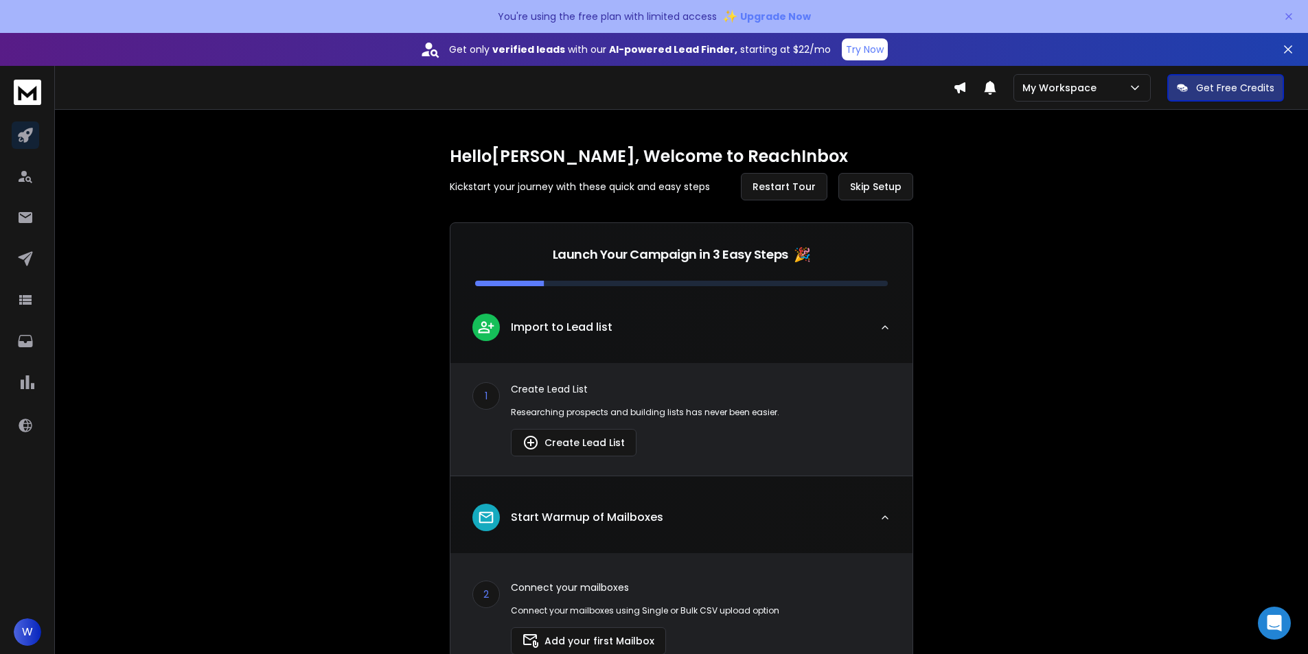
click at [200, 116] on div "Hello [PERSON_NAME] , Welcome to ReachInbox Kickstart your journey with these q…" at bounding box center [681, 507] width 1253 height 794
click at [23, 249] on link at bounding box center [25, 258] width 27 height 27
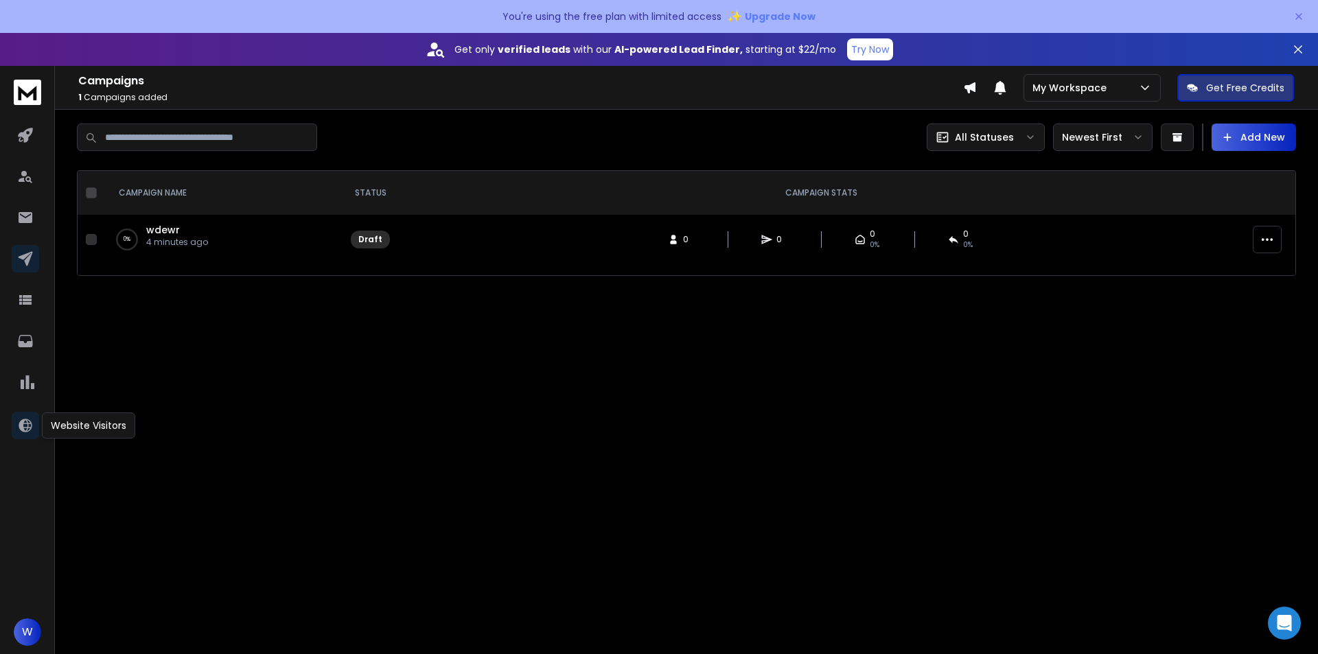
click at [21, 424] on icon at bounding box center [26, 426] width 14 height 14
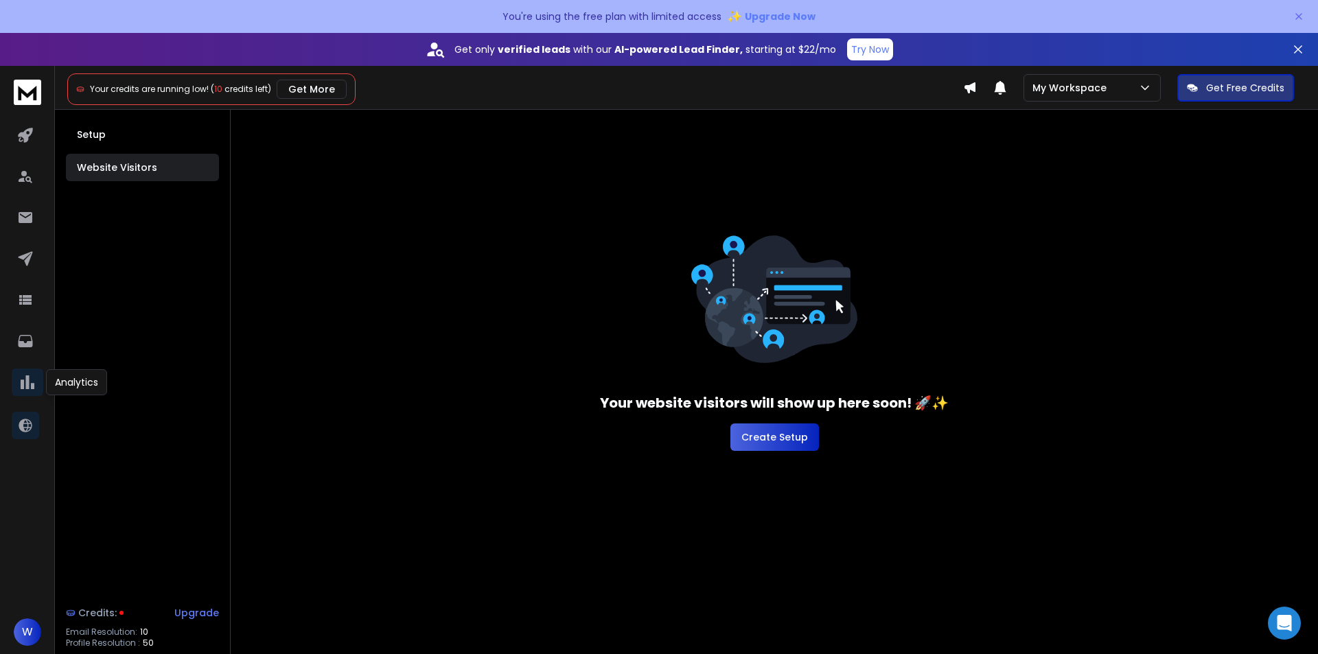
click at [18, 392] on icon at bounding box center [27, 382] width 21 height 21
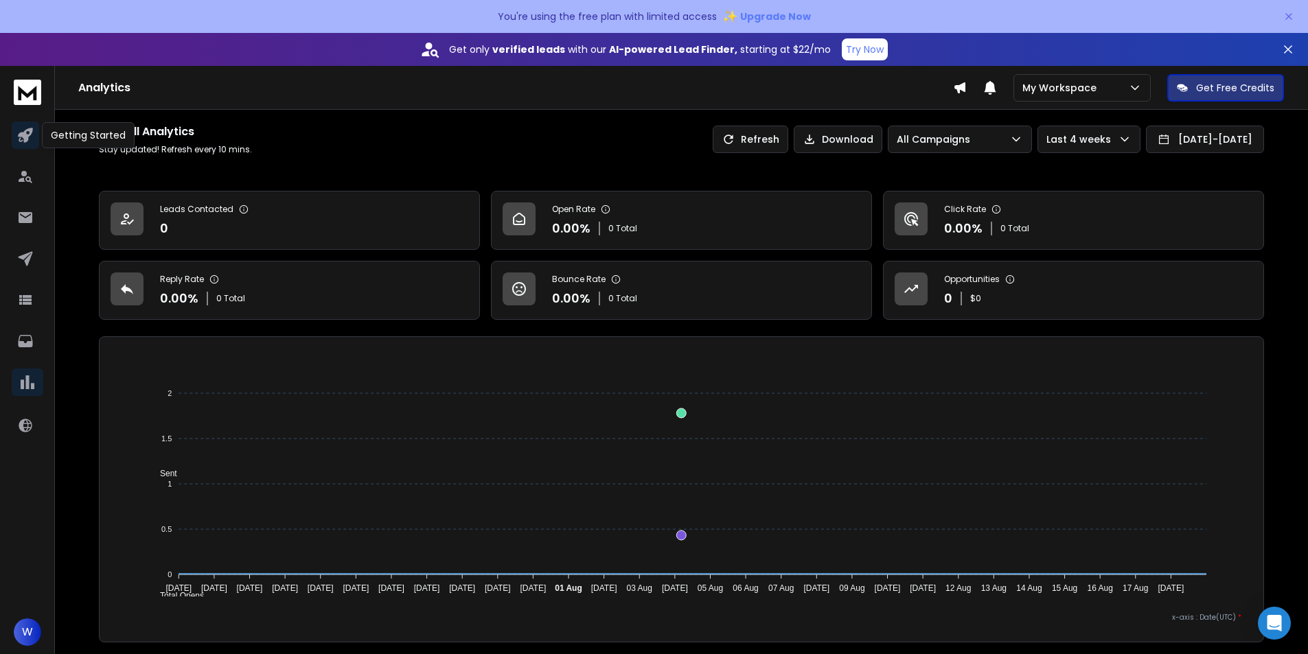
click at [23, 139] on icon at bounding box center [25, 135] width 16 height 16
click at [19, 253] on icon at bounding box center [25, 259] width 16 height 16
